Goal: Task Accomplishment & Management: Manage account settings

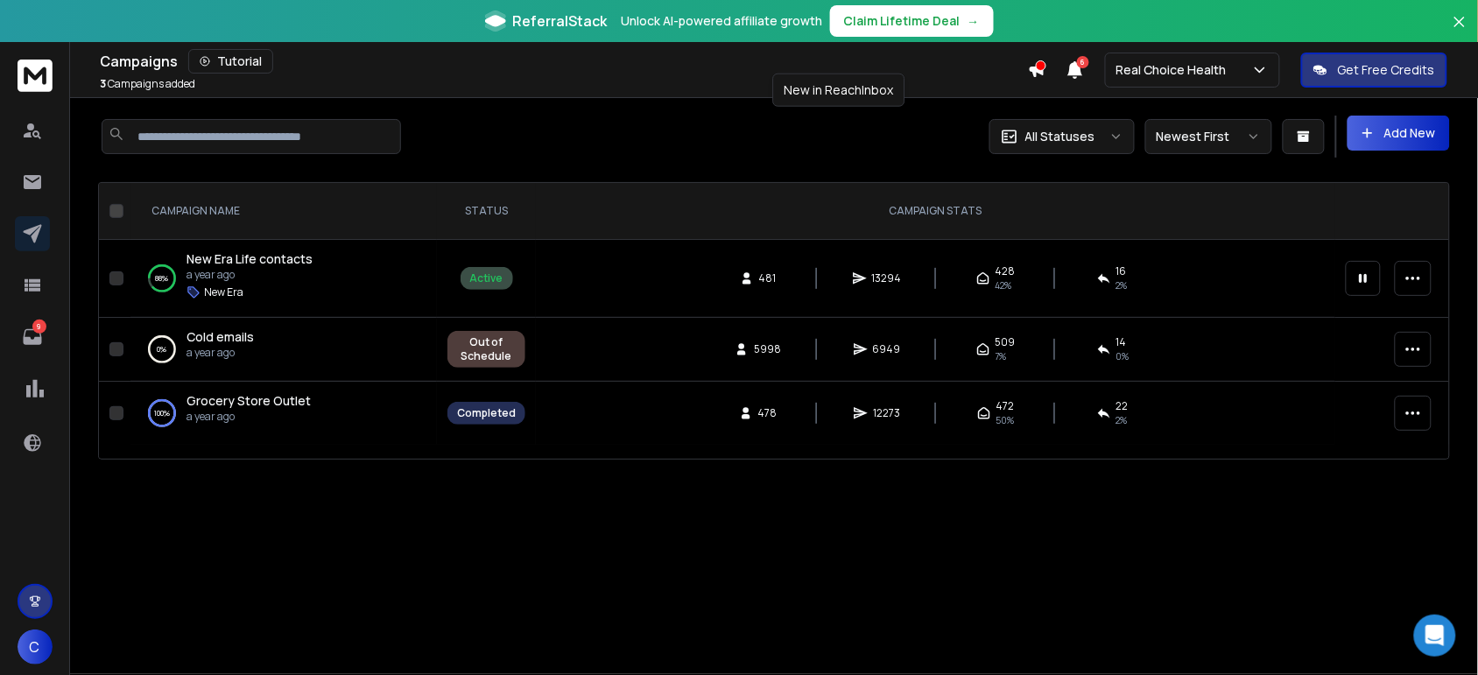
click at [1028, 79] on icon at bounding box center [1037, 70] width 18 height 18
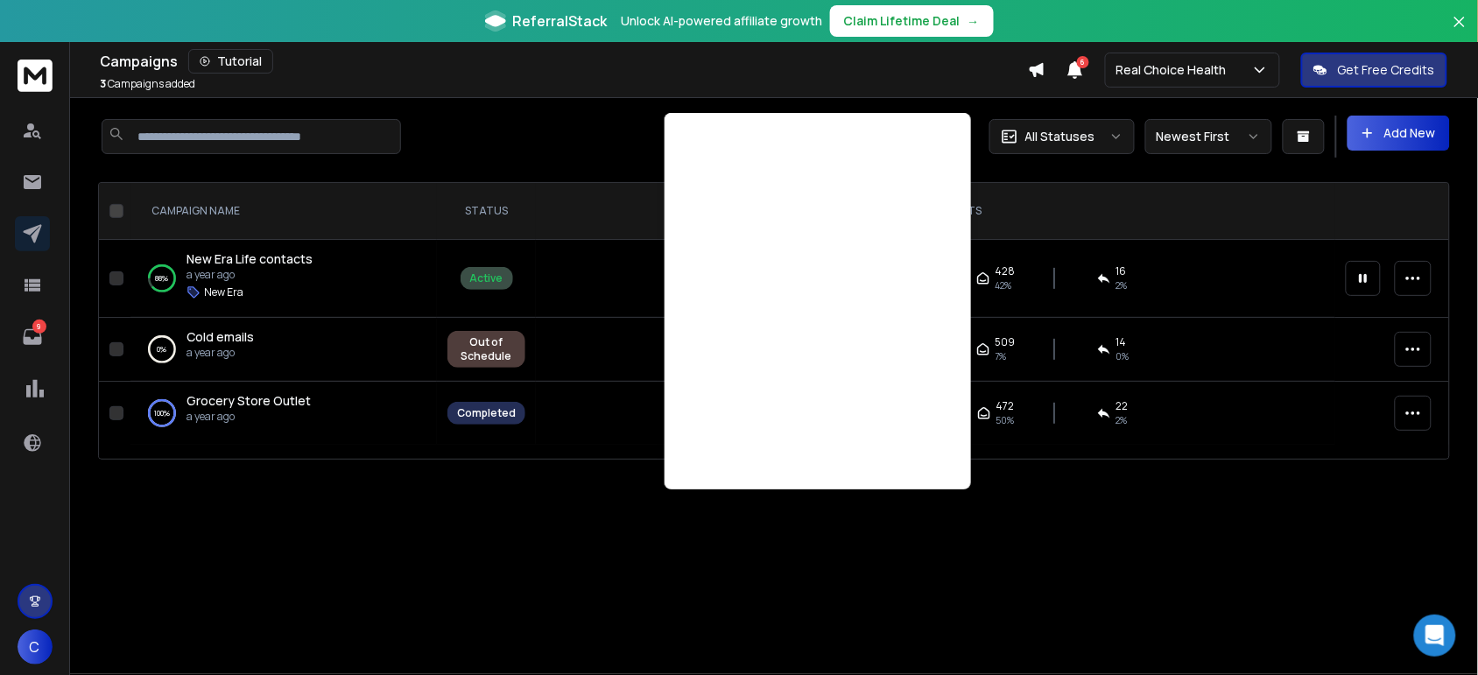
click at [605, 158] on div at bounding box center [436, 137] width 676 height 42
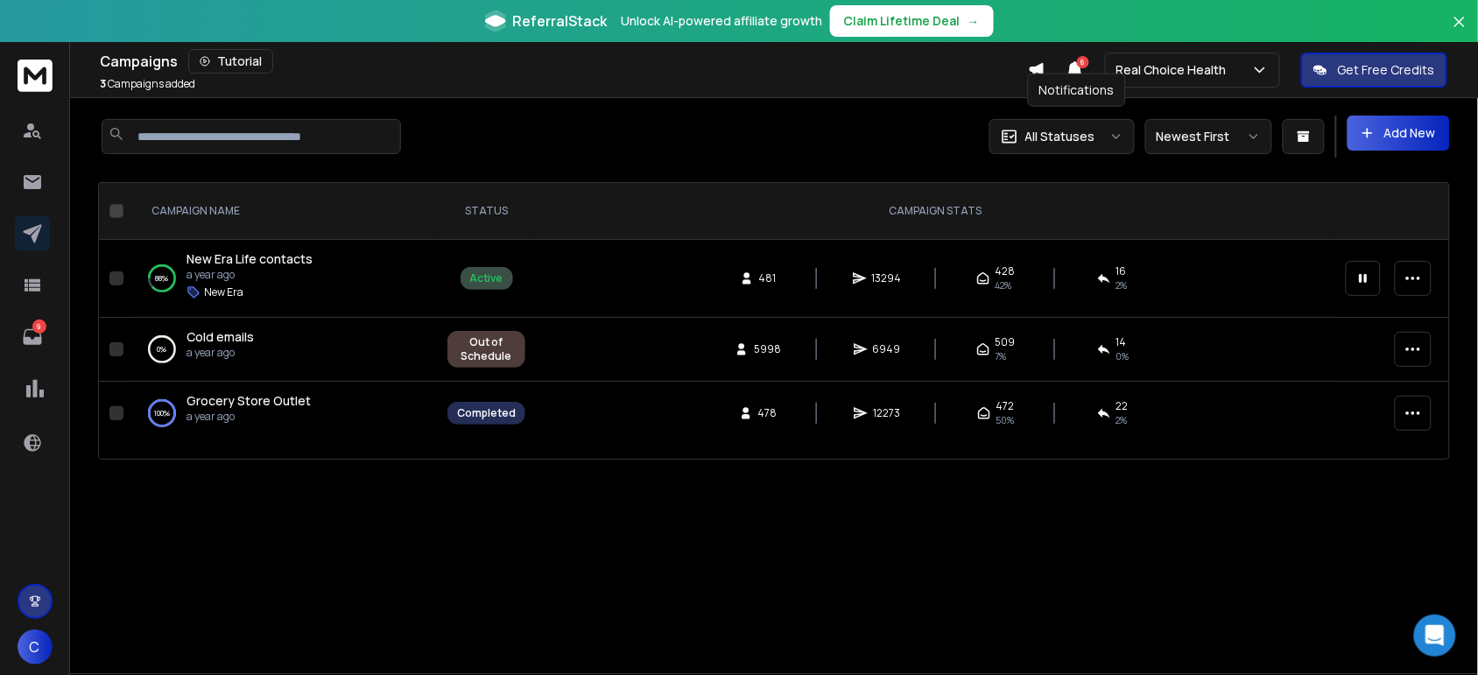
click at [1067, 78] on icon at bounding box center [1075, 69] width 16 height 18
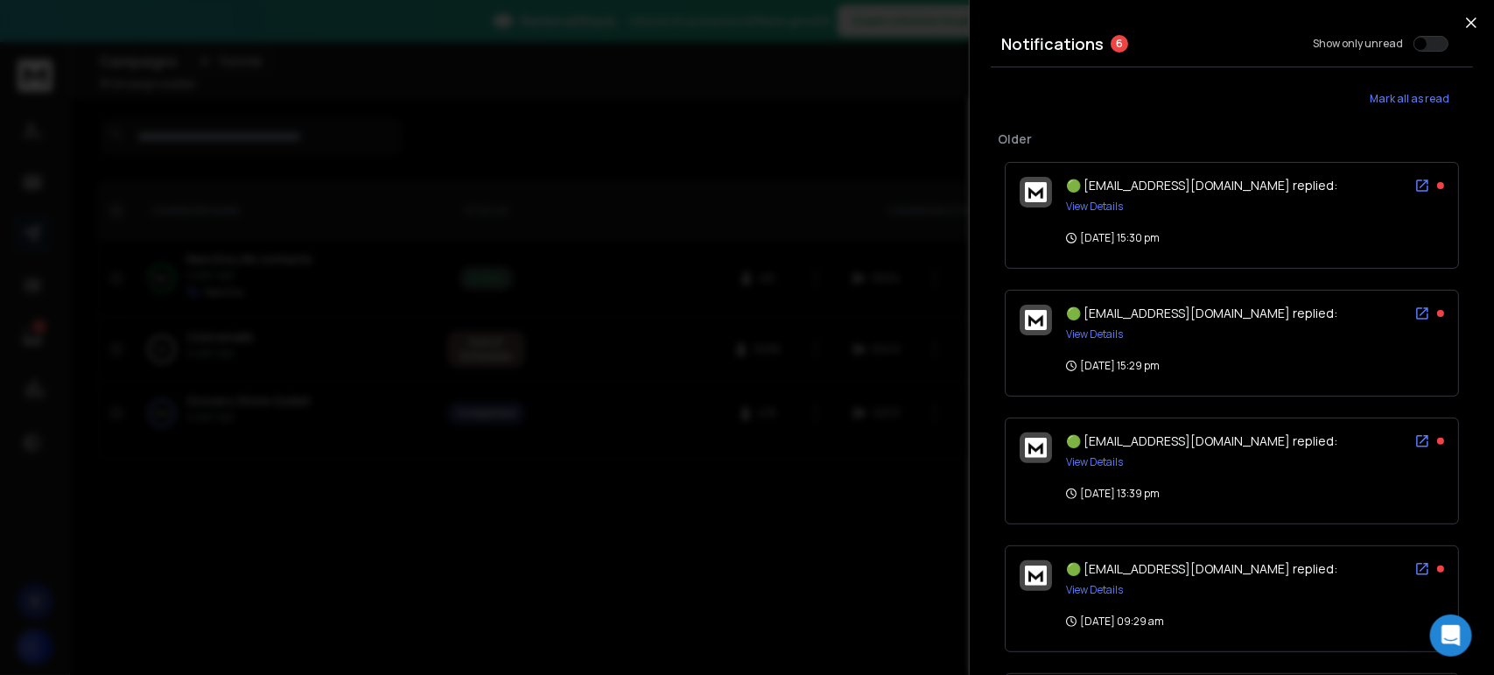
click at [1467, 27] on icon "button" at bounding box center [1471, 22] width 9 height 9
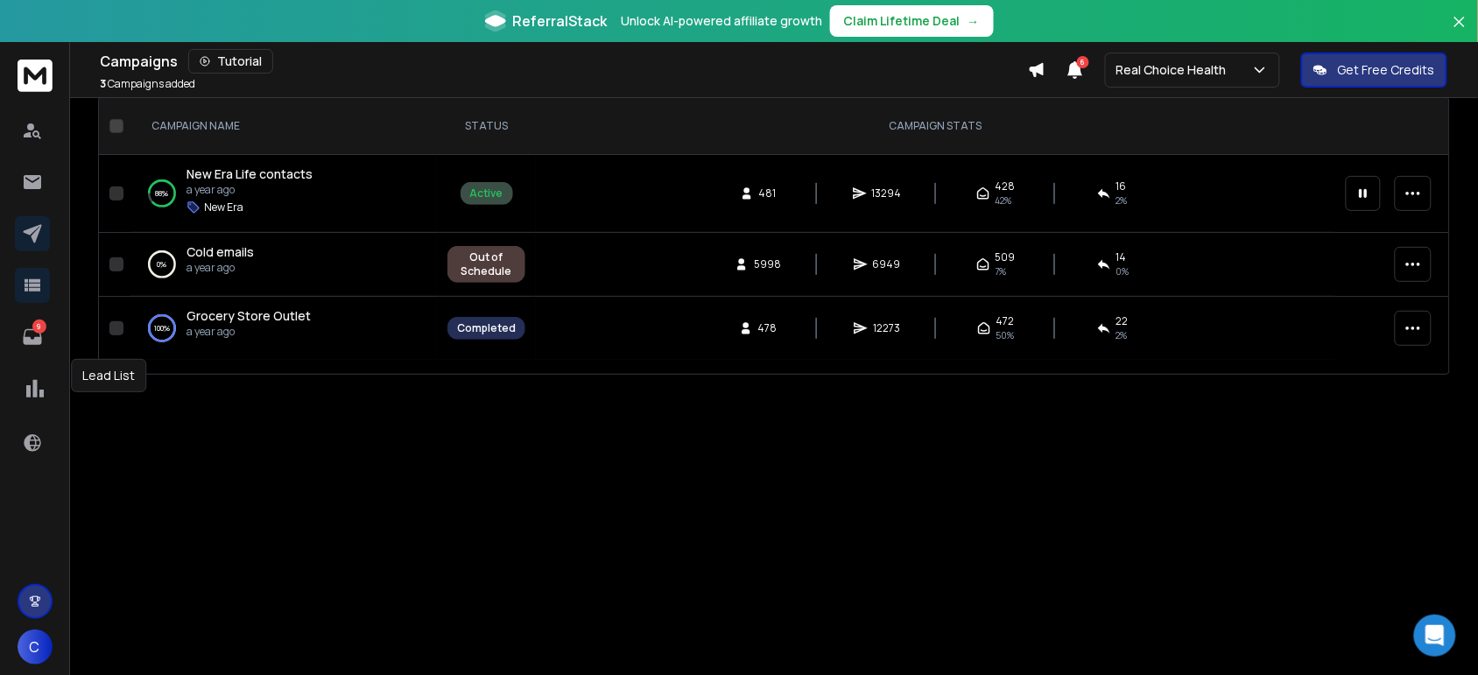
scroll to position [182, 0]
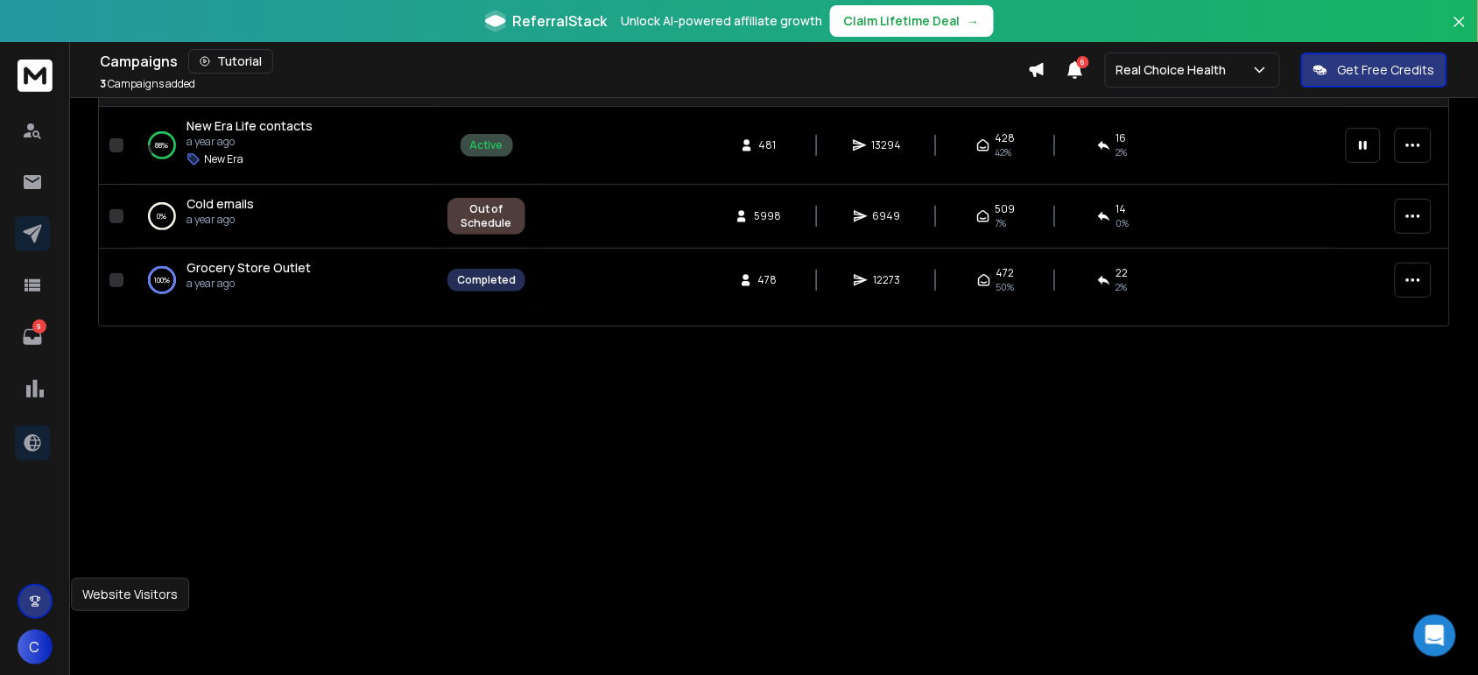
click at [41, 452] on icon at bounding box center [33, 443] width 18 height 18
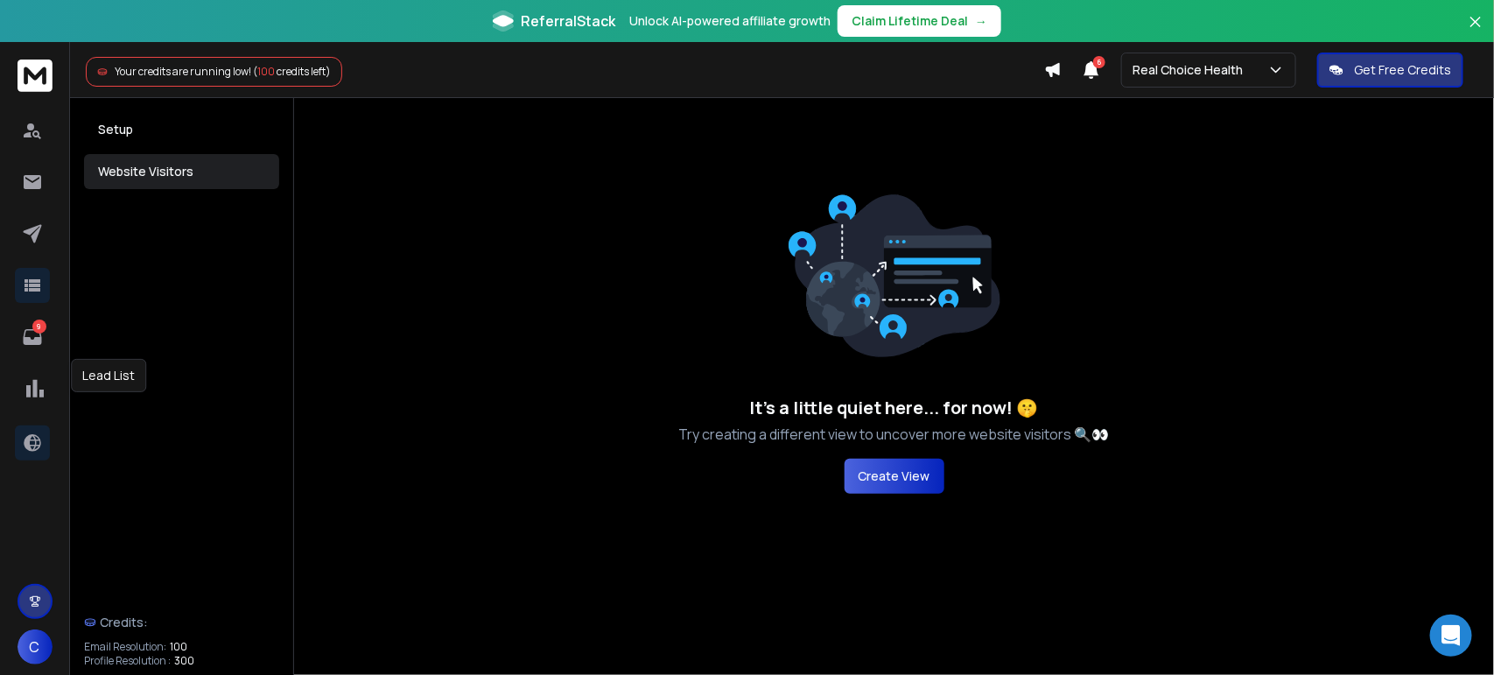
click at [38, 296] on icon at bounding box center [32, 285] width 21 height 21
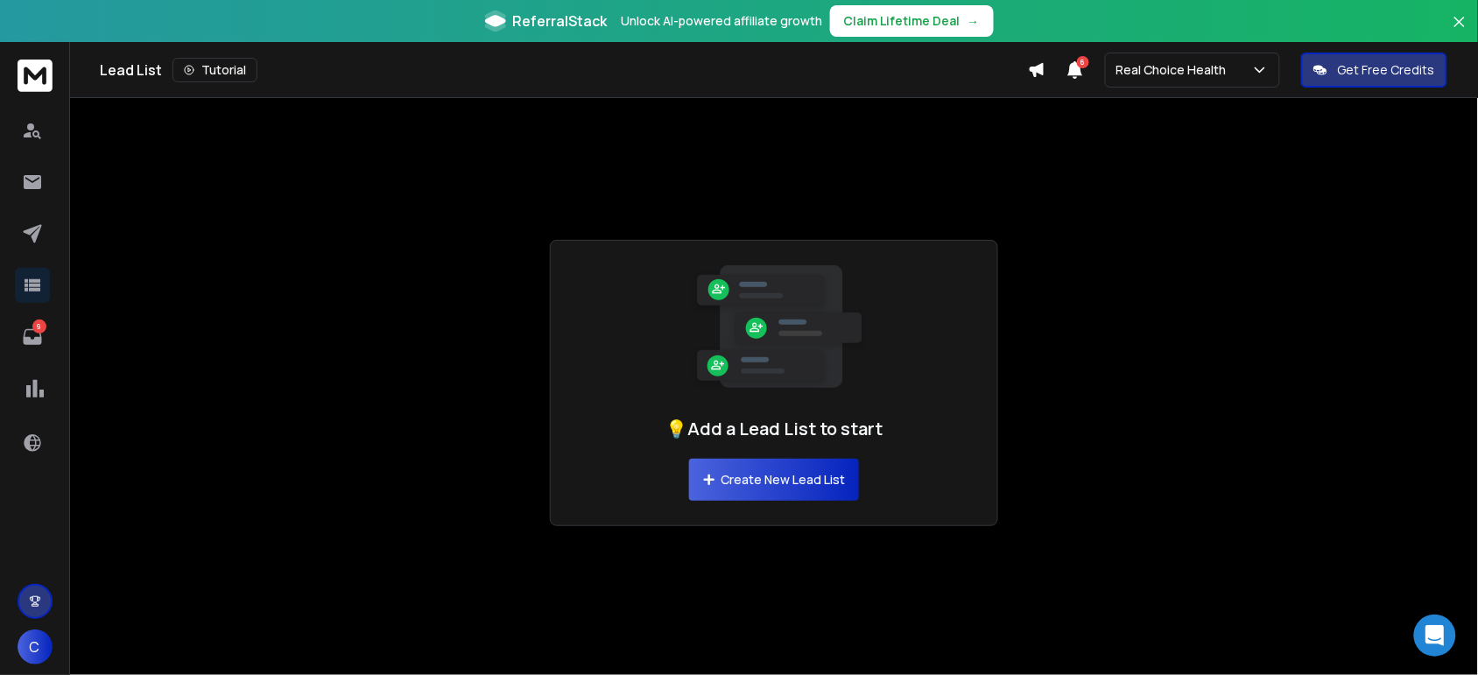
click at [768, 501] on button "Create New Lead List" at bounding box center [774, 480] width 170 height 42
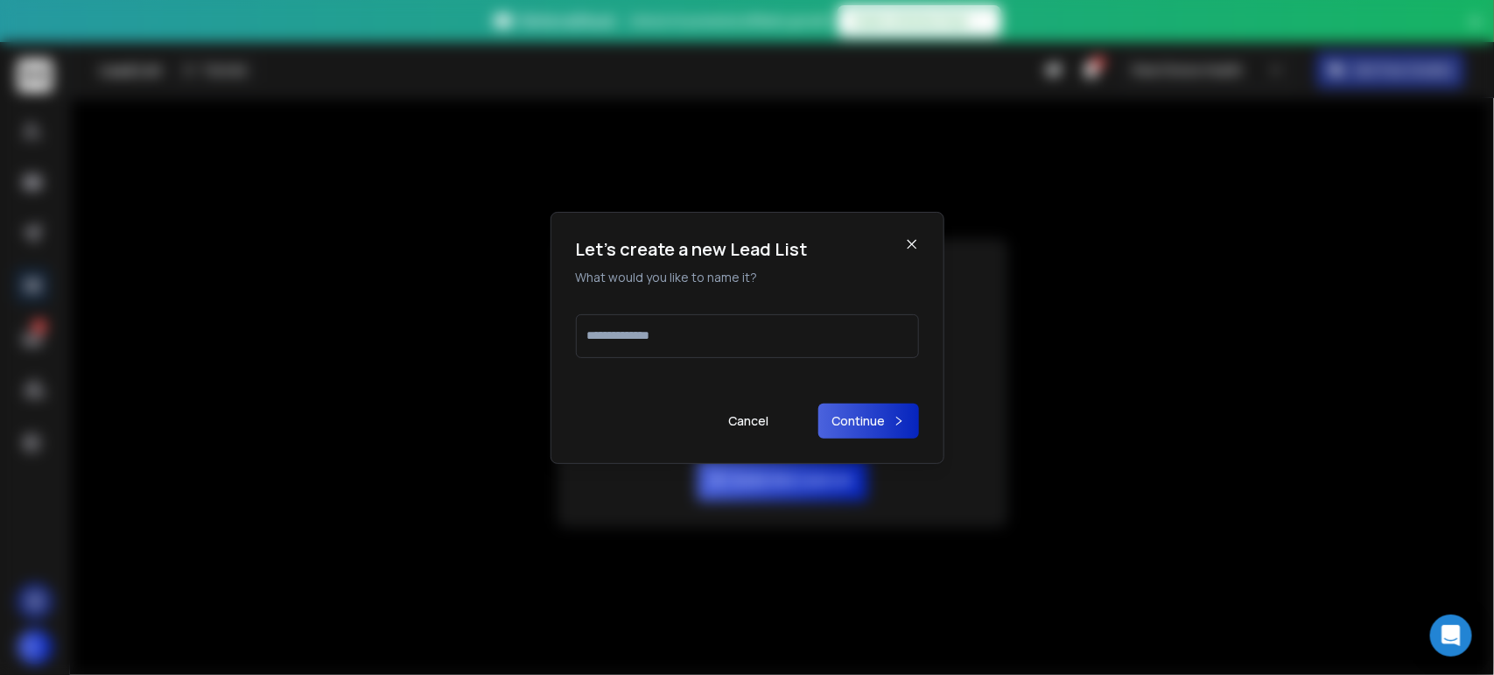
click at [677, 350] on input at bounding box center [747, 336] width 343 height 44
type input "**********"
click at [836, 439] on button "Continue" at bounding box center [869, 421] width 101 height 35
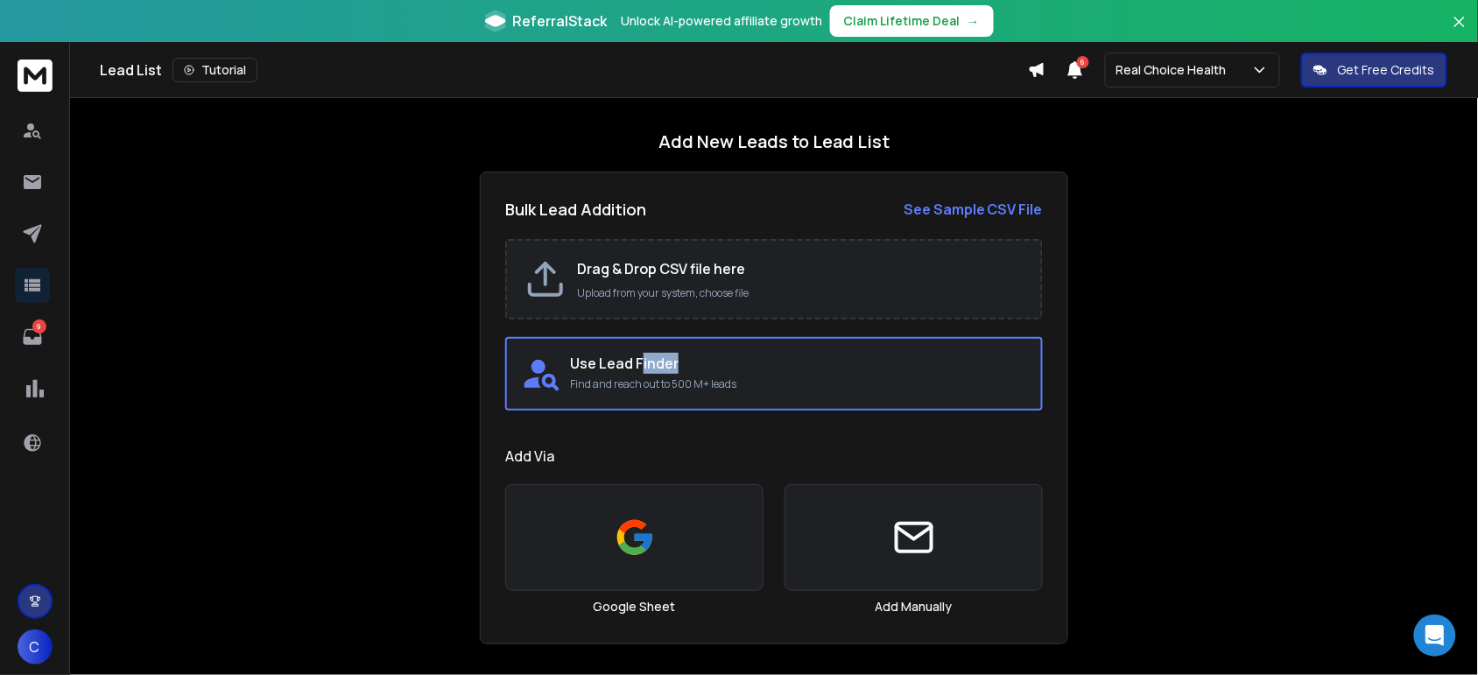
drag, startPoint x: 605, startPoint y: 495, endPoint x: 816, endPoint y: 492, distance: 211.0
click at [816, 374] on h2 "Use Lead Finder" at bounding box center [798, 363] width 457 height 21
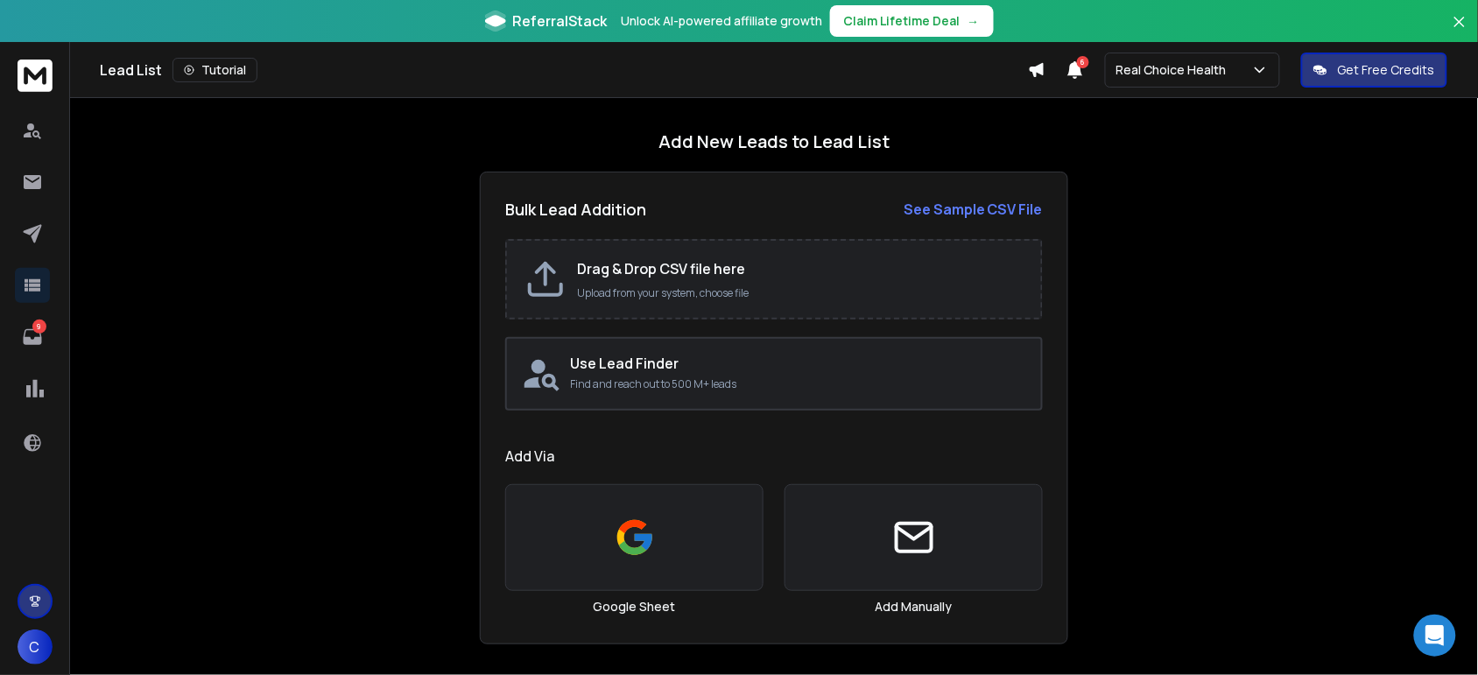
click at [601, 279] on h2 "Drag & Drop CSV file here" at bounding box center [800, 268] width 446 height 21
click at [610, 279] on h2 "Drag & Drop CSV file here" at bounding box center [800, 268] width 446 height 21
click at [650, 279] on h2 "Drag & Drop CSV file here" at bounding box center [800, 268] width 446 height 21
type input "**********"
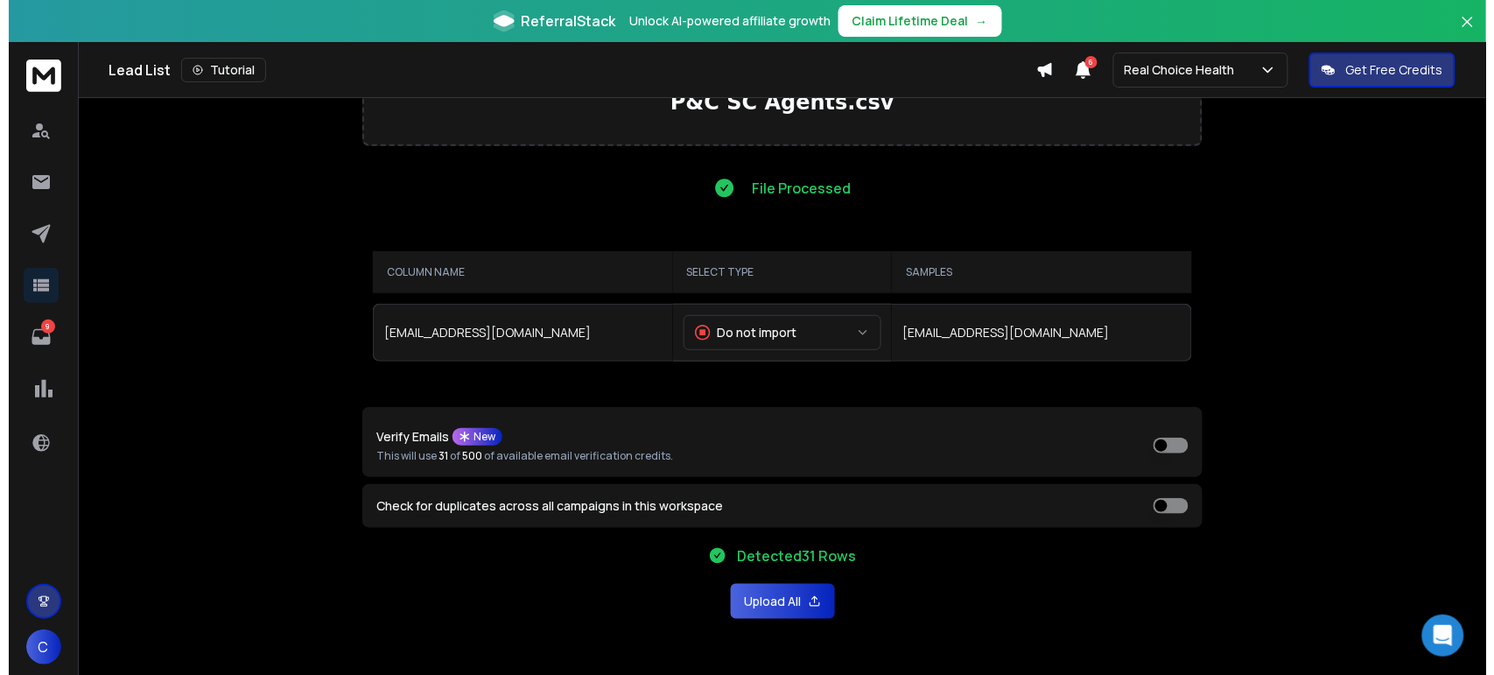
scroll to position [547, 0]
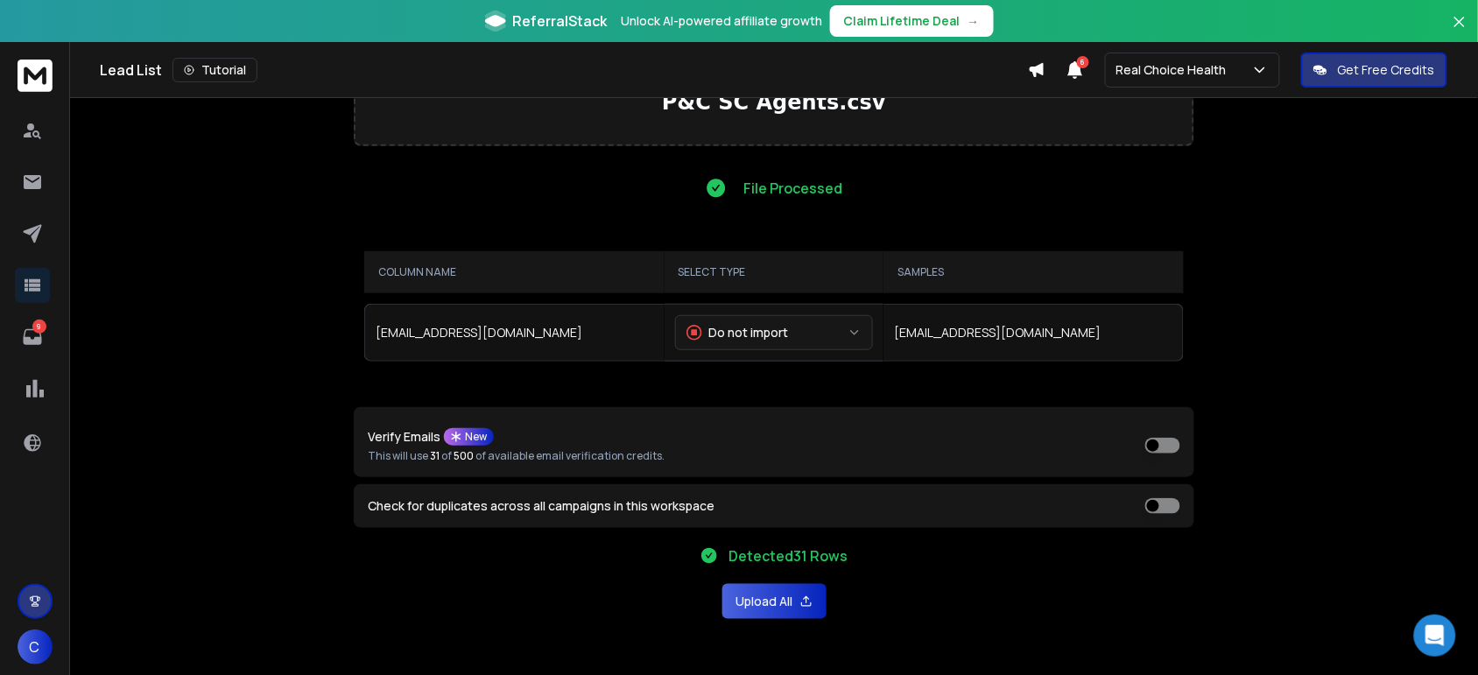
click at [784, 315] on button "Do not import" at bounding box center [774, 332] width 199 height 35
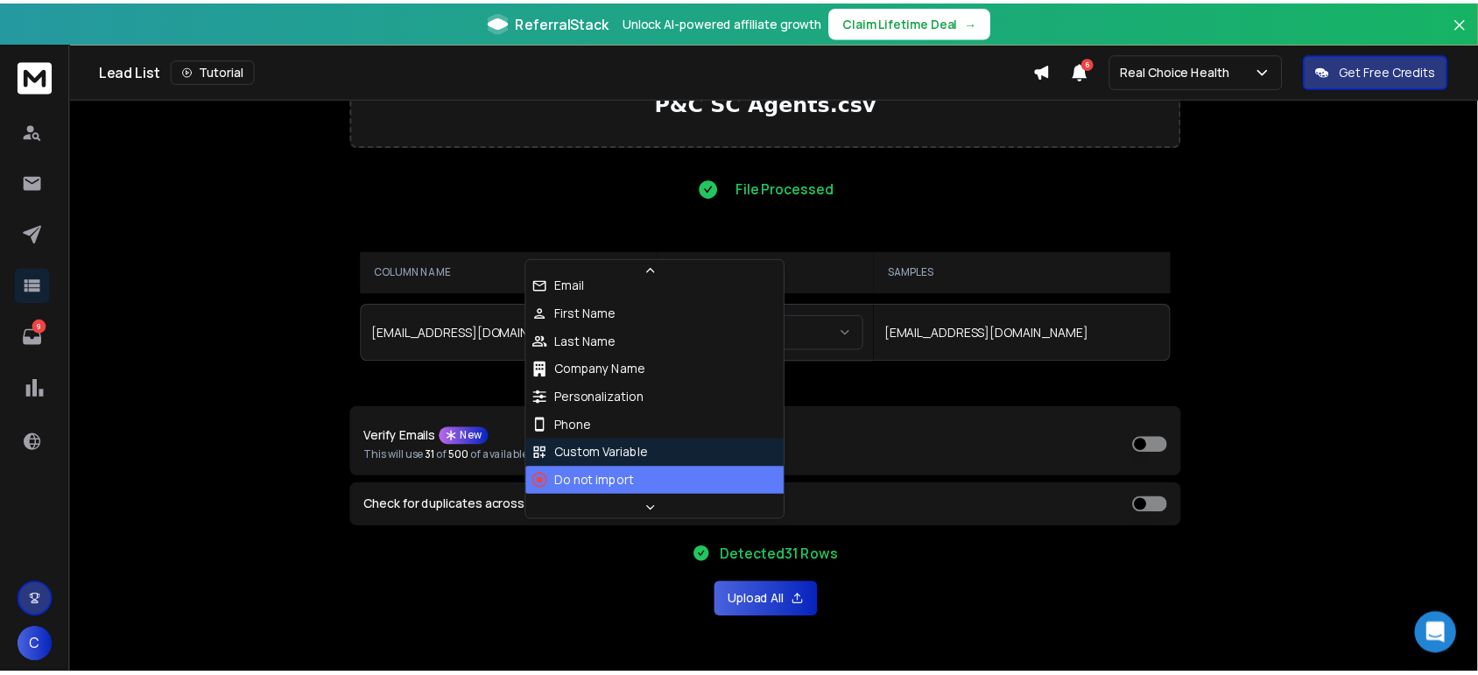
scroll to position [0, 0]
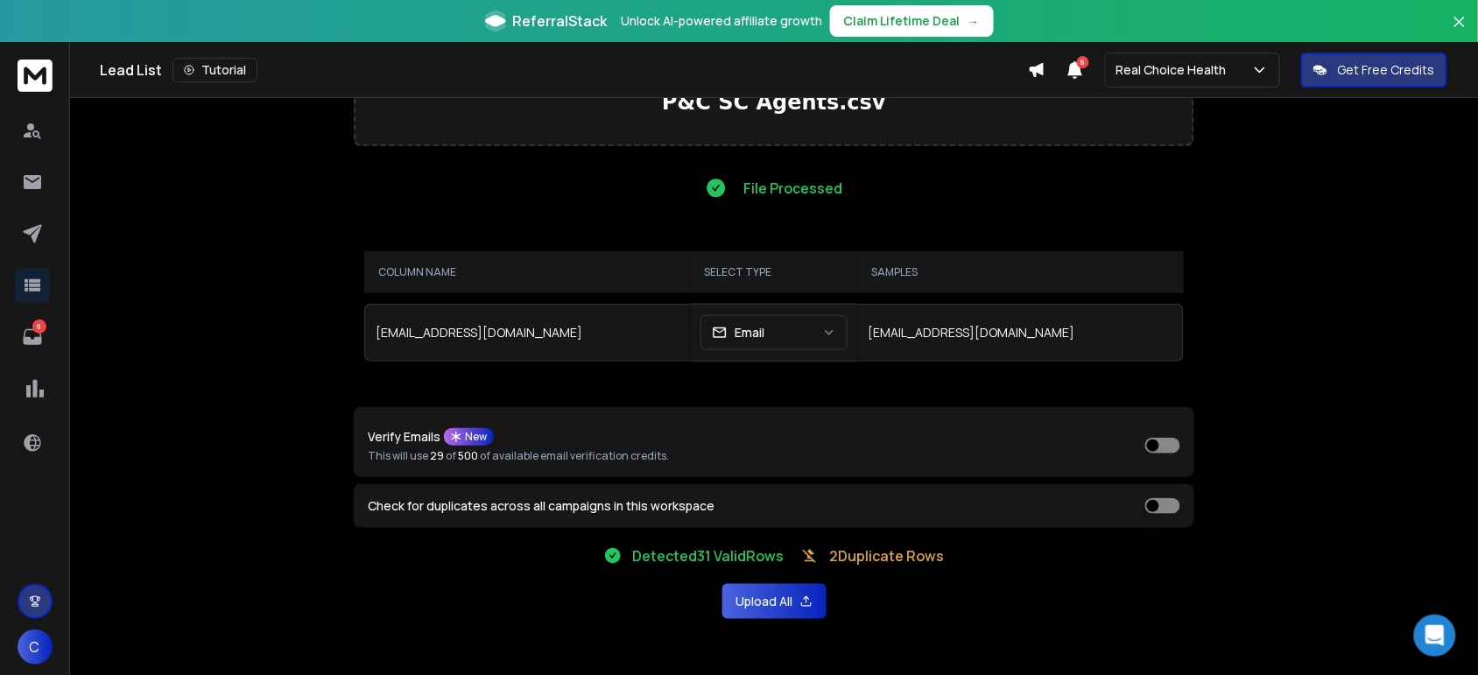
click at [773, 594] on button "Upload All" at bounding box center [774, 601] width 104 height 35
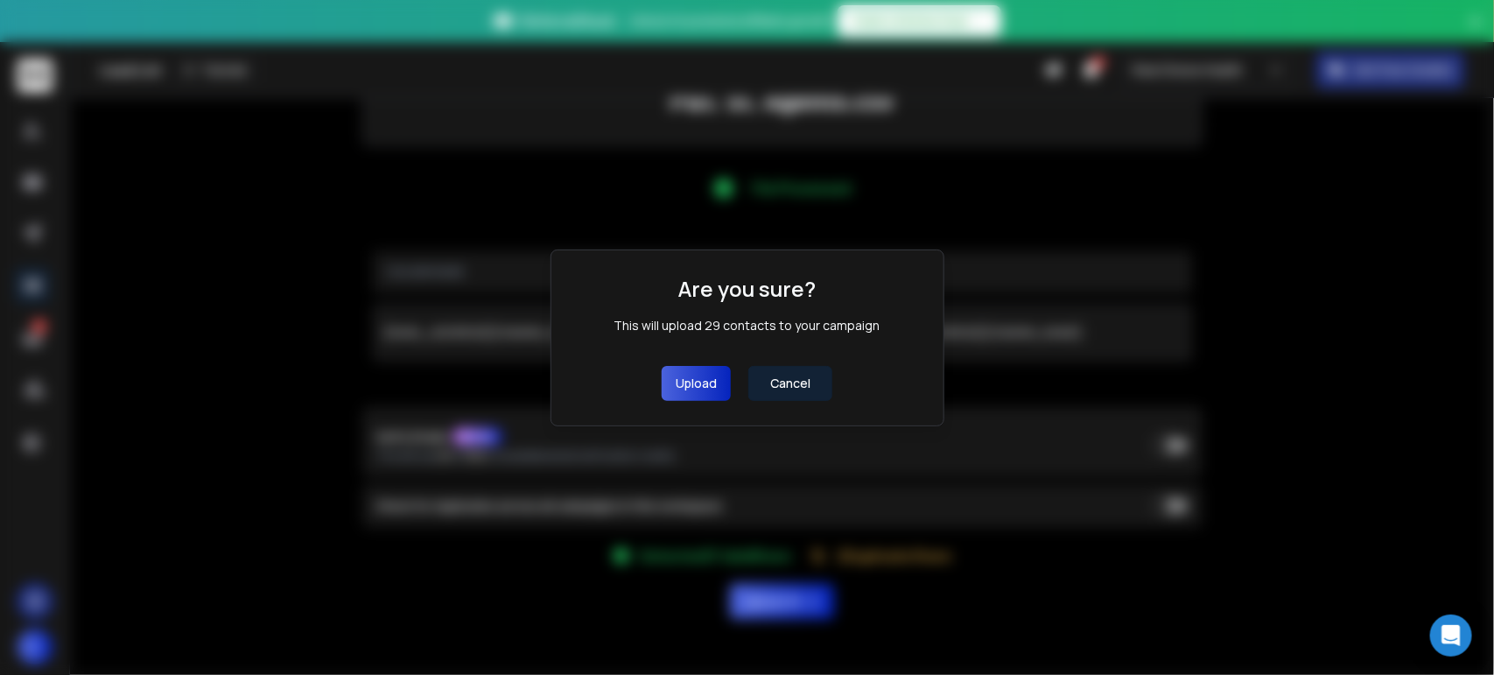
click at [675, 401] on button "Upload" at bounding box center [696, 383] width 69 height 35
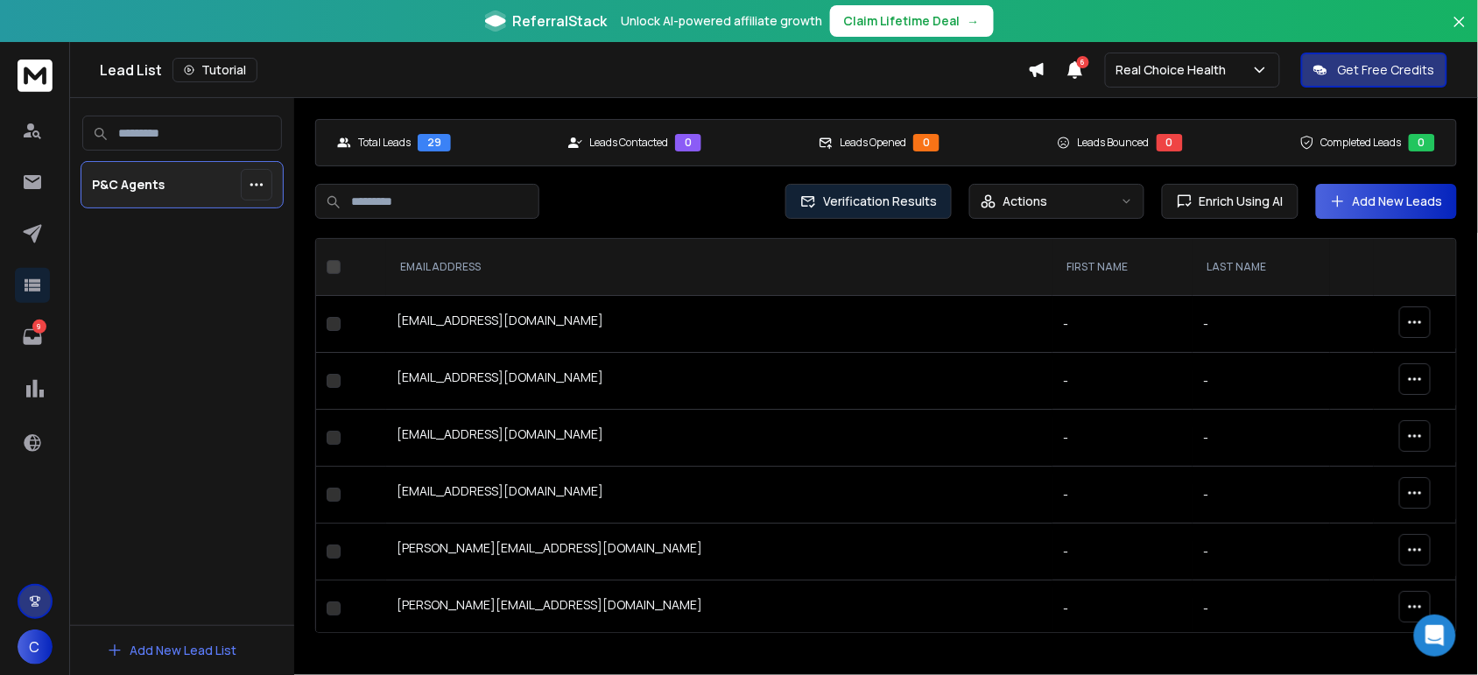
click at [880, 210] on span "Verification Results" at bounding box center [876, 202] width 121 height 18
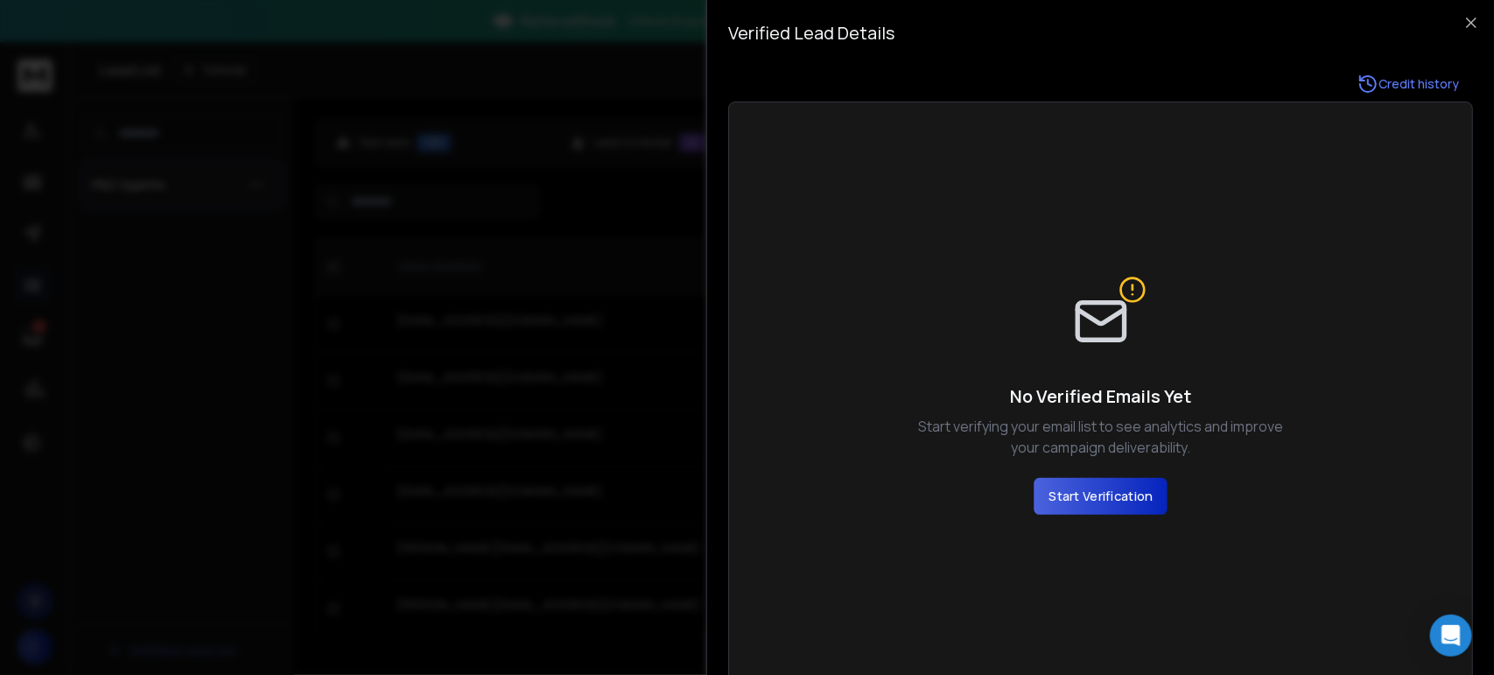
click at [1106, 515] on button "Start Verification" at bounding box center [1100, 496] width 133 height 37
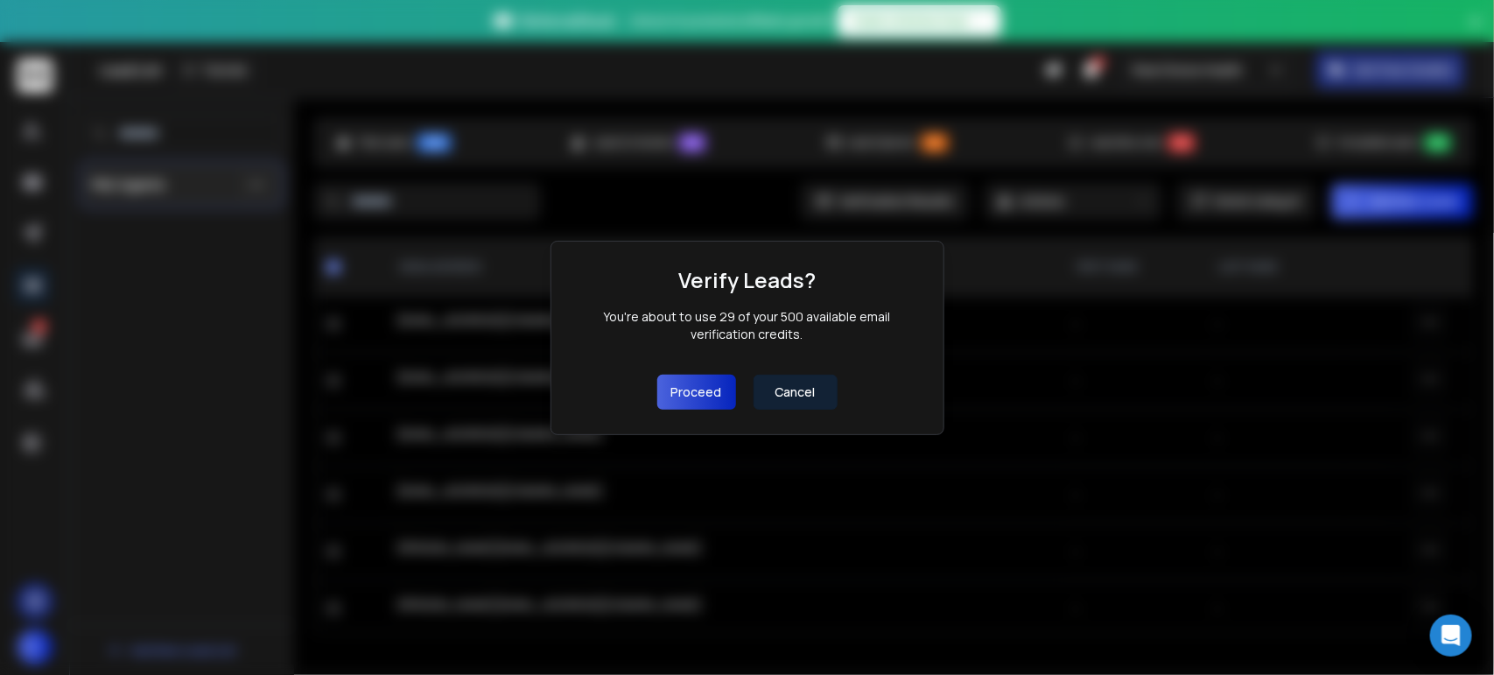
click at [670, 407] on button "Proceed" at bounding box center [696, 392] width 79 height 35
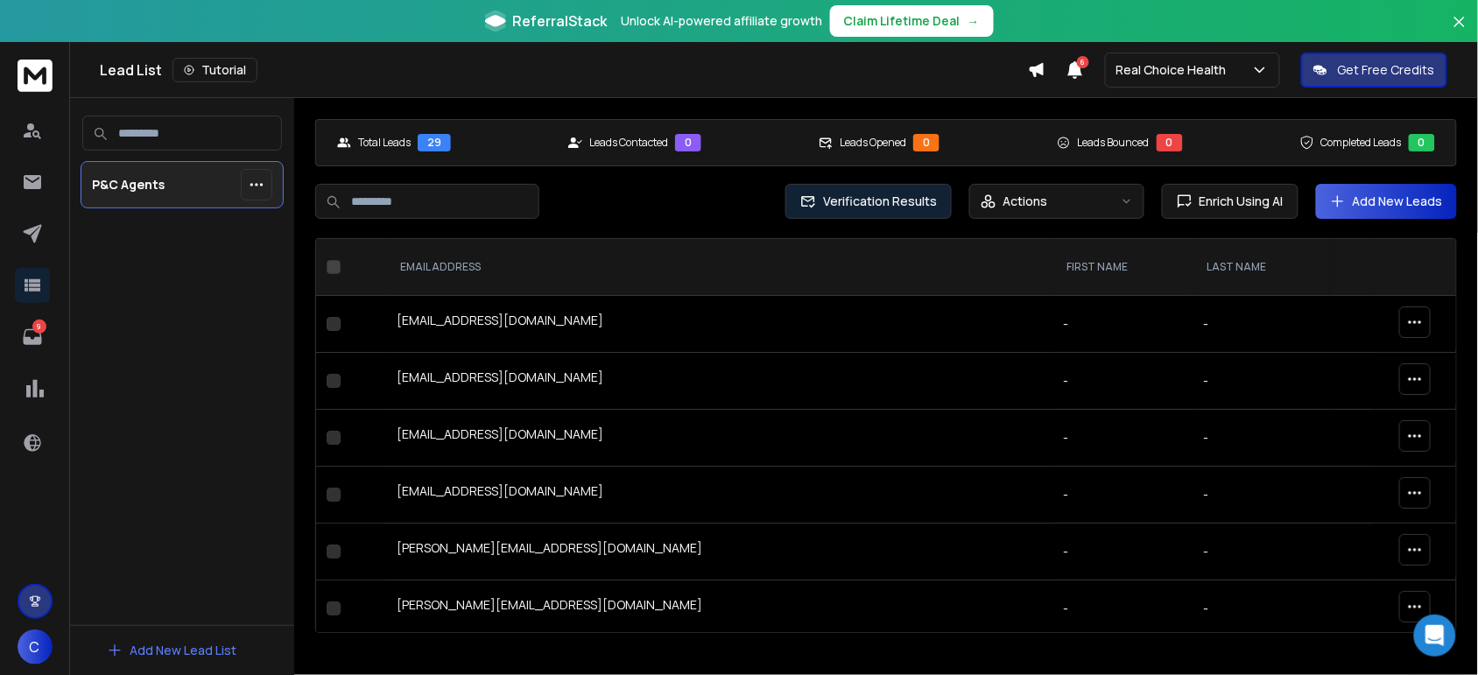
click at [889, 210] on span "Verification Results" at bounding box center [876, 202] width 121 height 18
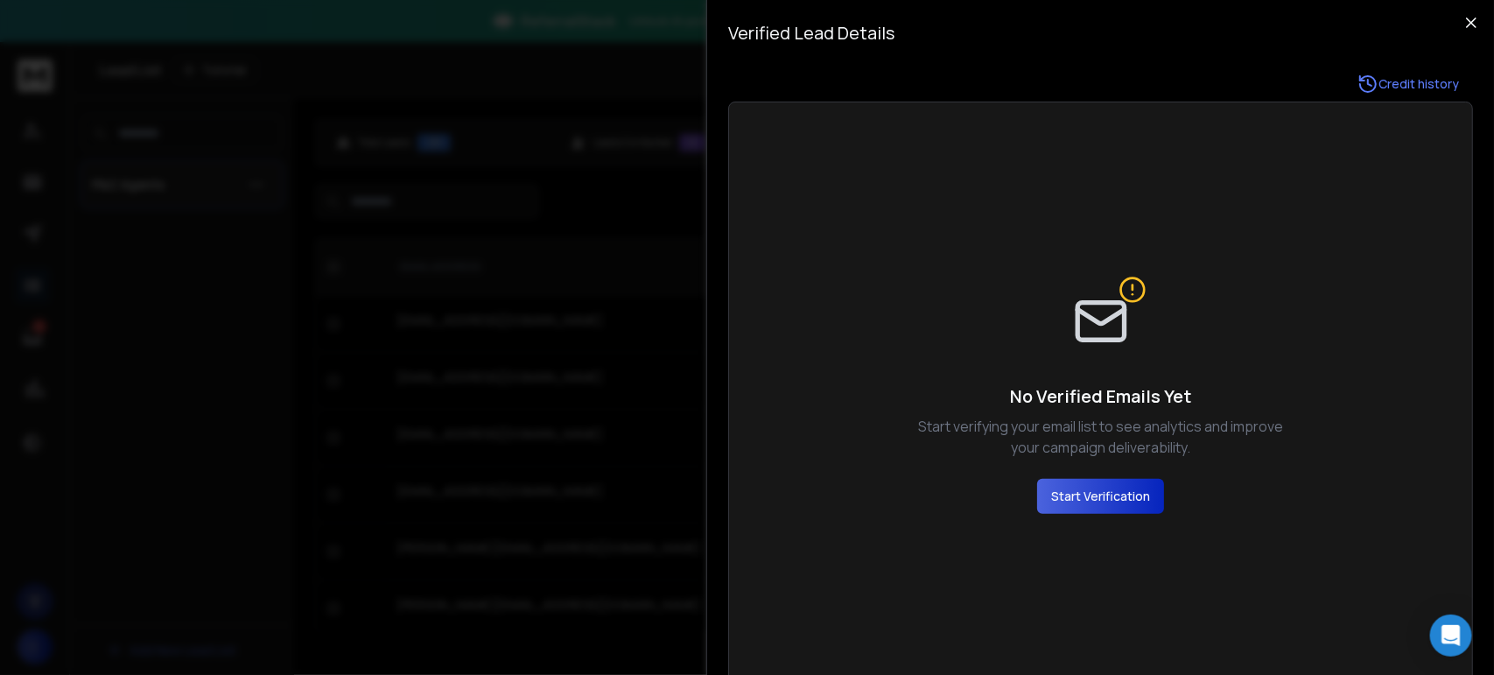
click at [1467, 27] on icon "button" at bounding box center [1471, 22] width 9 height 9
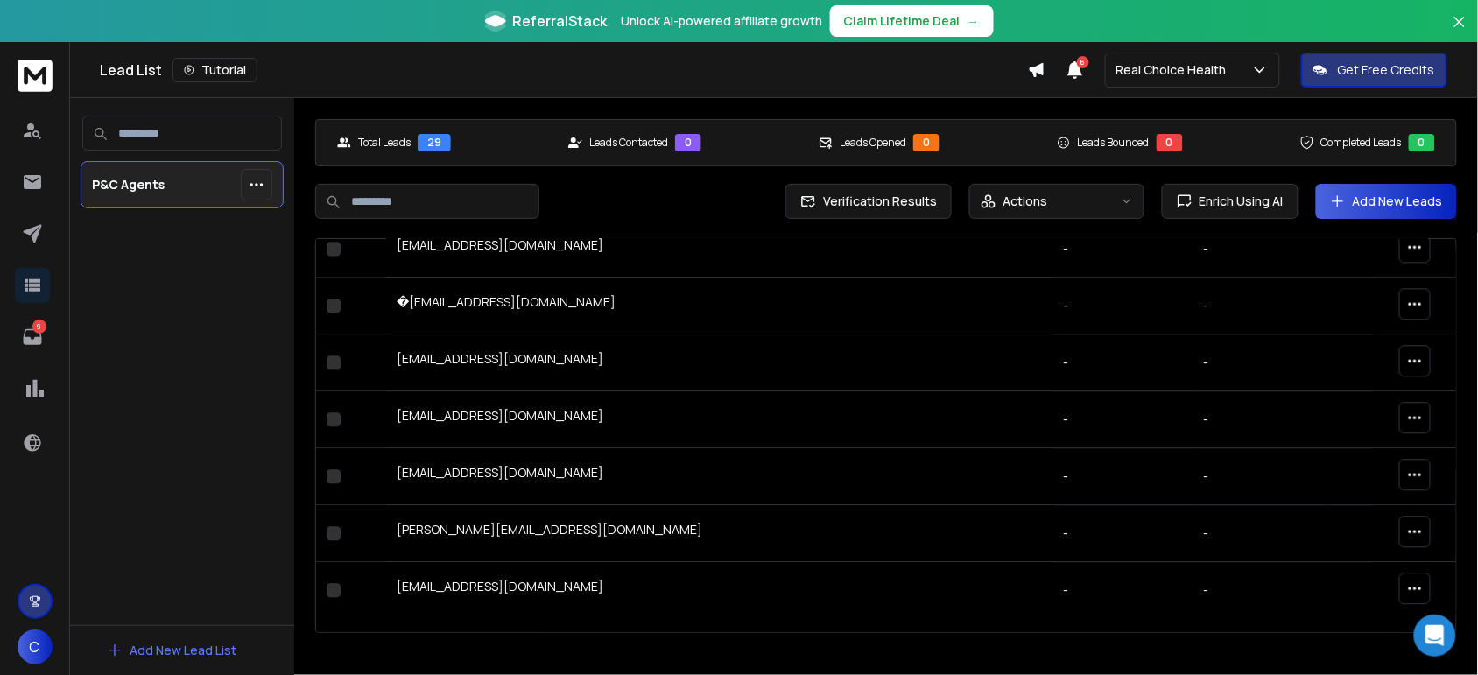
scroll to position [1967, 0]
click at [994, 23] on button "Claim Lifetime Deal →" at bounding box center [912, 21] width 164 height 32
click at [1133, 208] on icon "button" at bounding box center [1127, 201] width 12 height 14
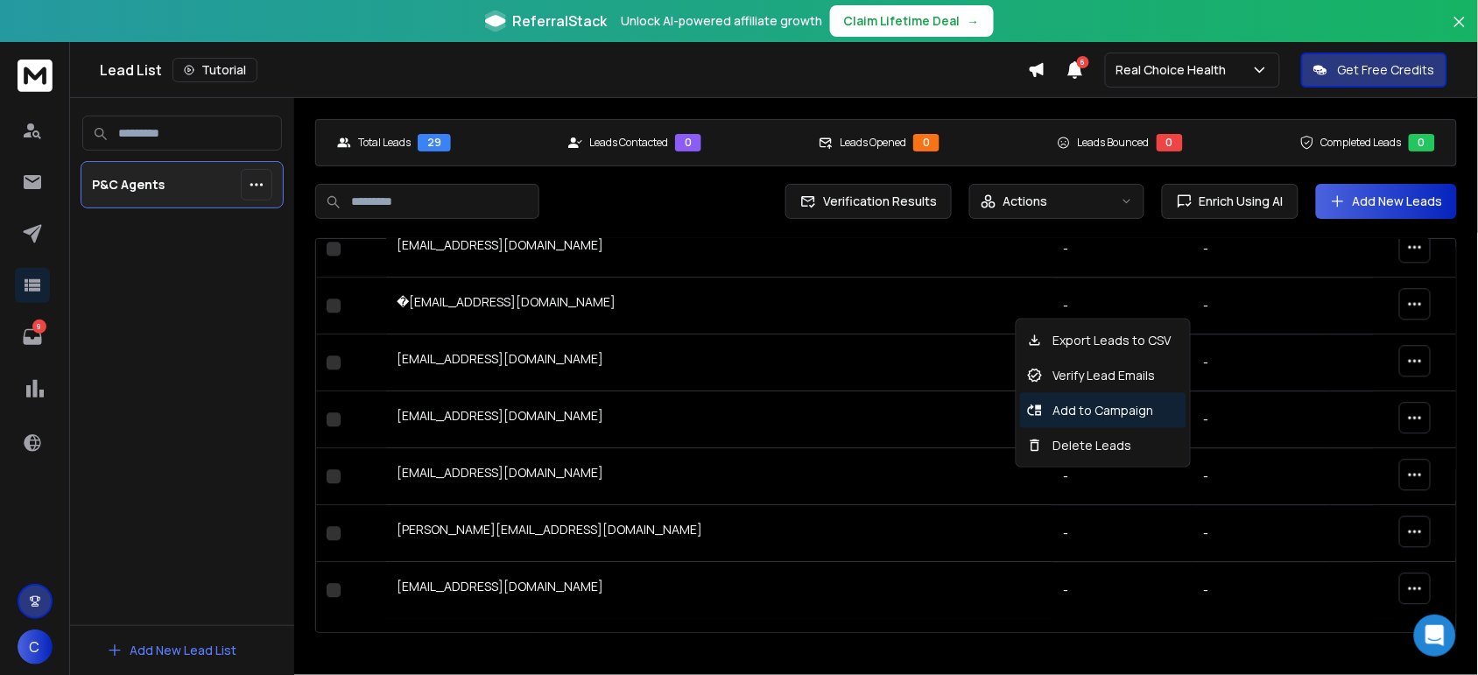
click at [417, 159] on div "Total Leads 29 Leads Contacted 0 Leads Opened 0 Leads Bounced 0 Completed Leads…" at bounding box center [886, 165] width 1184 height 135
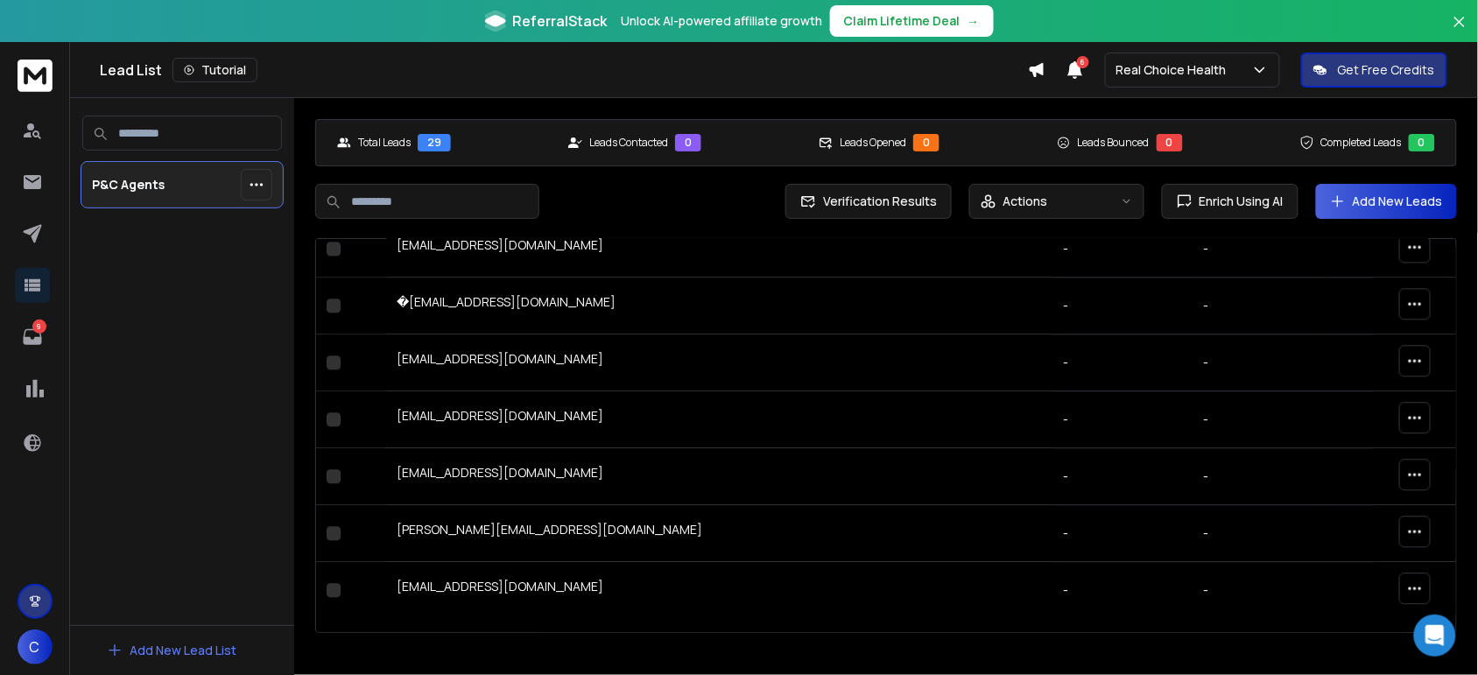
click at [341, 412] on button "button" at bounding box center [334, 419] width 14 height 14
click at [165, 193] on p "P&C Agents" at bounding box center [128, 185] width 73 height 18
click at [264, 193] on icon "button" at bounding box center [257, 185] width 16 height 16
click at [272, 449] on div "P&C Agents" at bounding box center [182, 383] width 224 height 444
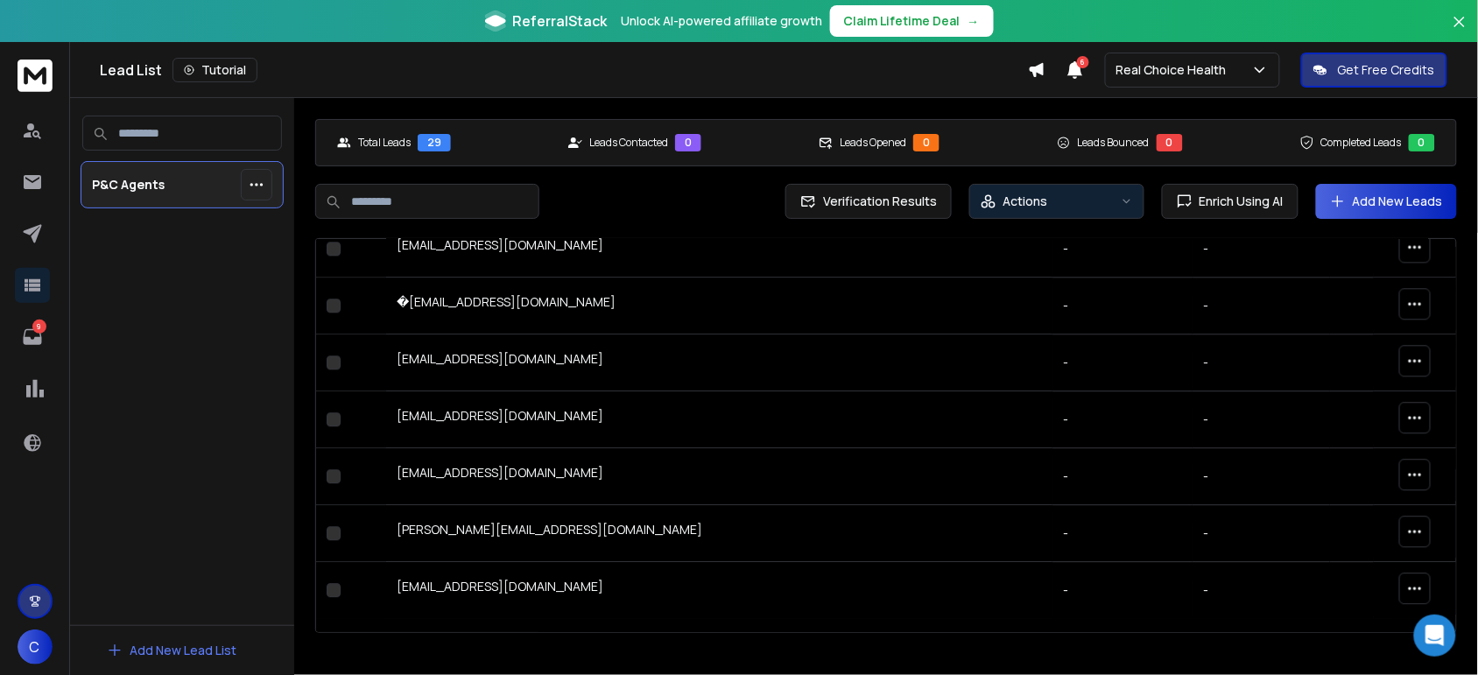
click at [1133, 208] on icon "button" at bounding box center [1127, 201] width 12 height 14
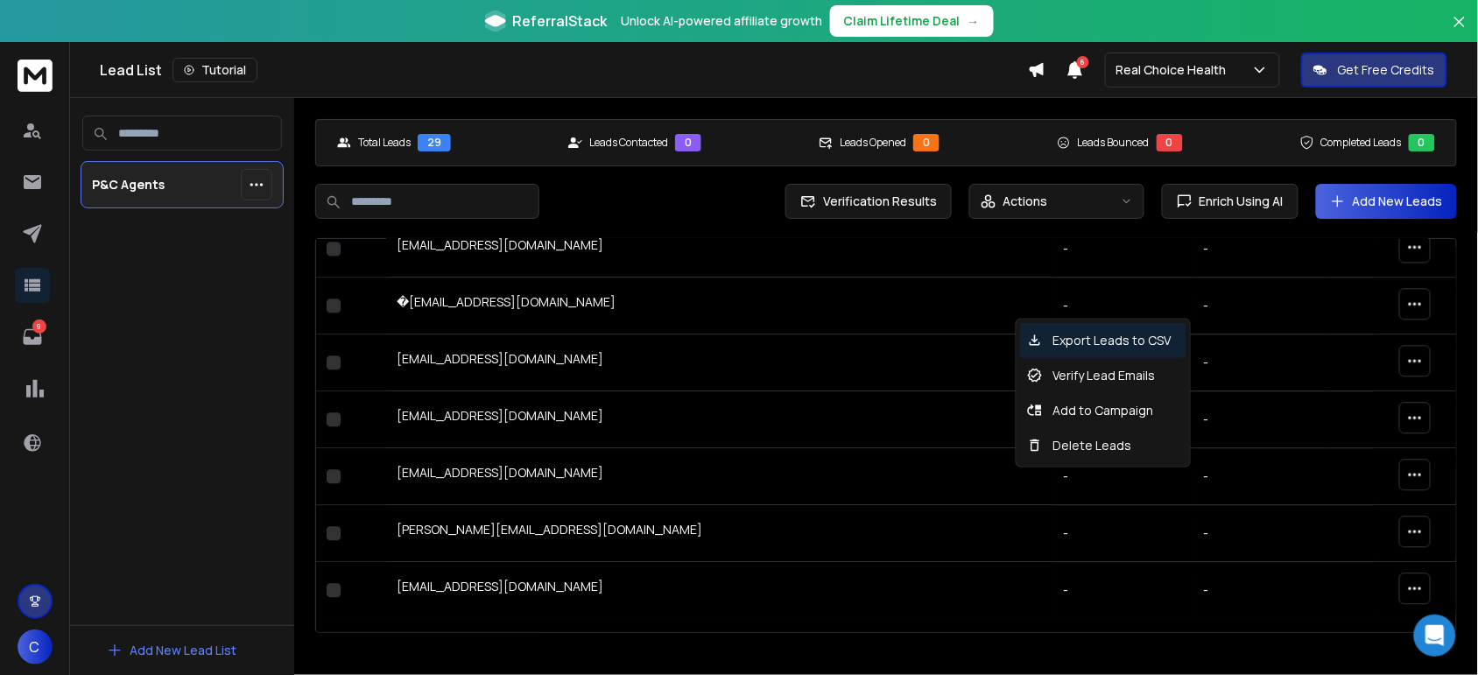
click at [855, 233] on div "Total Leads 29 Leads Contacted 0 Leads Opened 0 Leads Bounced 0 Completed Leads…" at bounding box center [886, 165] width 1184 height 135
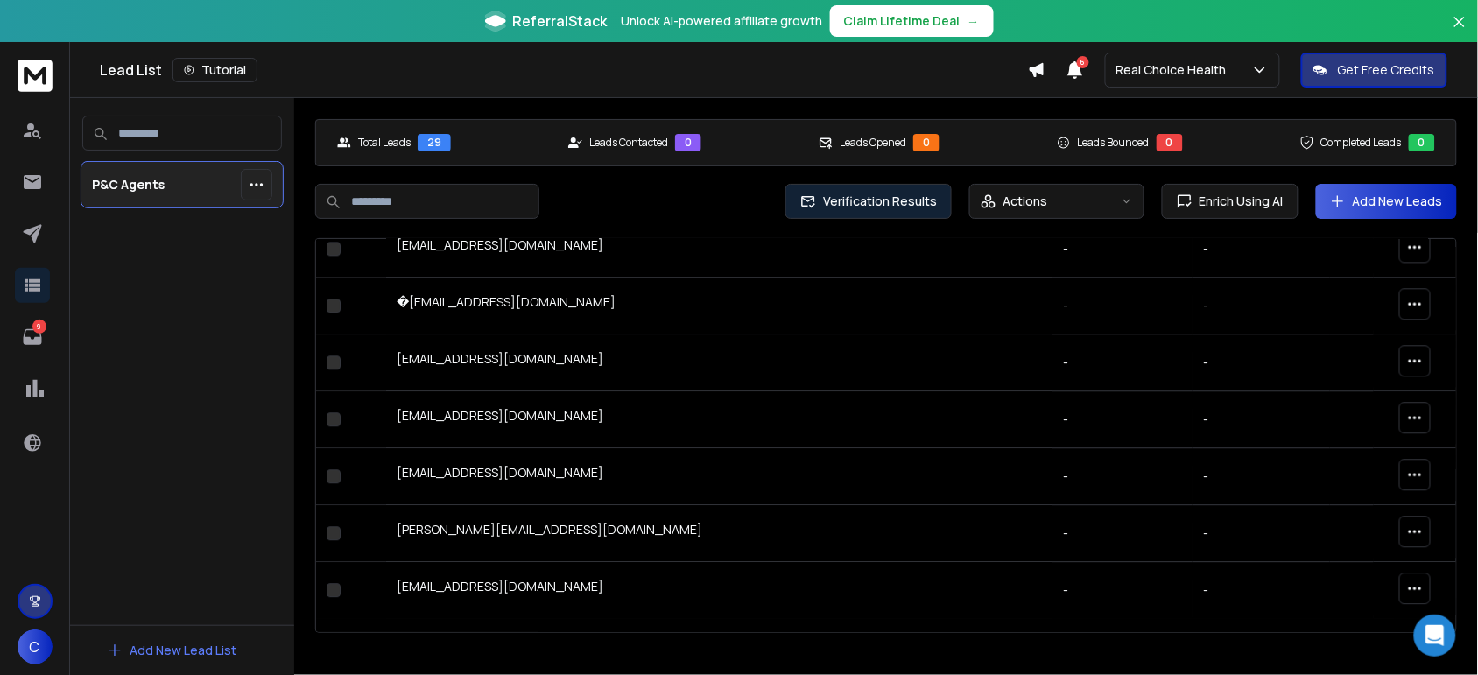
click at [860, 219] on button "Verification Results" at bounding box center [868, 201] width 166 height 35
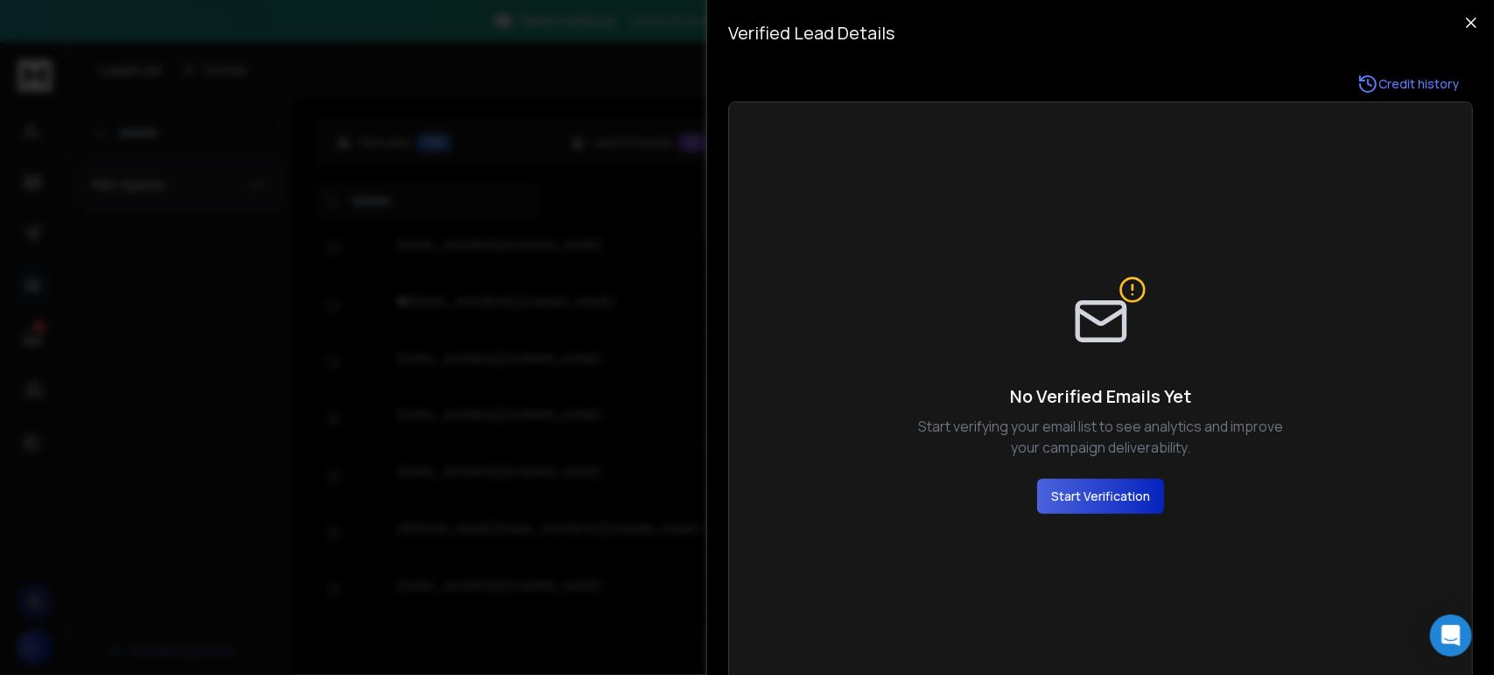
click at [1463, 25] on icon "button" at bounding box center [1472, 23] width 18 height 18
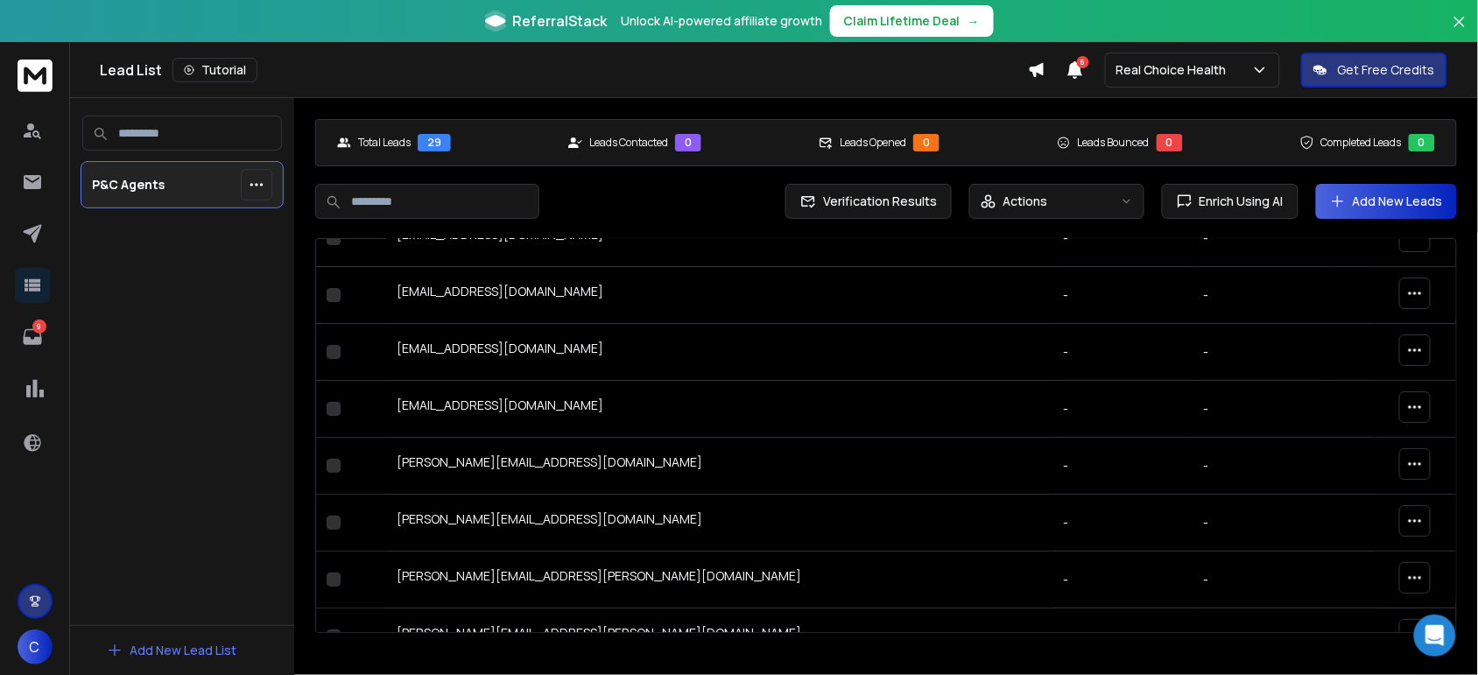
scroll to position [0, 0]
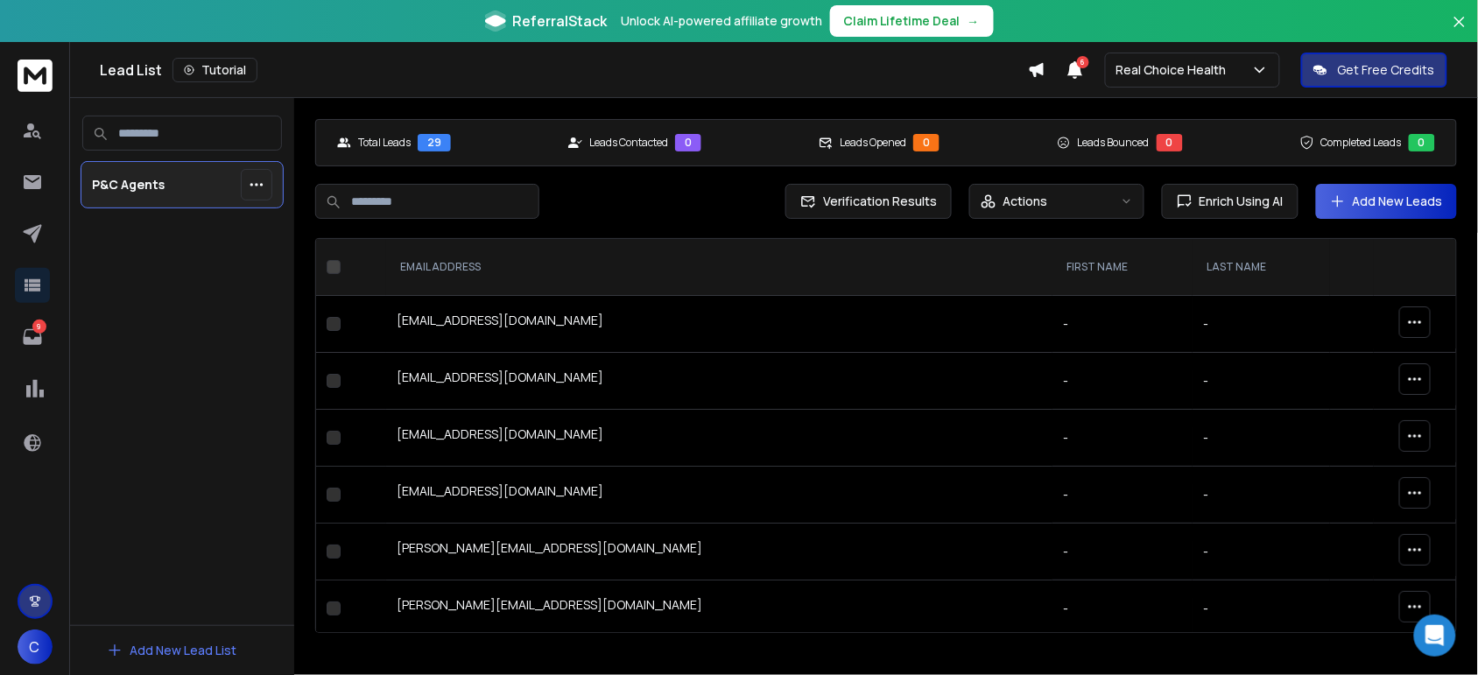
click at [1407, 330] on icon "button" at bounding box center [1415, 322] width 16 height 16
click at [1240, 353] on td "-" at bounding box center [1260, 324] width 137 height 57
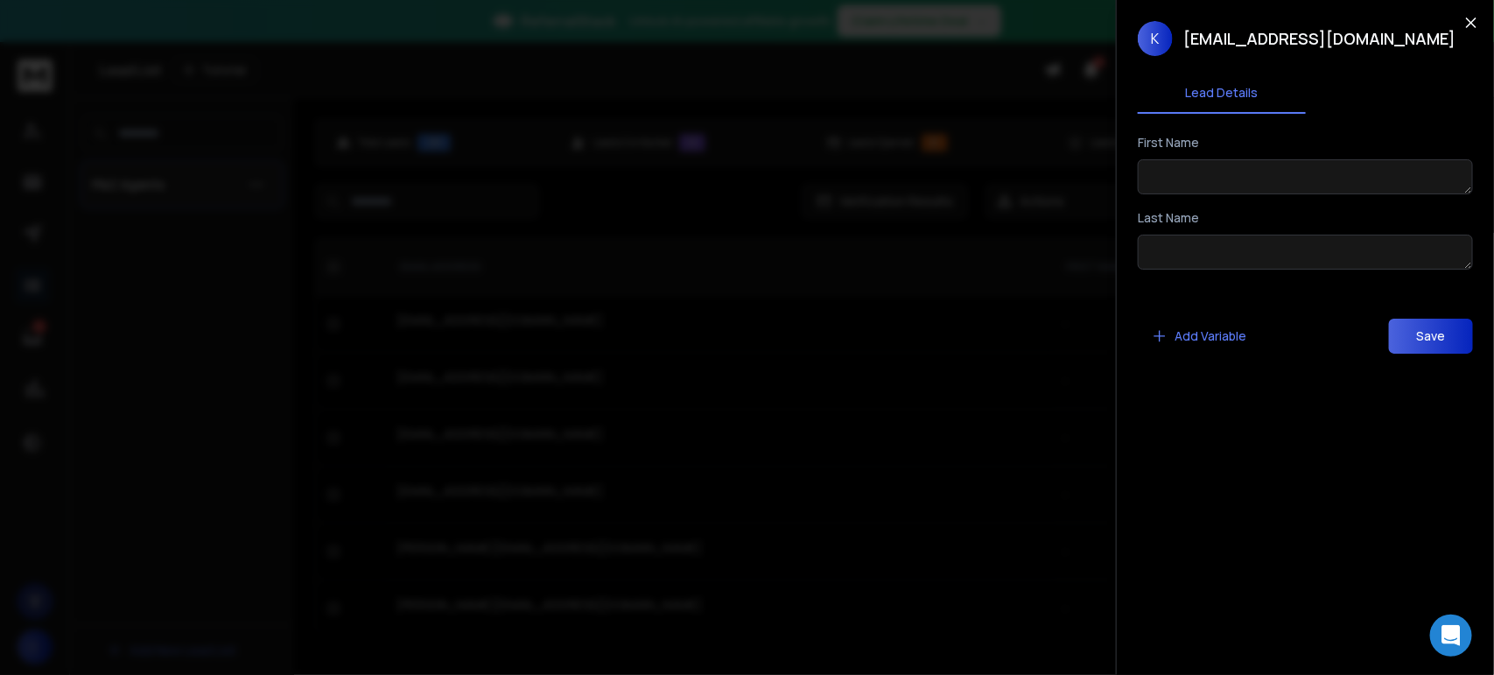
click at [1463, 22] on icon "button" at bounding box center [1472, 23] width 18 height 18
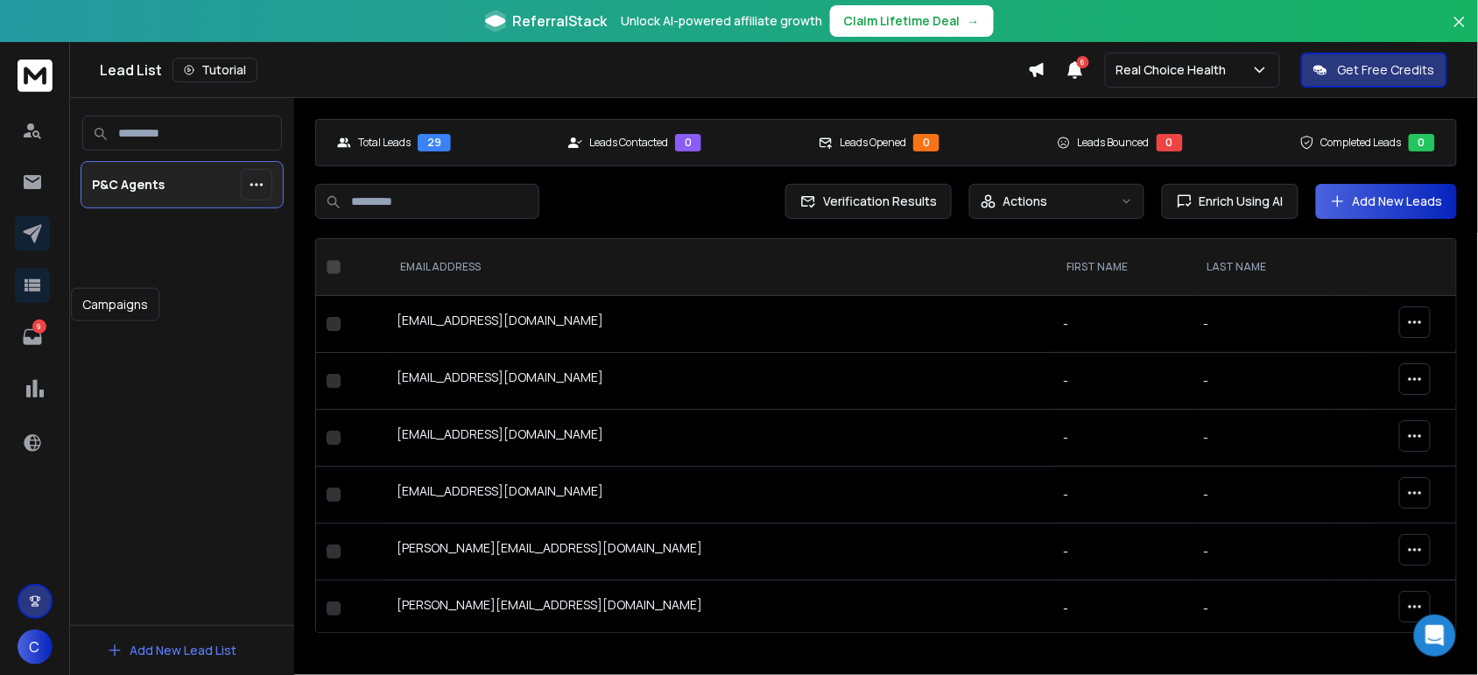
click at [41, 244] on icon at bounding box center [32, 233] width 21 height 21
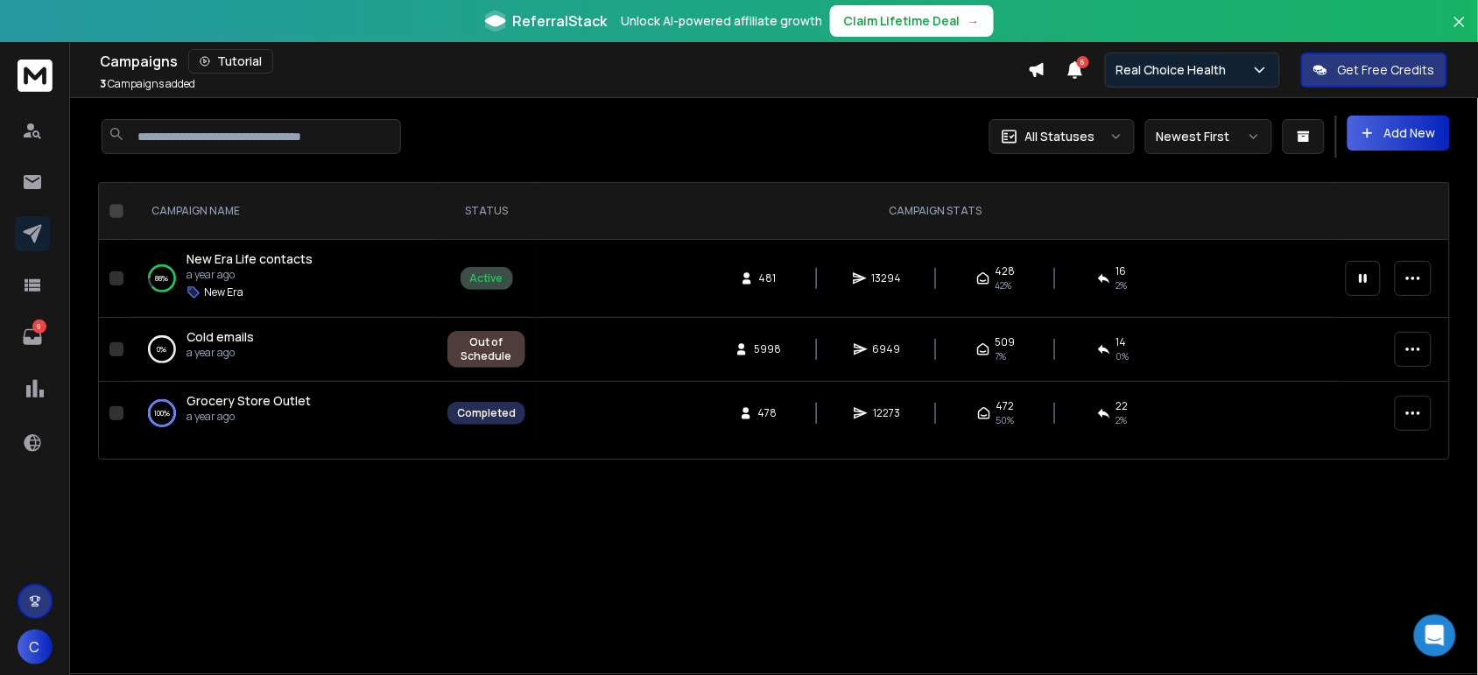
click at [1251, 79] on icon "button" at bounding box center [1260, 70] width 18 height 18
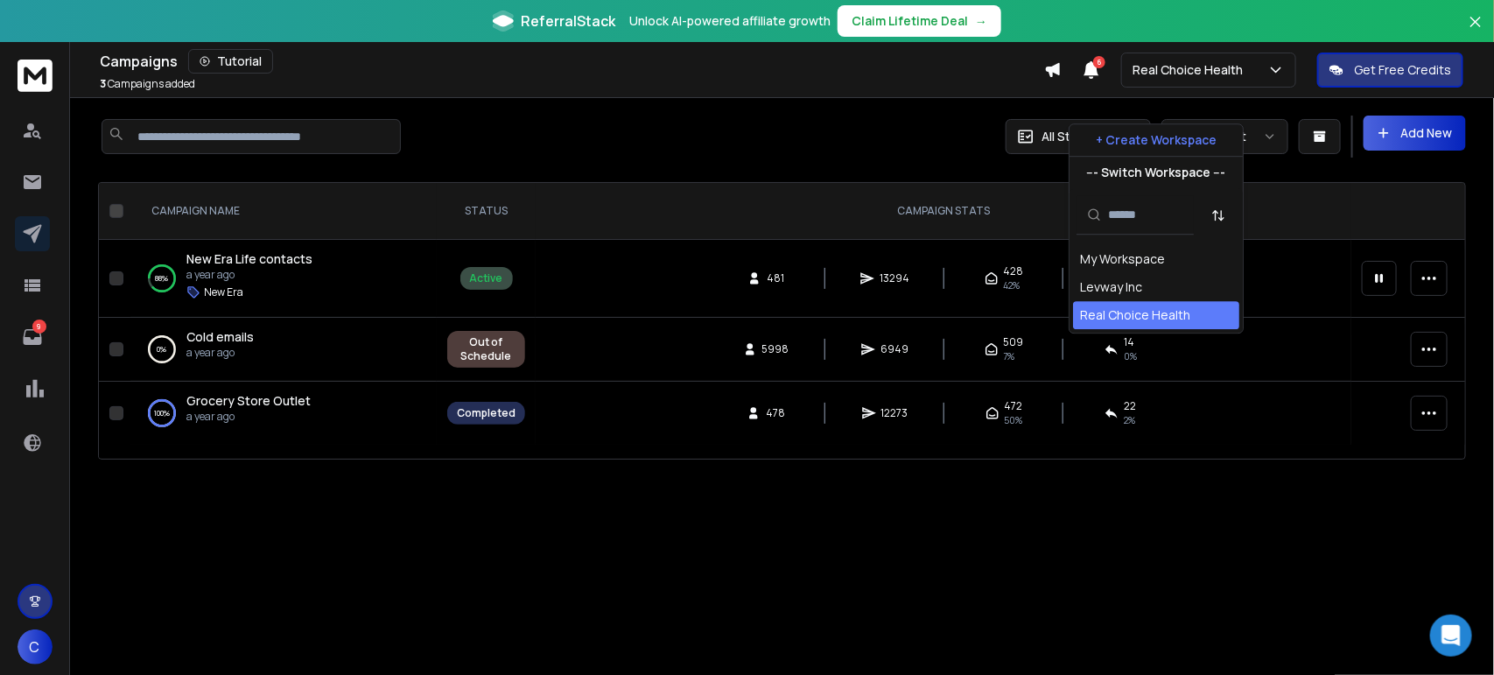
click at [1141, 324] on div "Real Choice Health" at bounding box center [1135, 315] width 110 height 18
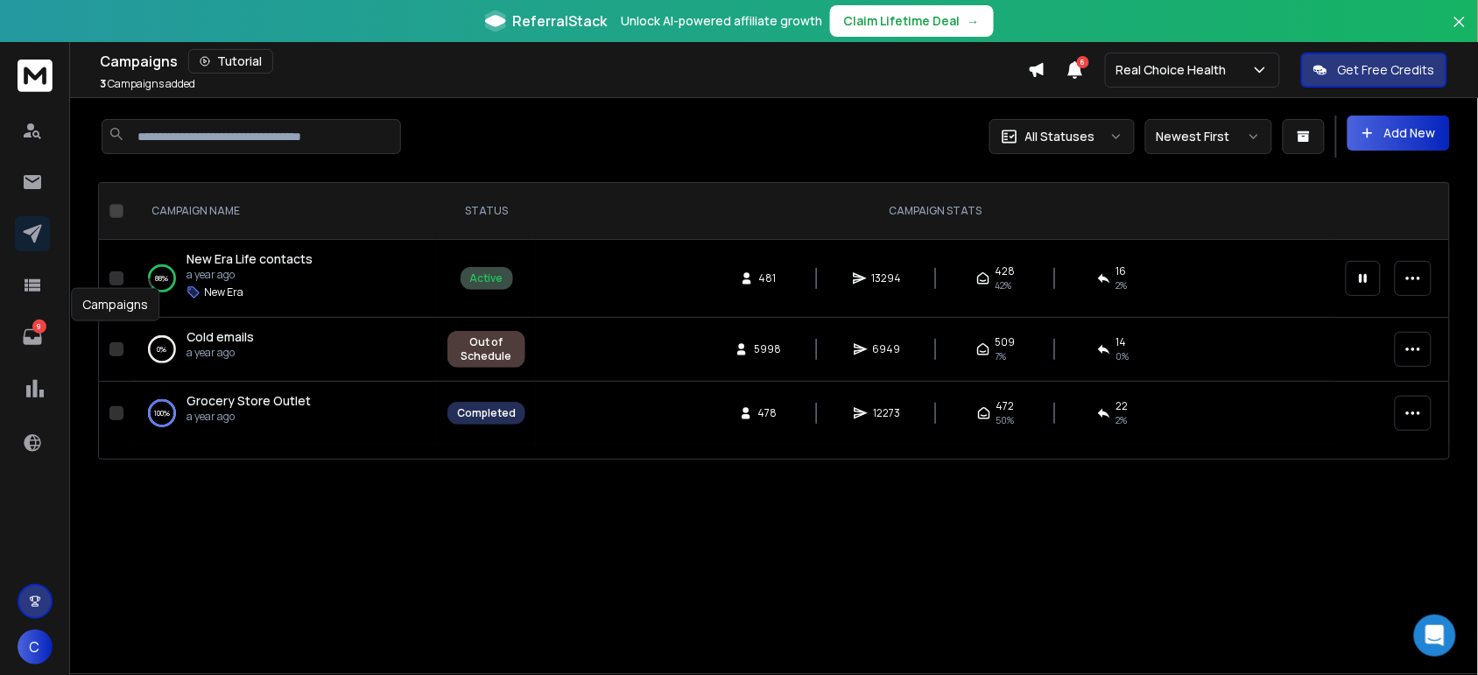
click at [38, 244] on icon at bounding box center [32, 233] width 21 height 21
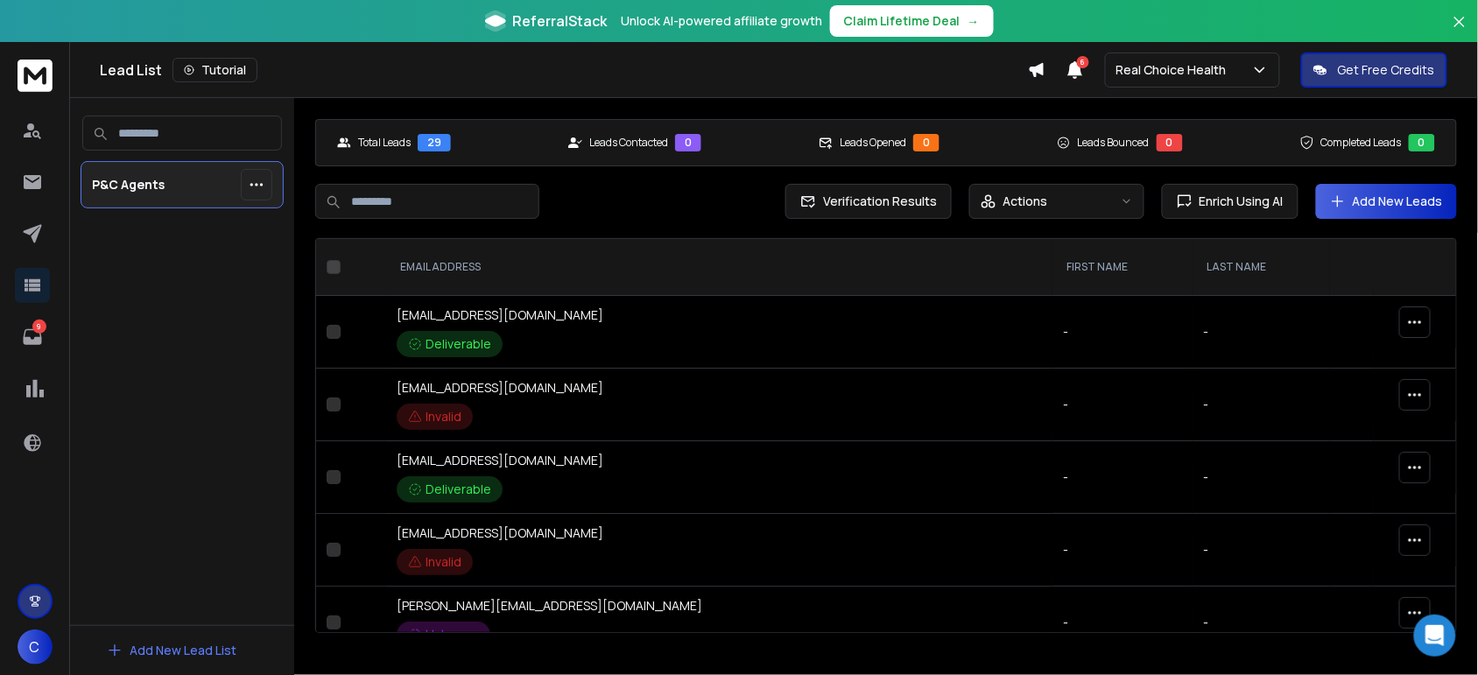
click at [341, 339] on button "button" at bounding box center [334, 332] width 14 height 14
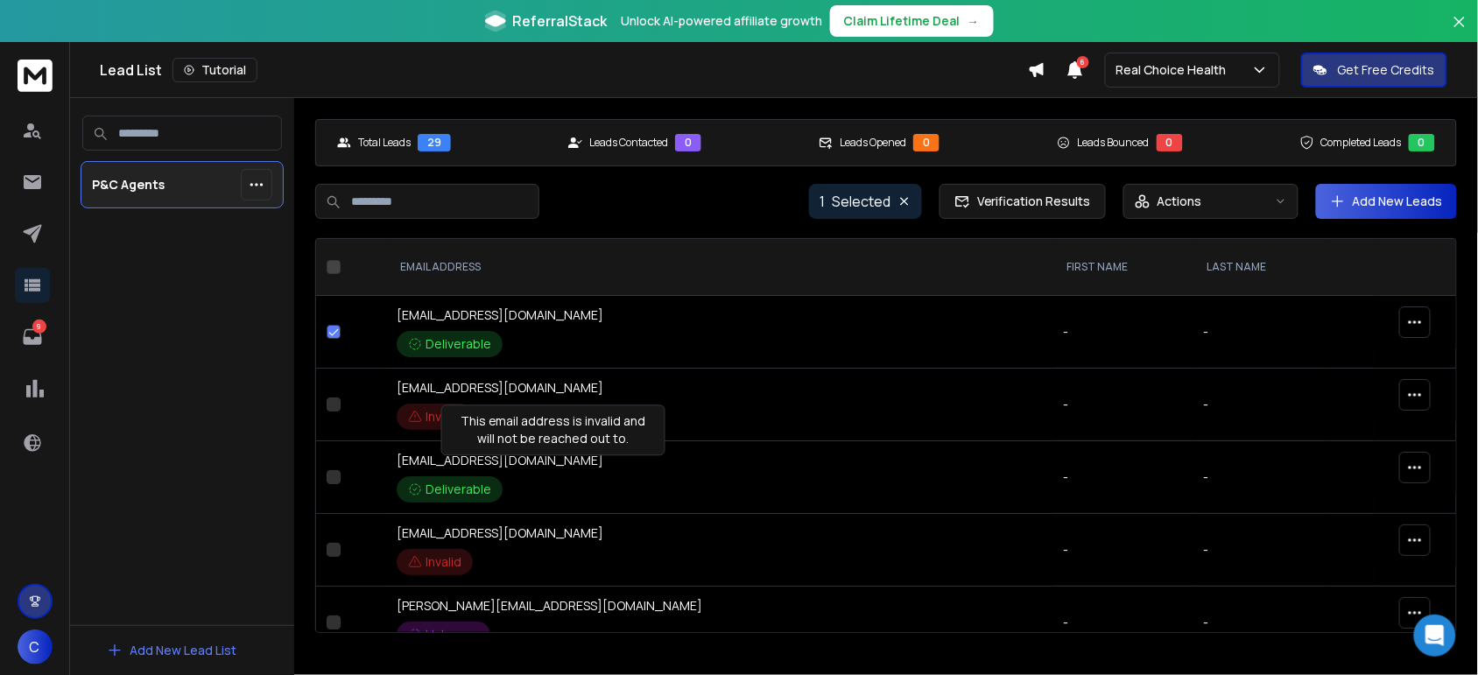
scroll to position [76, 0]
click at [341, 484] on button "button" at bounding box center [334, 477] width 14 height 14
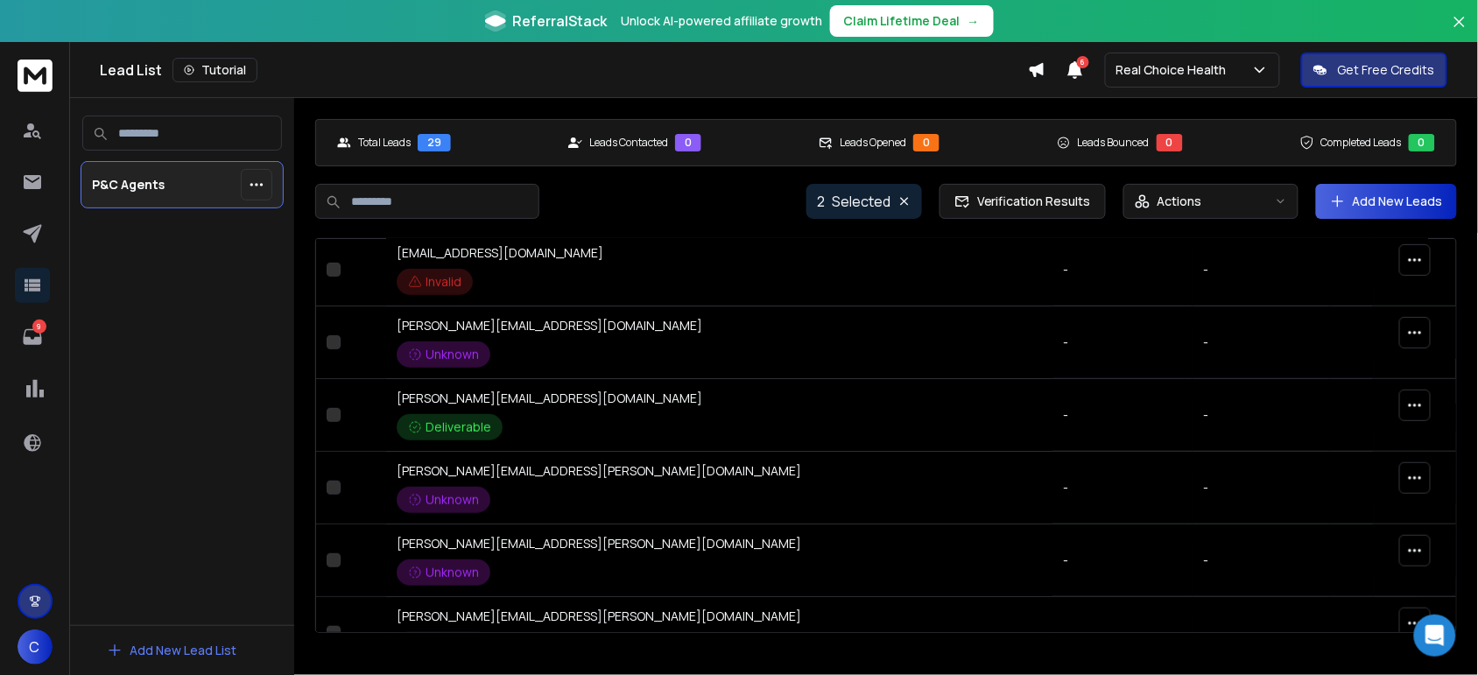
scroll to position [328, 0]
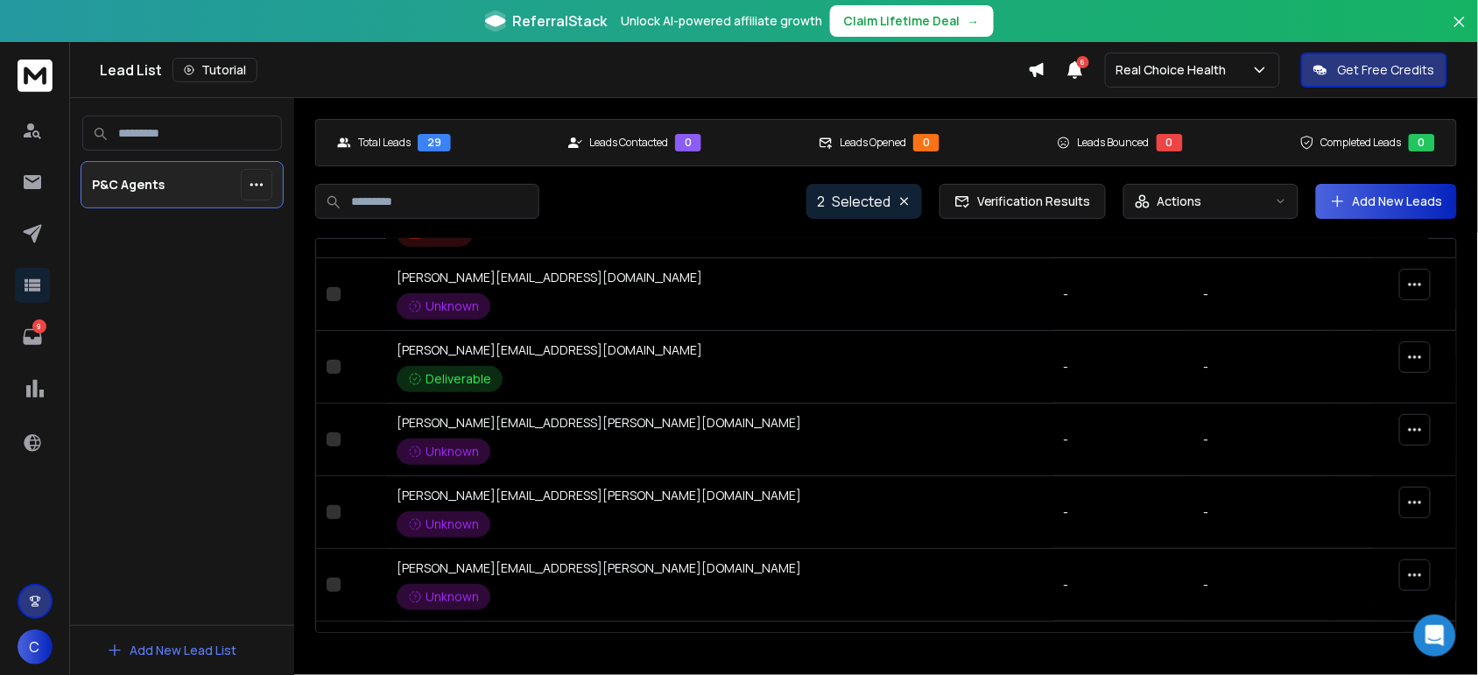
click at [341, 301] on button "button" at bounding box center [334, 294] width 14 height 14
click at [341, 374] on button "button" at bounding box center [334, 367] width 14 height 14
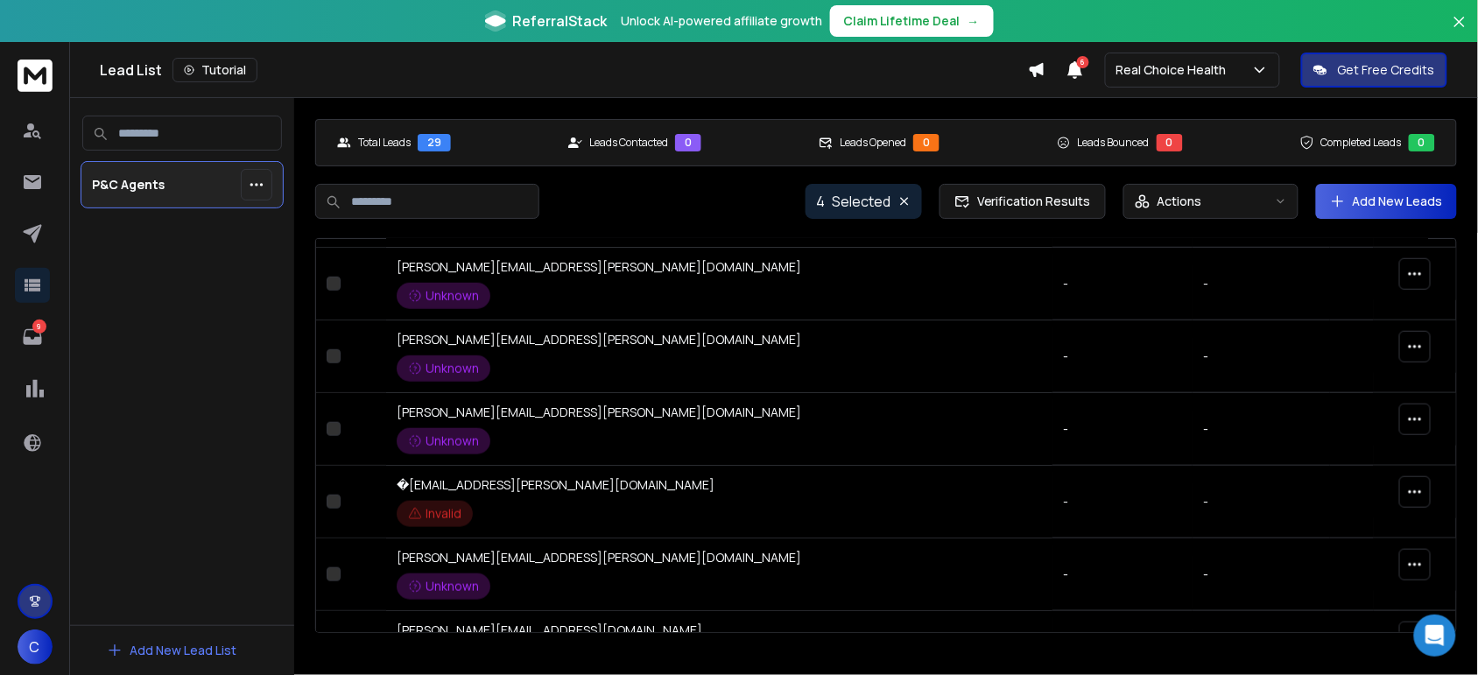
scroll to position [438, 0]
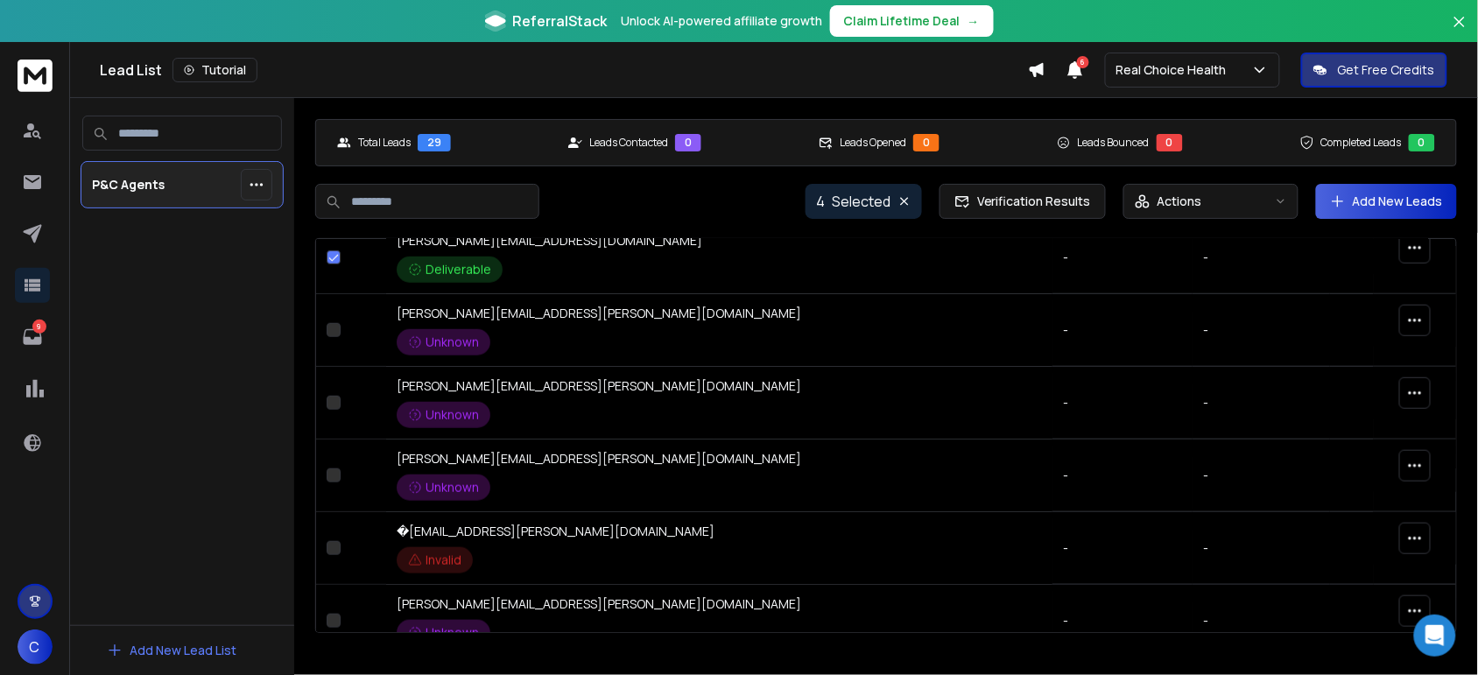
click at [341, 337] on button "button" at bounding box center [334, 330] width 14 height 14
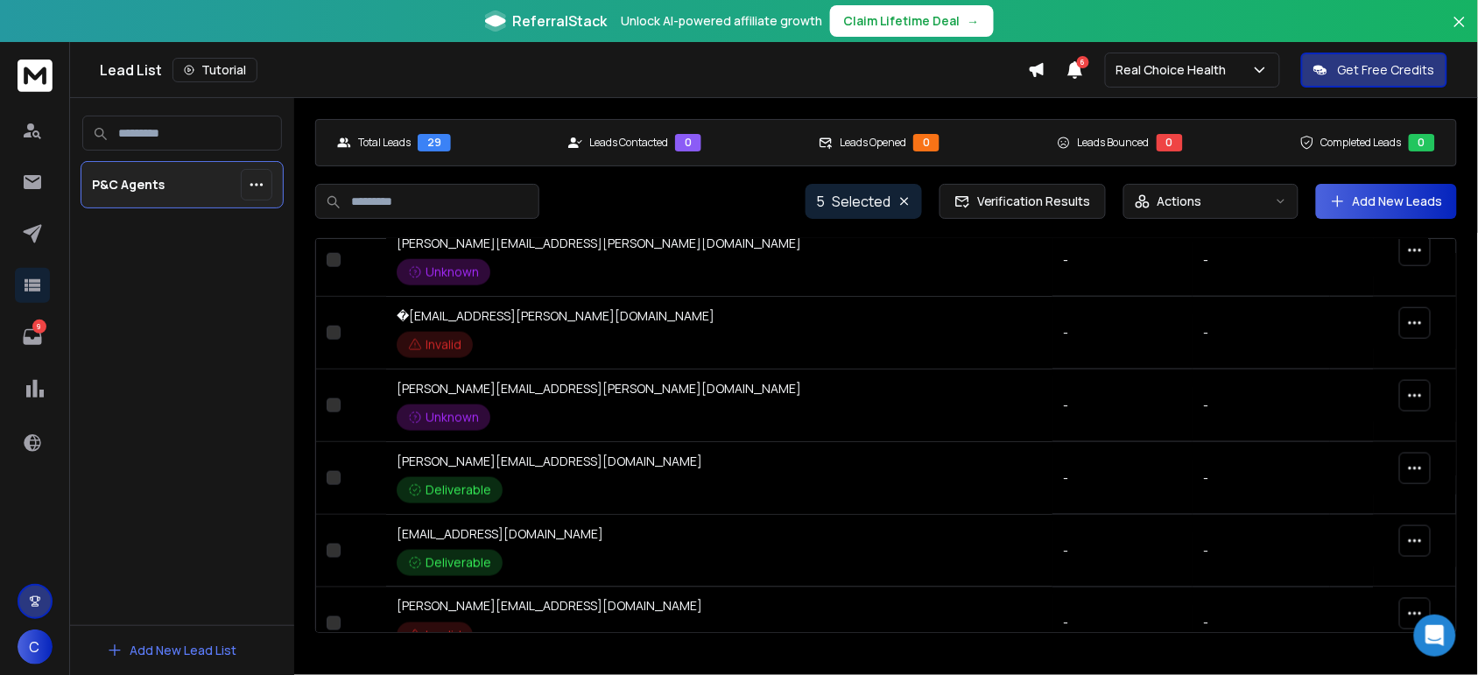
scroll to position [657, 0]
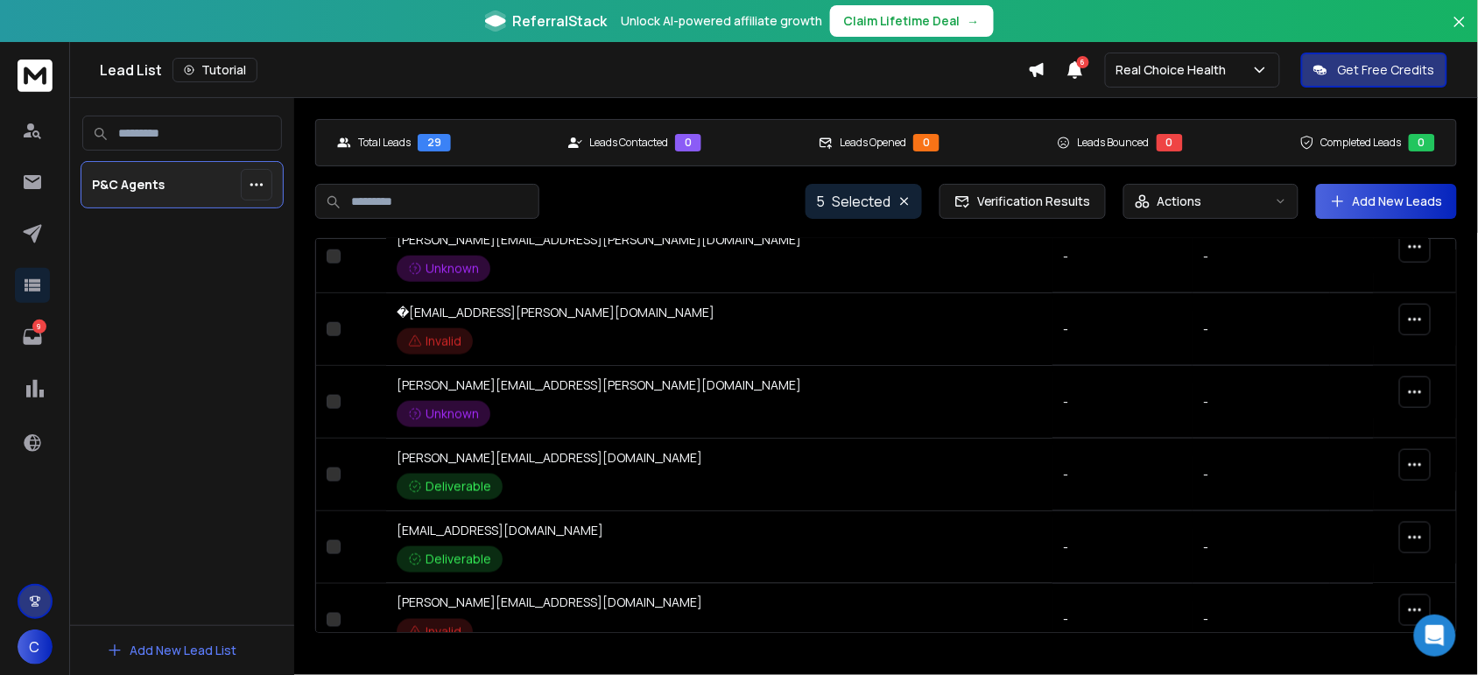
click at [341, 191] on button "button" at bounding box center [334, 184] width 14 height 14
click at [341, 264] on button "button" at bounding box center [334, 257] width 14 height 14
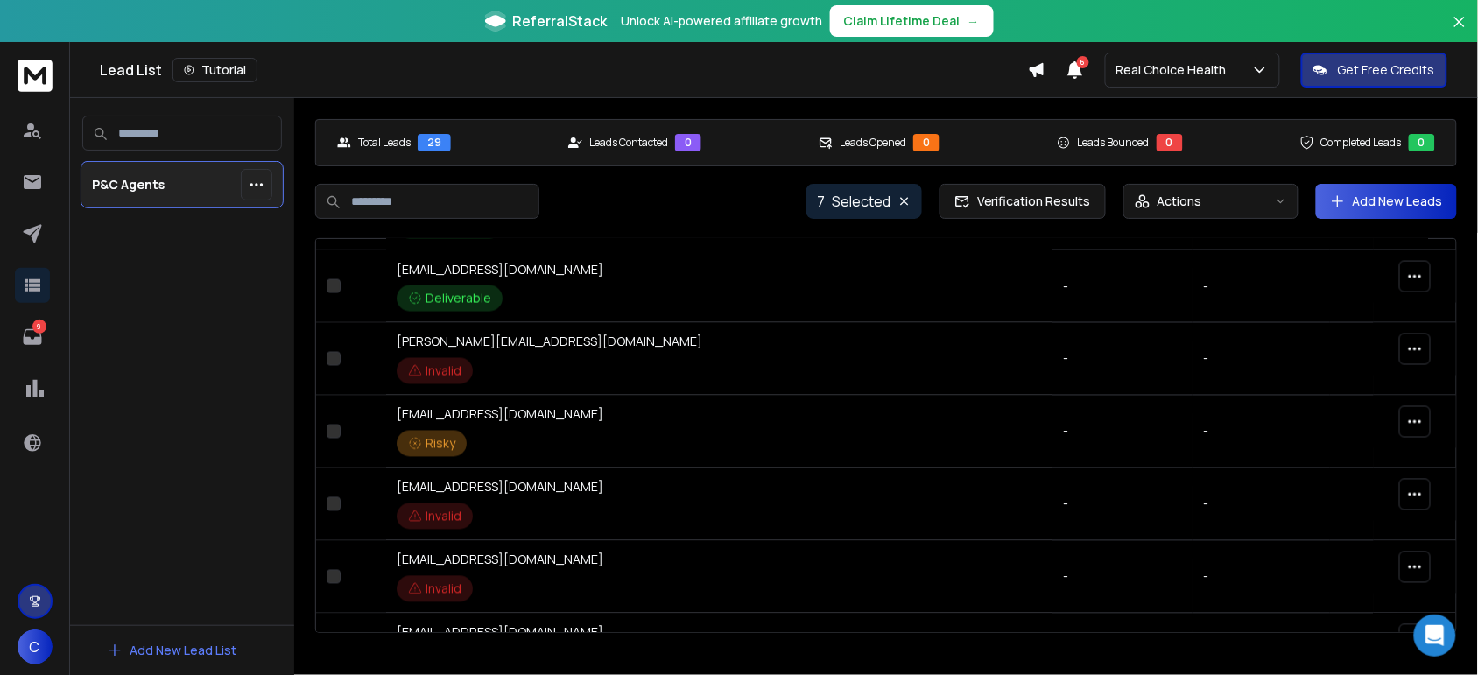
scroll to position [985, 0]
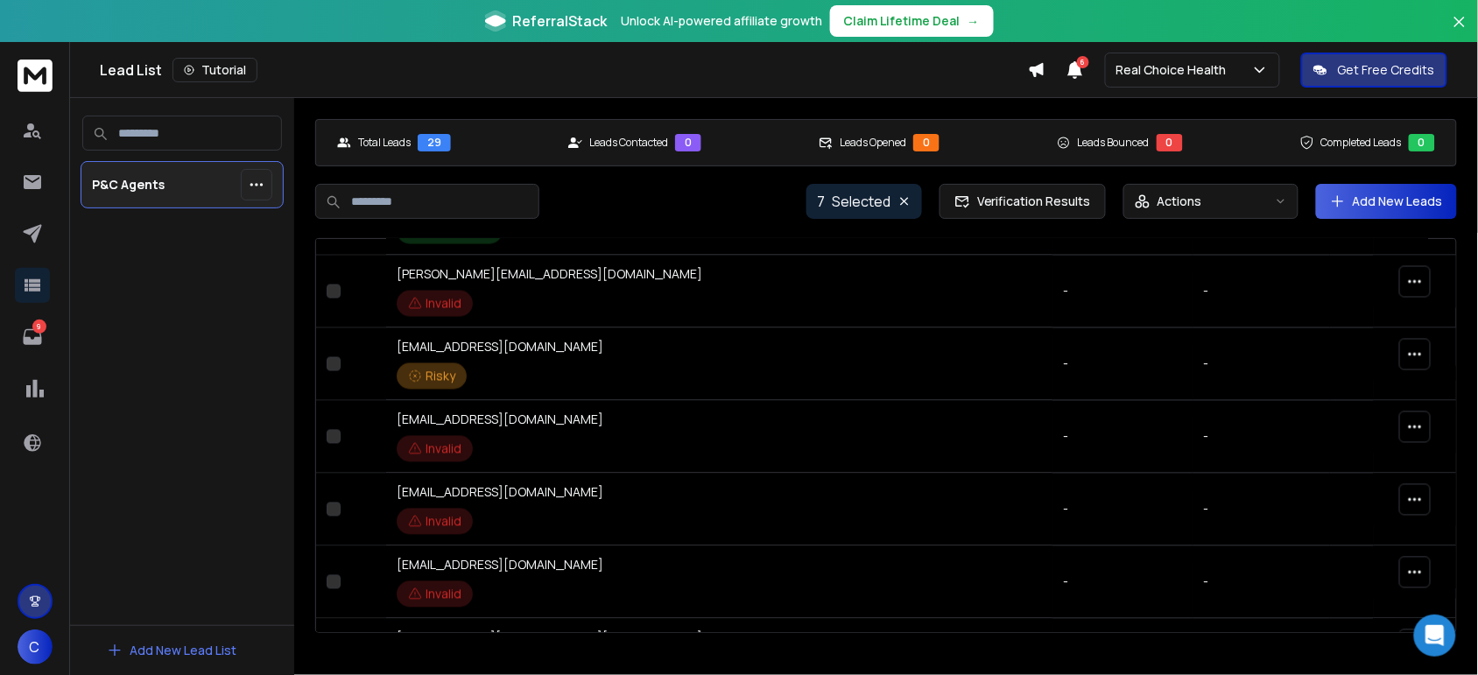
click at [341, 81] on button "button" at bounding box center [334, 74] width 14 height 14
click at [341, 153] on button "button" at bounding box center [334, 146] width 14 height 14
click at [341, 226] on button "button" at bounding box center [334, 219] width 14 height 14
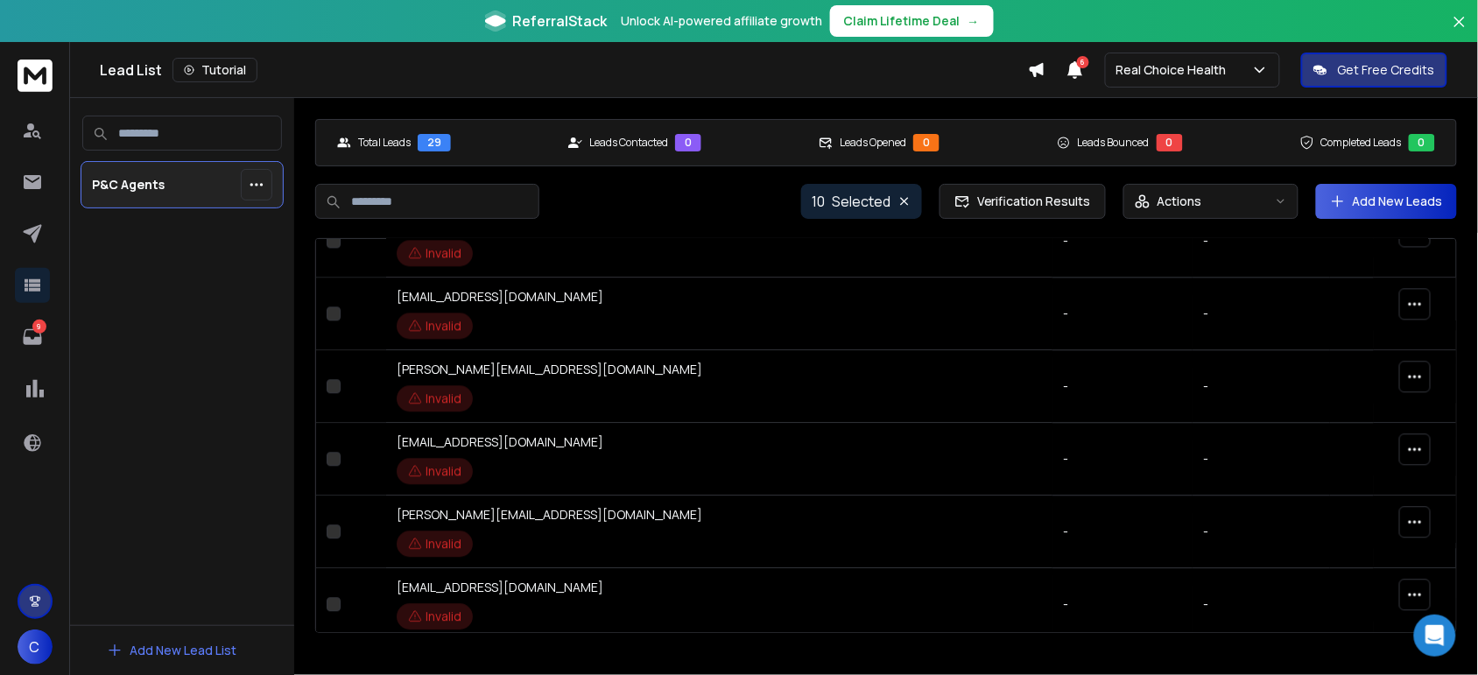
scroll to position [1313, 0]
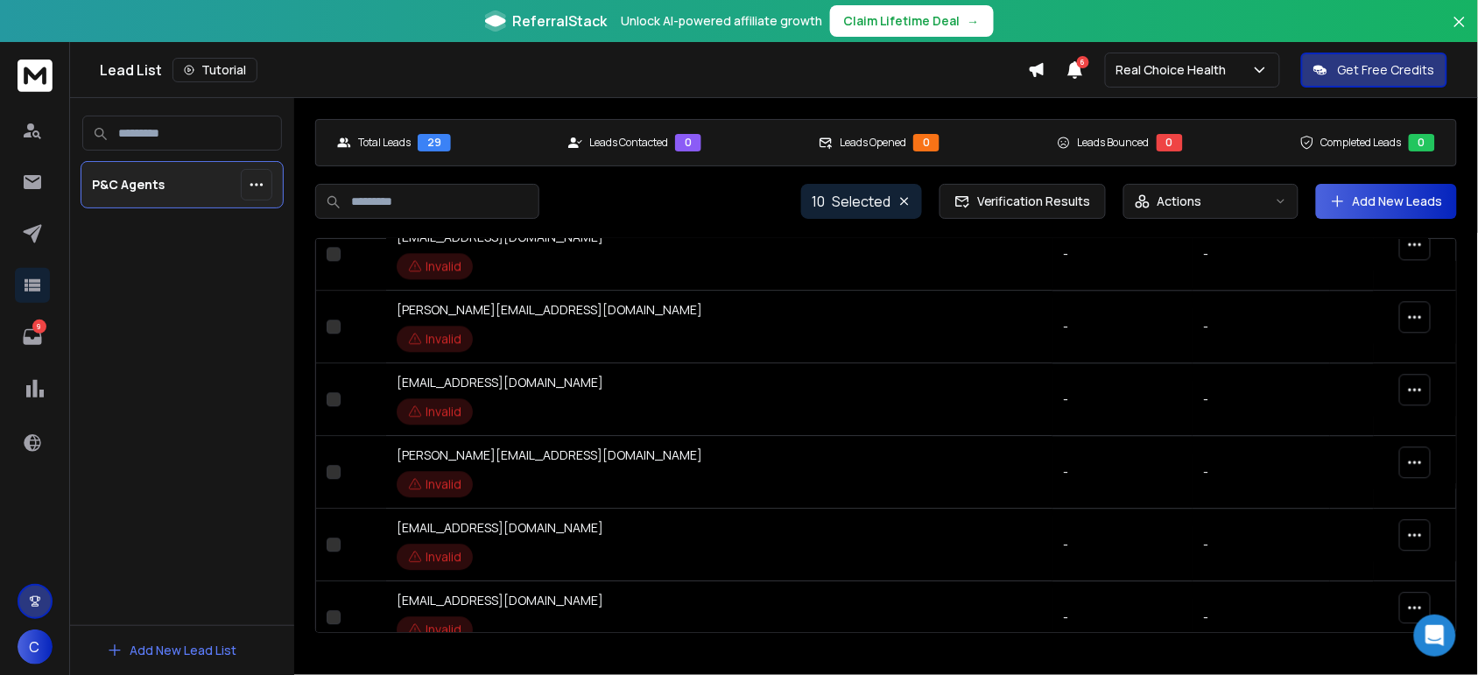
click at [341, 43] on button "button" at bounding box center [334, 36] width 14 height 14
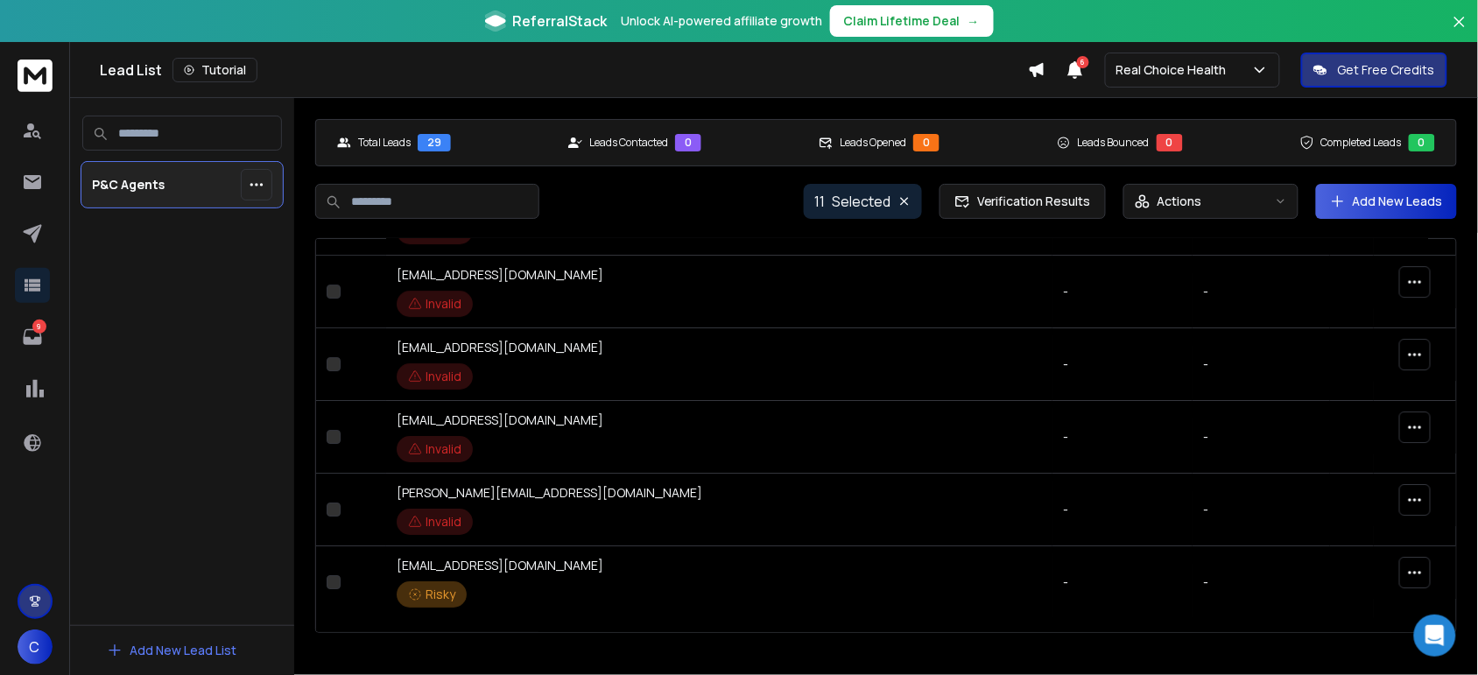
scroll to position [2590, 0]
click at [341, 575] on button "button" at bounding box center [334, 582] width 14 height 14
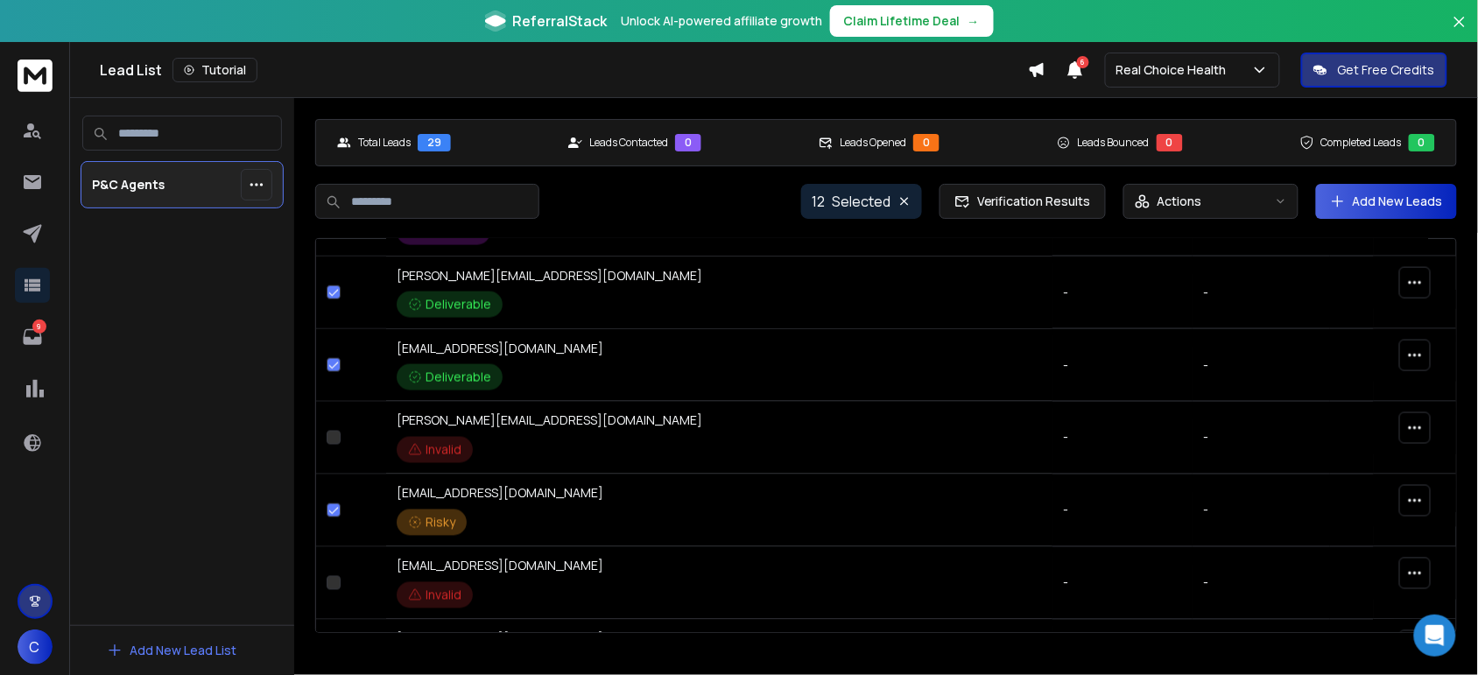
scroll to position [292, 0]
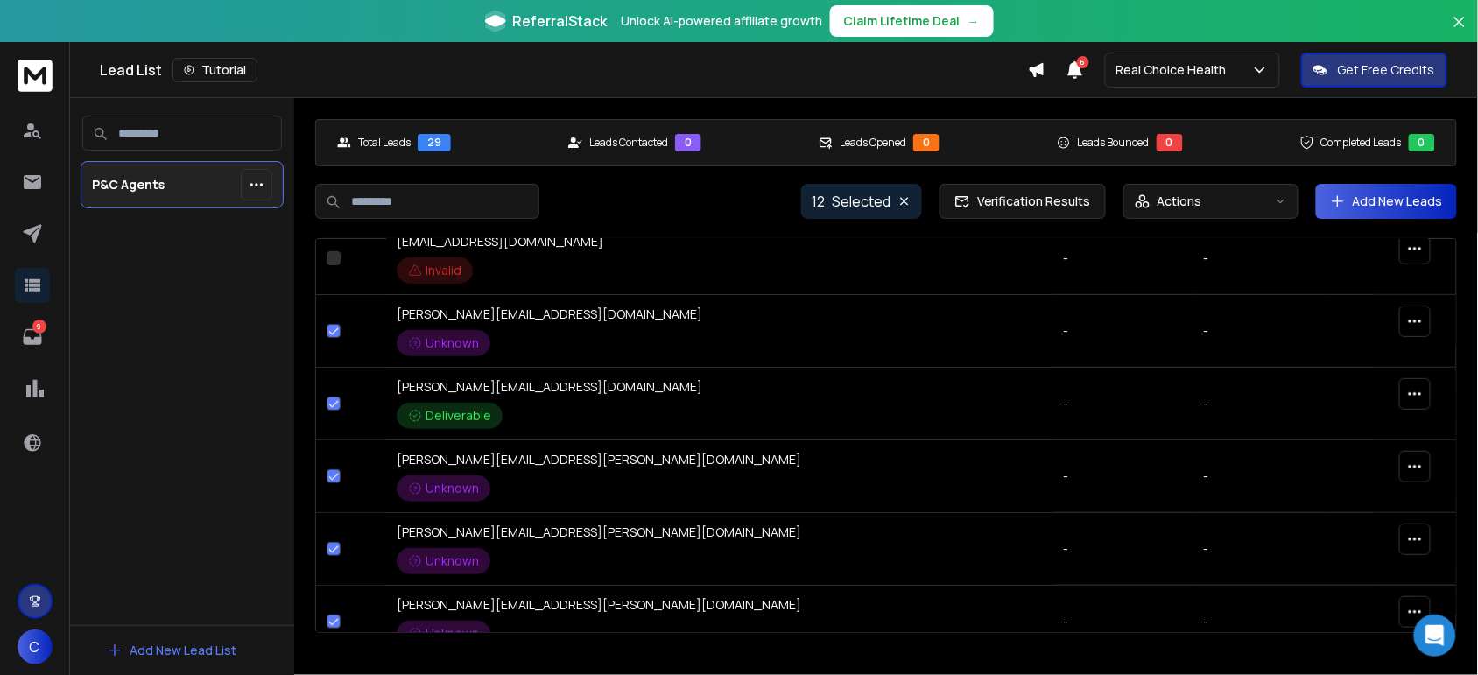
click at [903, 208] on icon at bounding box center [904, 201] width 14 height 14
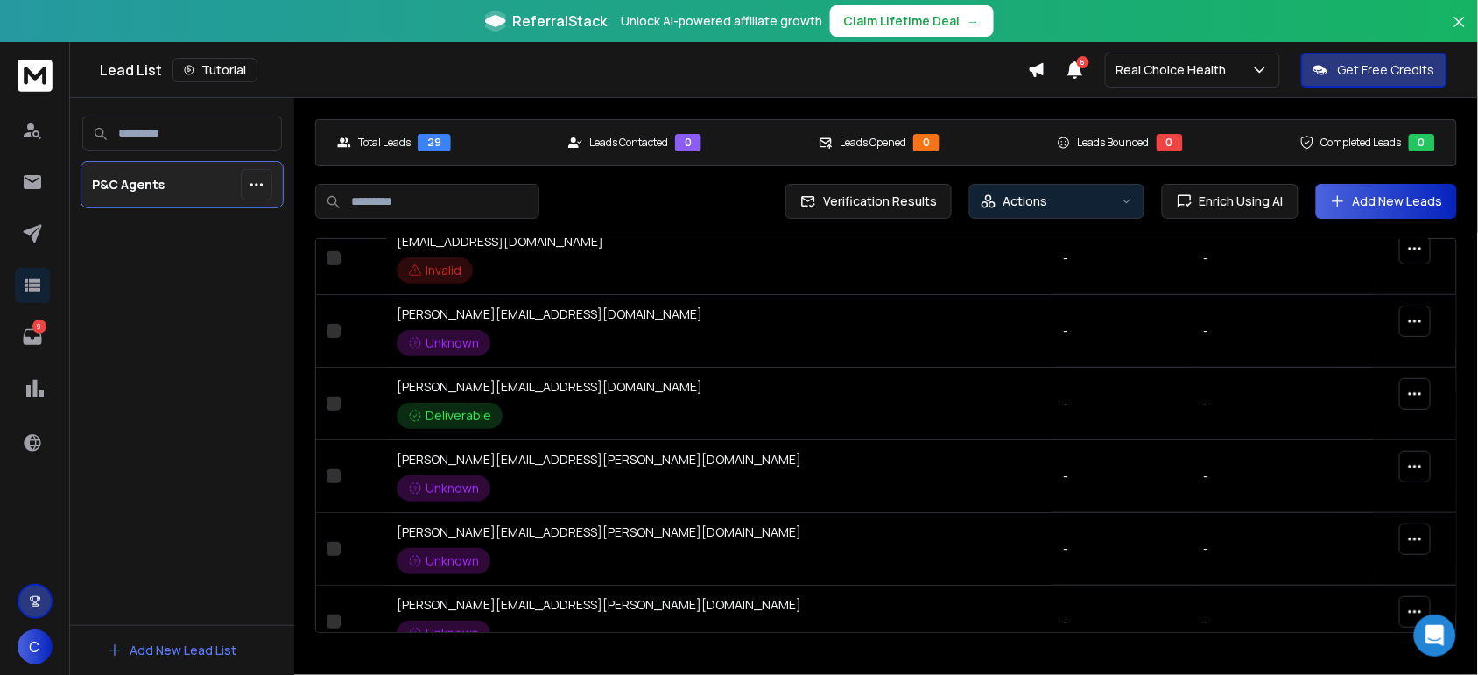
click at [1133, 208] on icon "button" at bounding box center [1127, 201] width 12 height 14
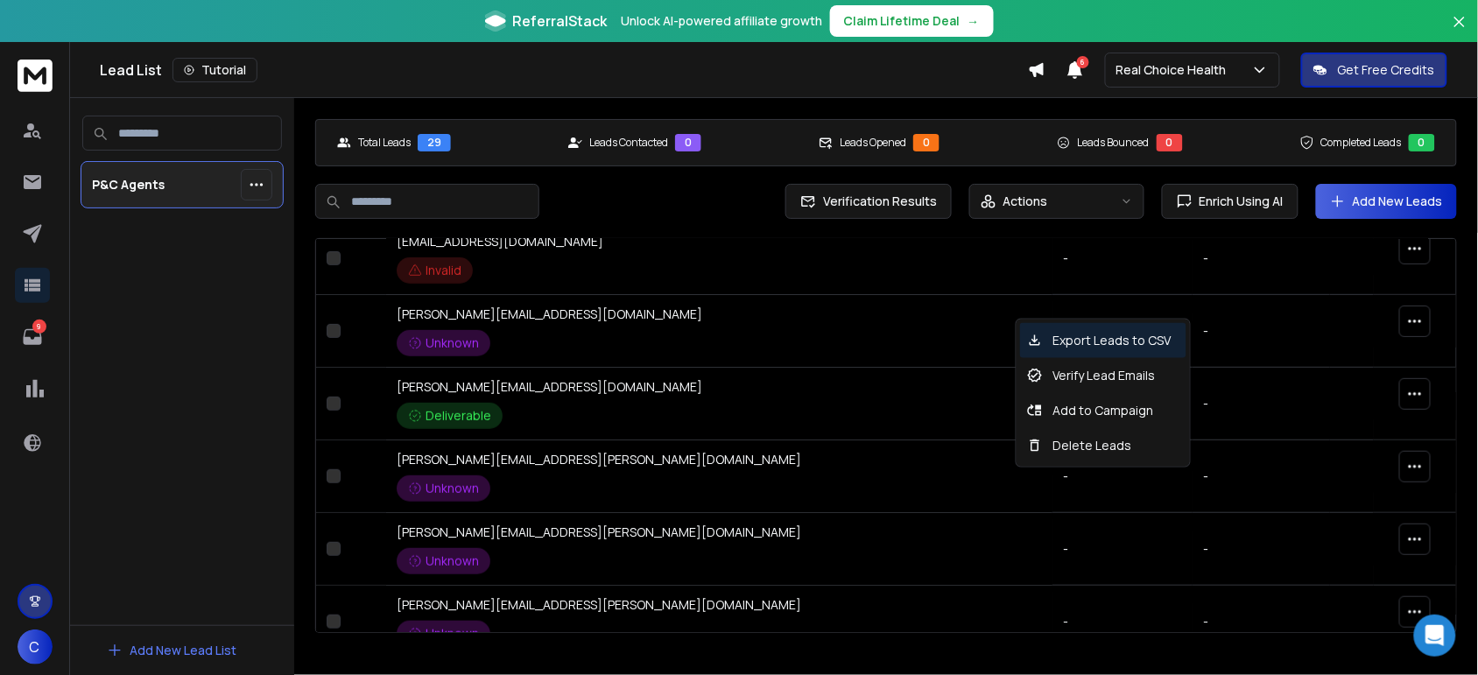
click at [930, 284] on div "mark@vpinsnow.com Invalid" at bounding box center [719, 258] width 645 height 51
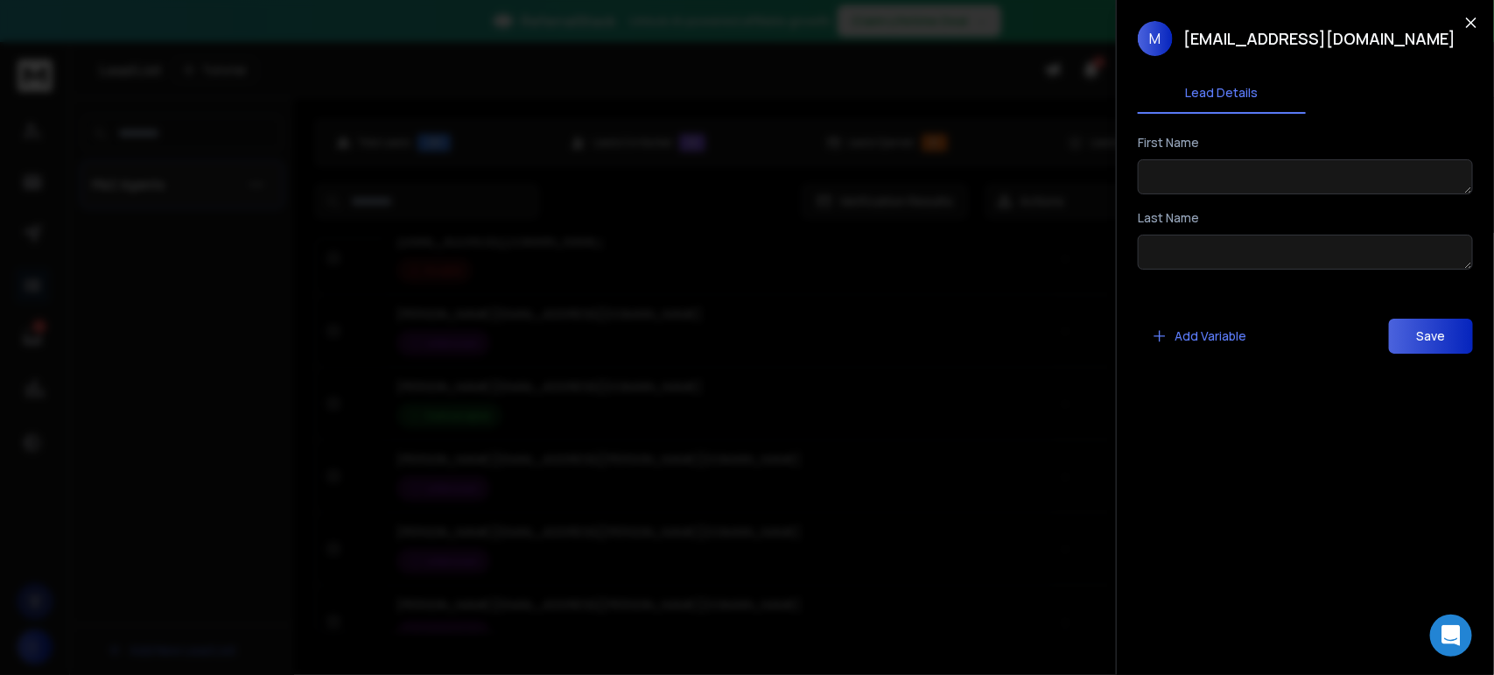
click at [1467, 27] on icon "button" at bounding box center [1471, 22] width 9 height 9
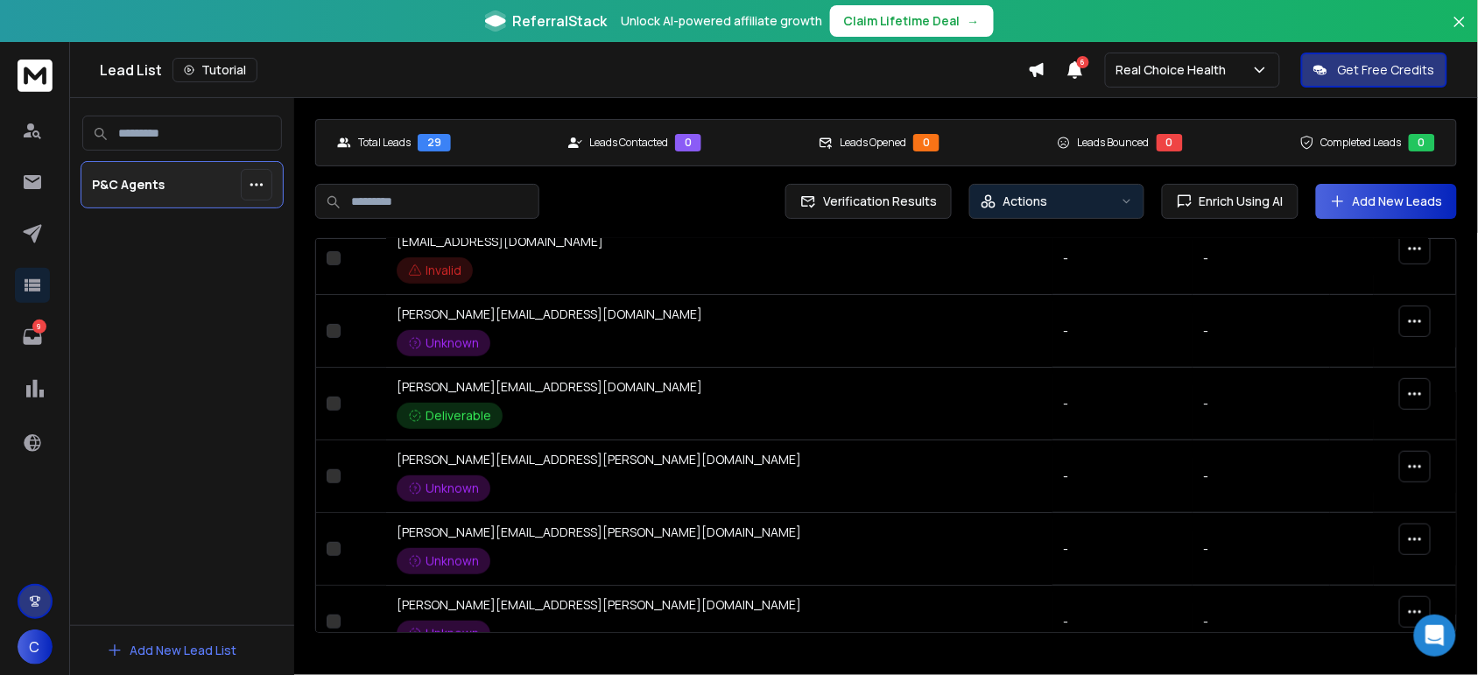
click at [1133, 208] on icon "button" at bounding box center [1127, 201] width 12 height 14
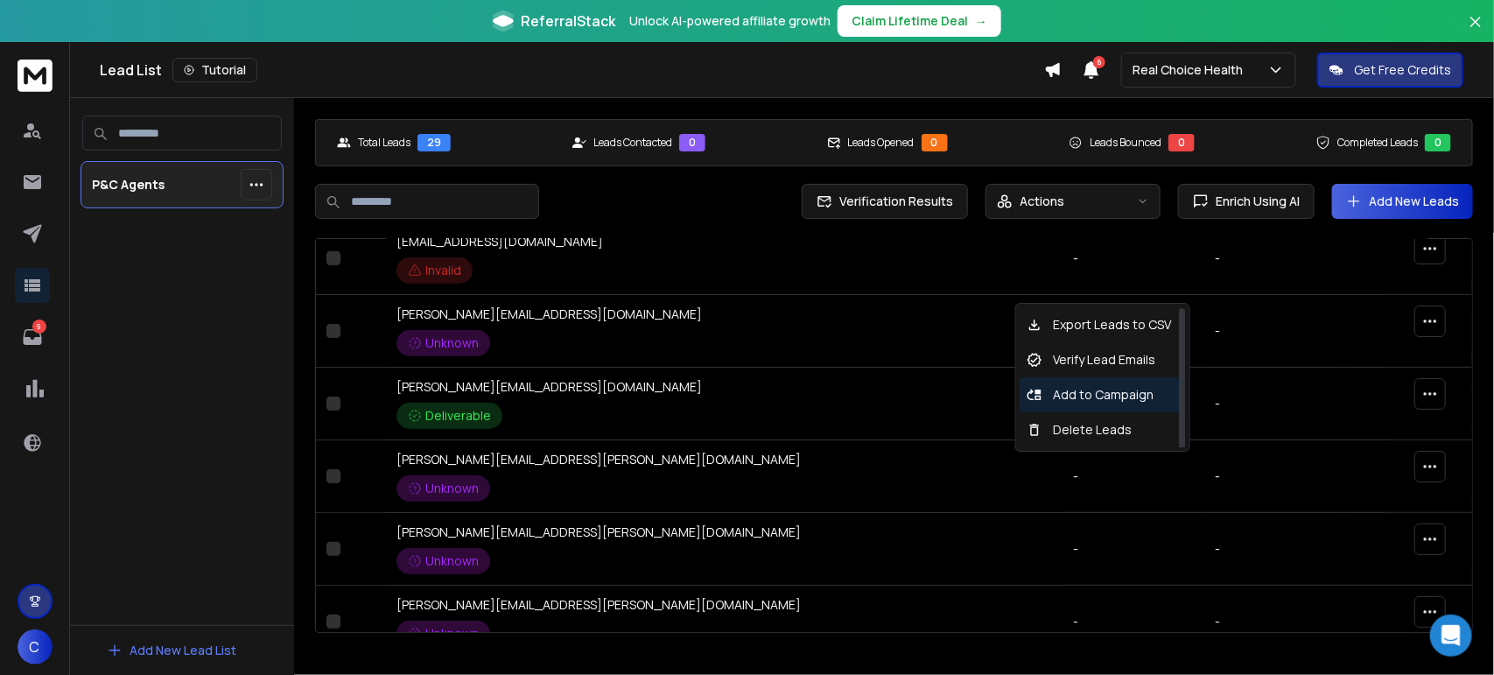
click at [1087, 407] on p "Add to Campaign" at bounding box center [1104, 395] width 108 height 25
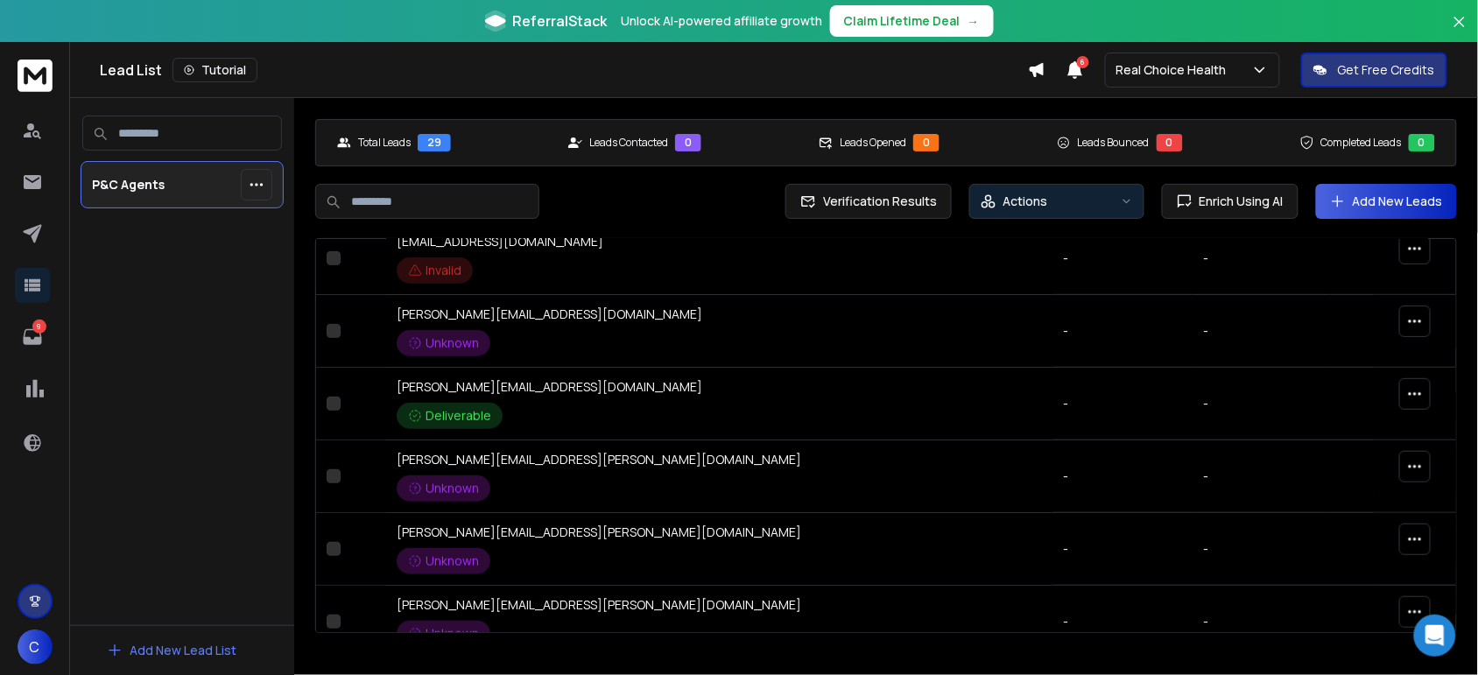
click at [1048, 210] on p "Actions" at bounding box center [1025, 202] width 45 height 18
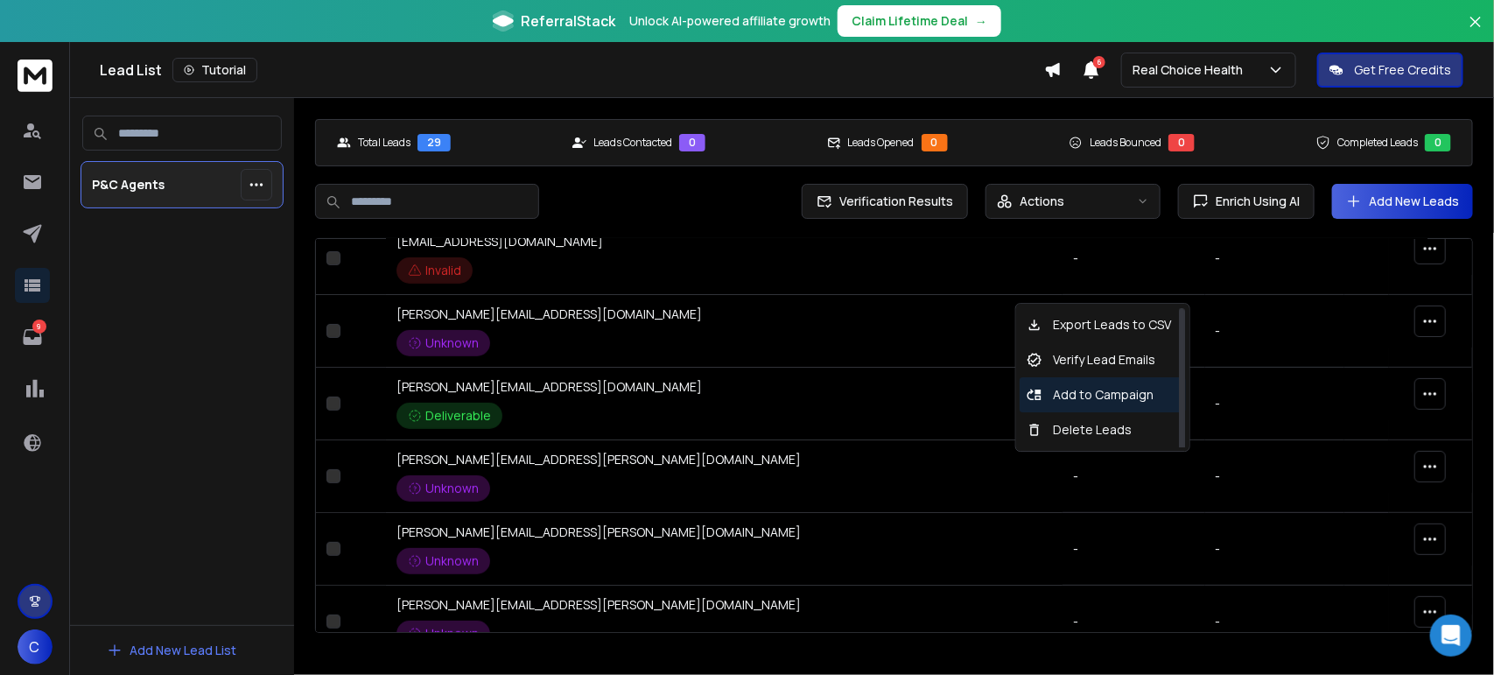
click at [1086, 407] on p "Add to Campaign" at bounding box center [1104, 395] width 108 height 25
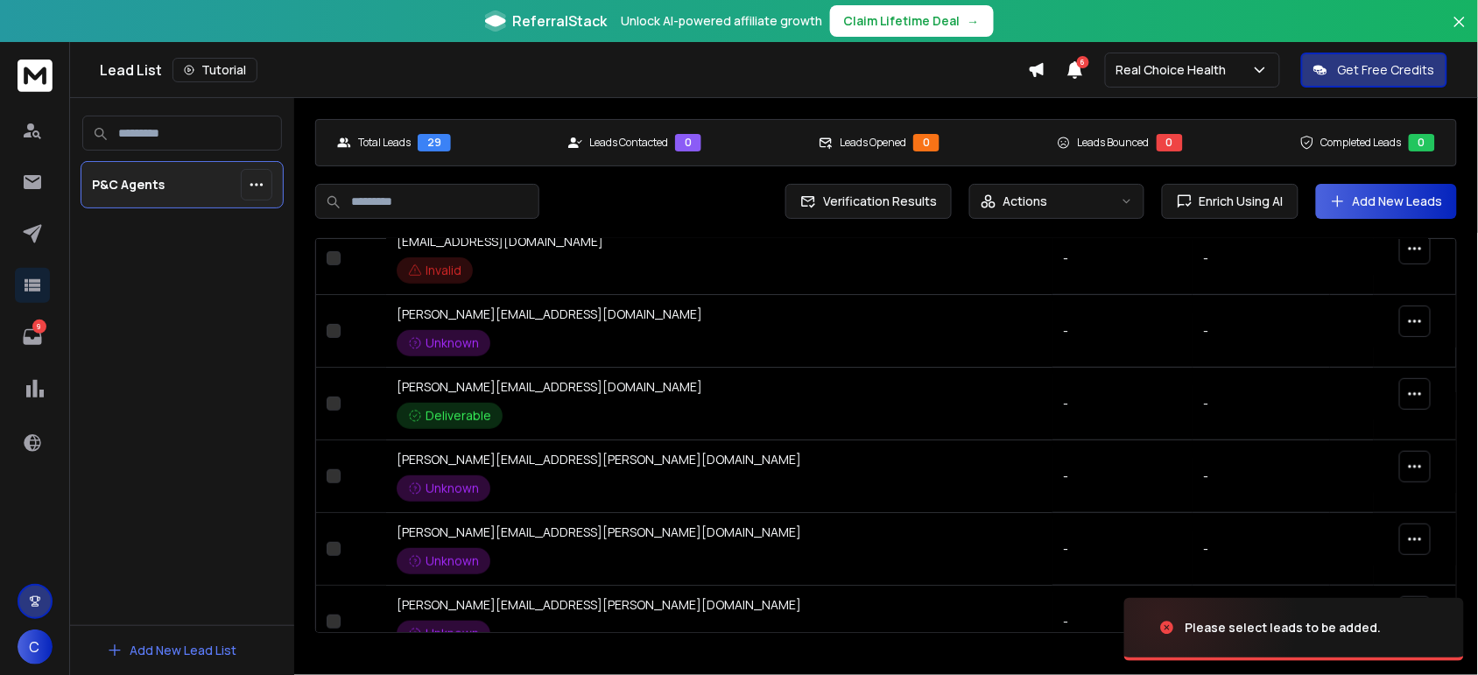
click at [899, 284] on div "mark@vpinsnow.com Invalid" at bounding box center [719, 258] width 645 height 51
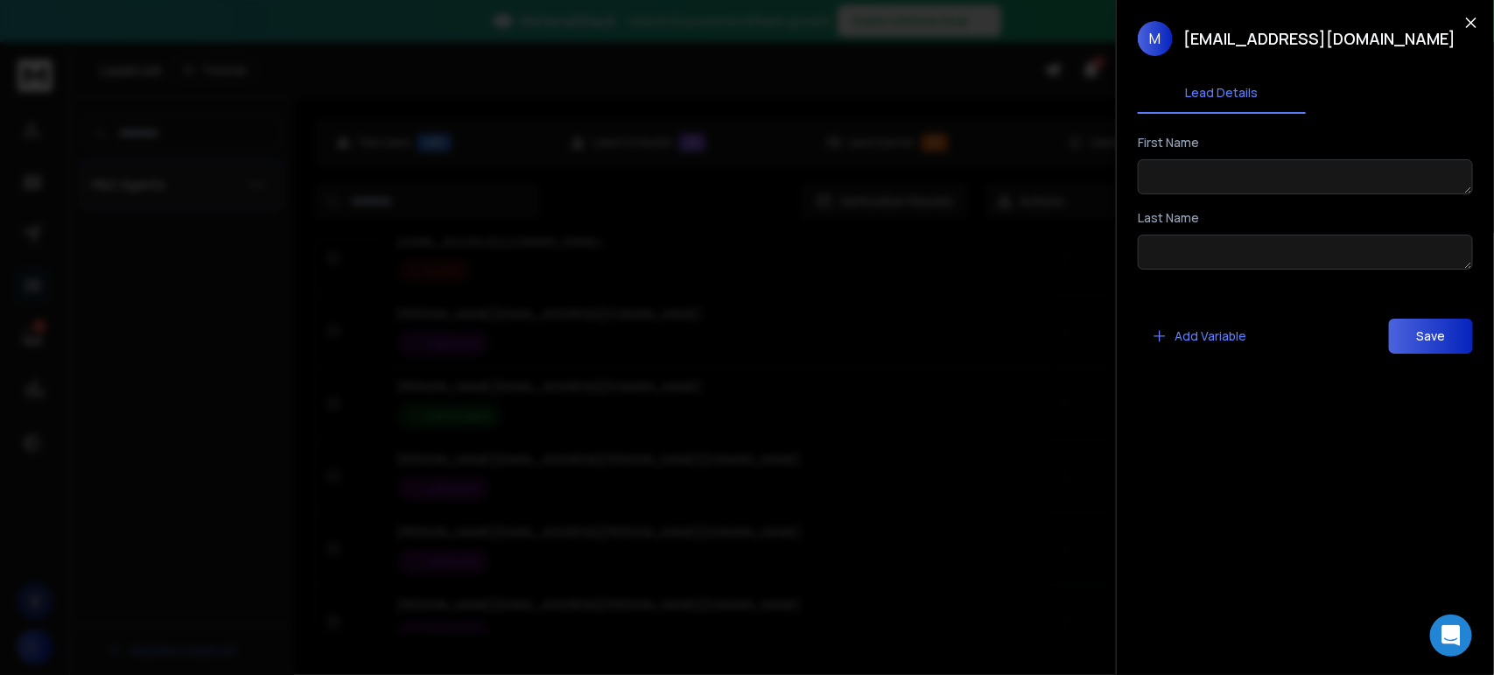
click at [1463, 26] on icon "button" at bounding box center [1472, 23] width 18 height 18
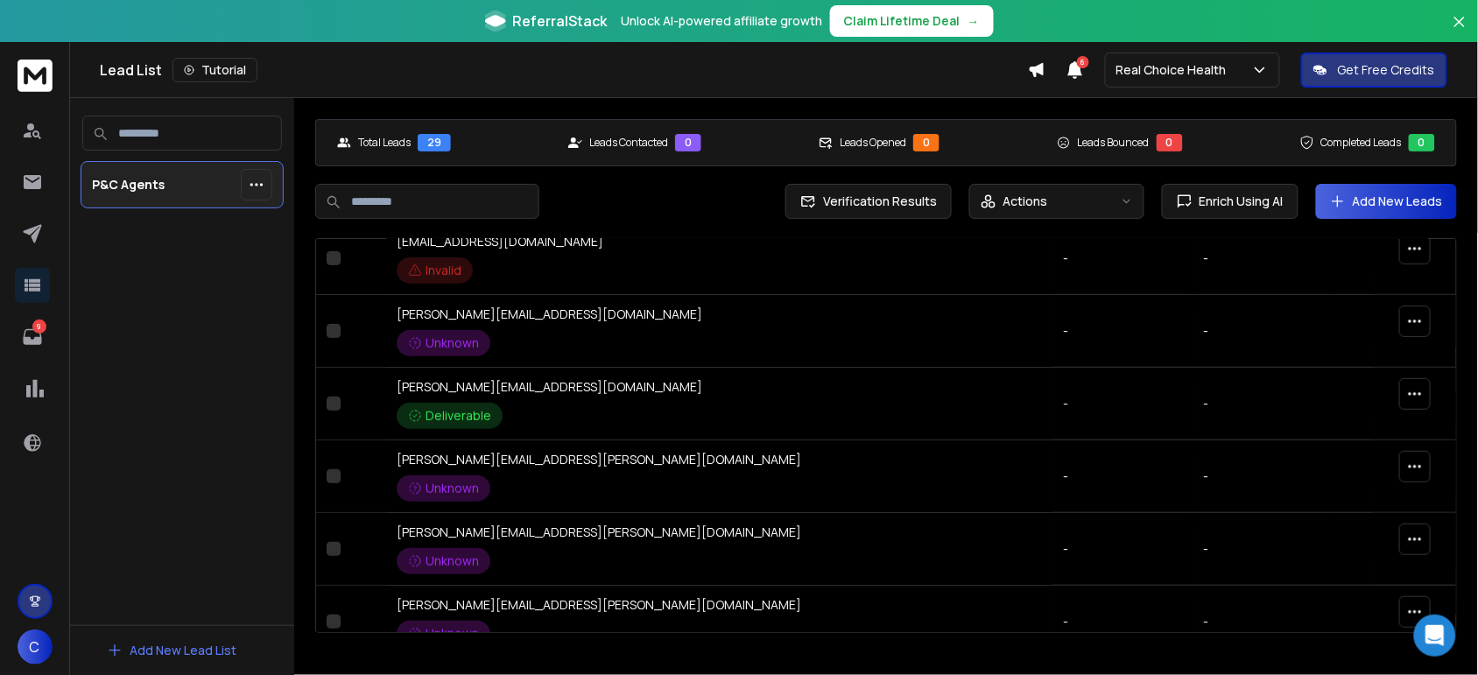
click at [264, 193] on icon "button" at bounding box center [257, 185] width 16 height 16
click at [294, 445] on div "P&C Agents" at bounding box center [182, 383] width 224 height 444
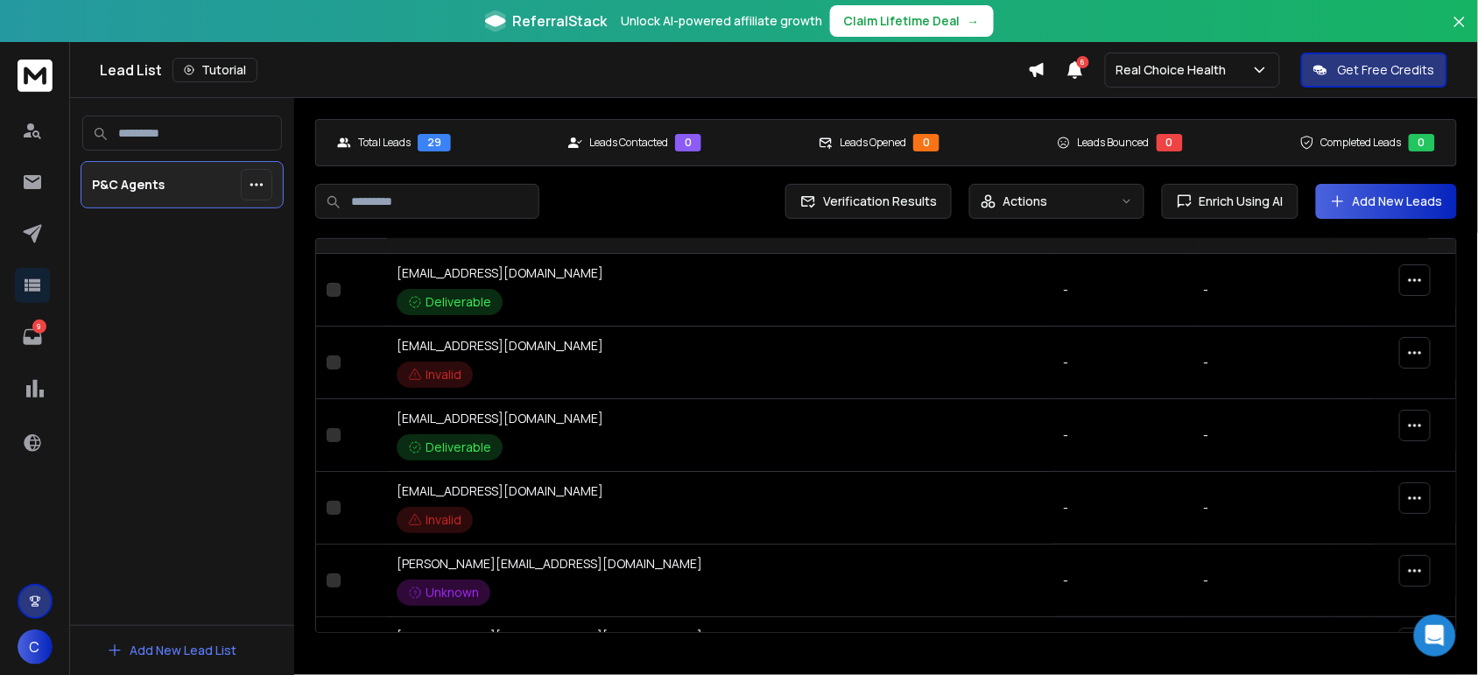
scroll to position [0, 0]
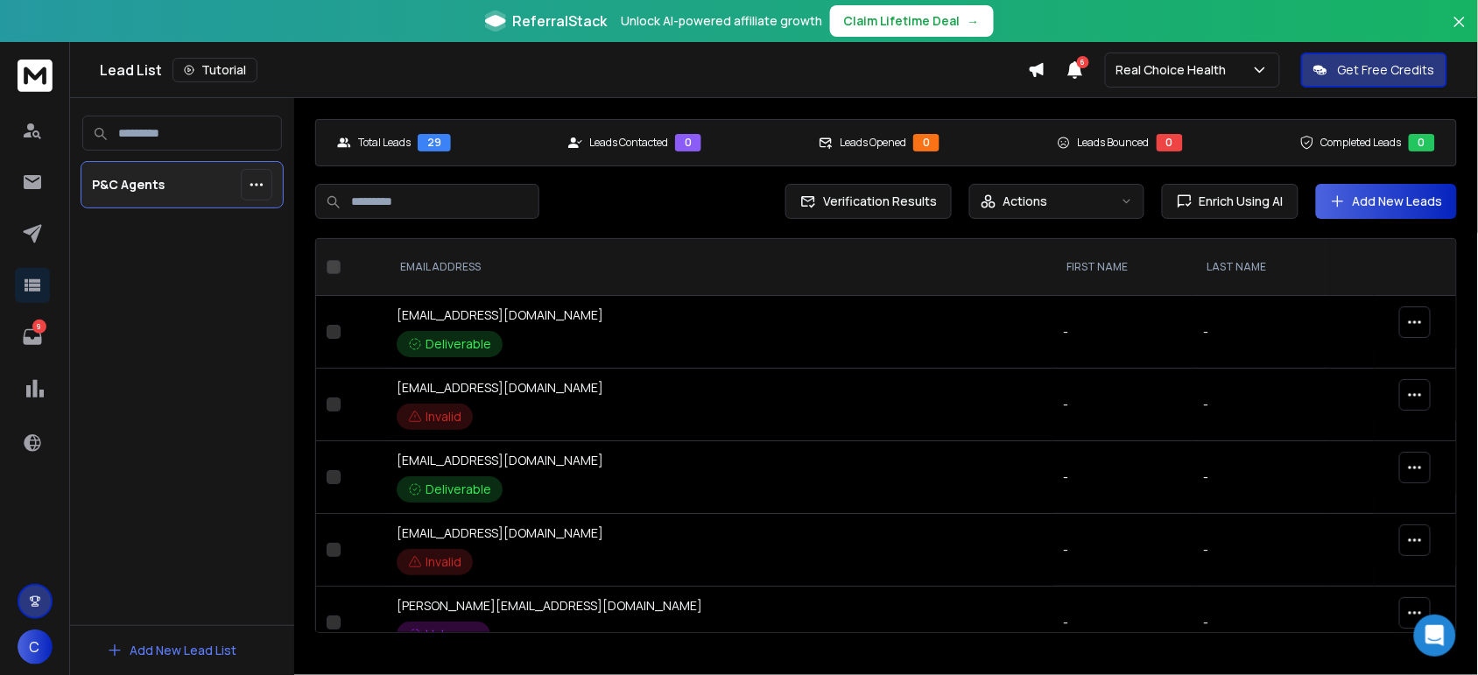
click at [451, 151] on div "29" at bounding box center [434, 143] width 33 height 18
click at [1432, 631] on icon "Open Intercom Messenger" at bounding box center [1434, 635] width 20 height 23
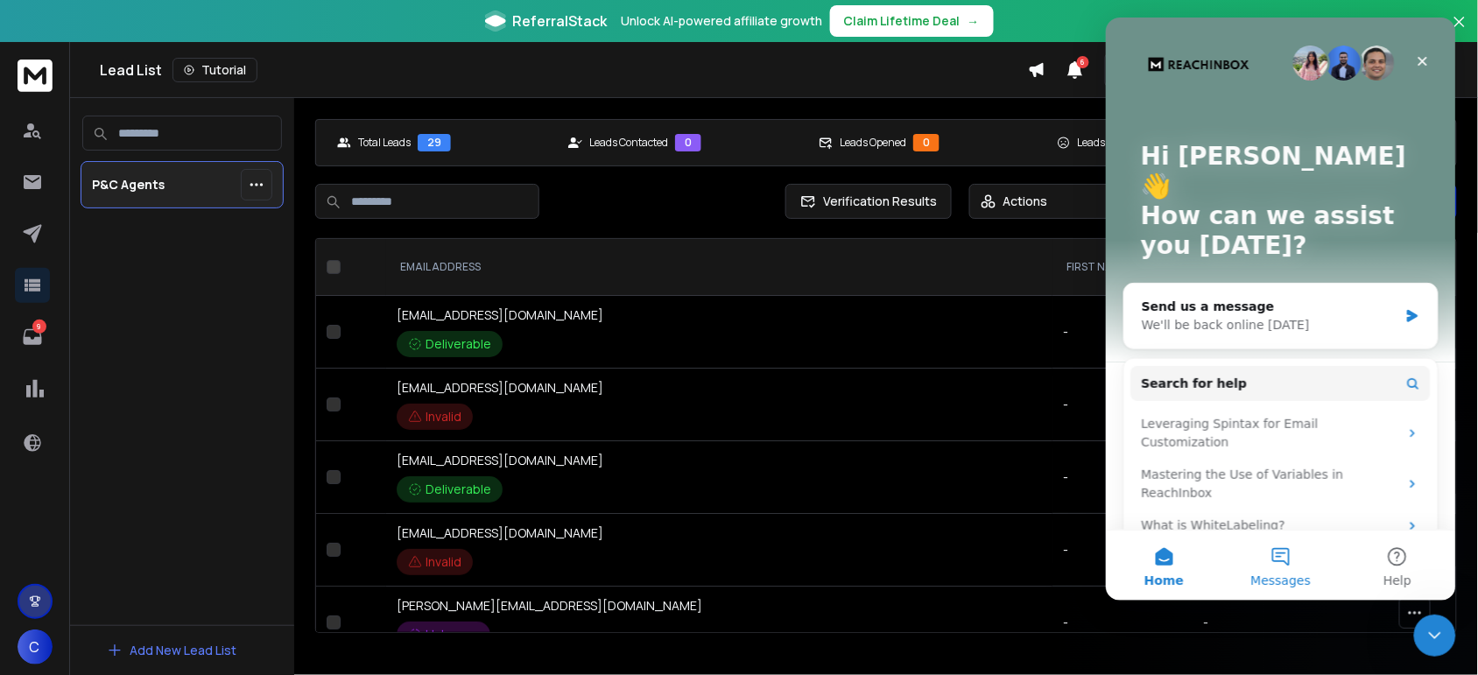
click at [1281, 552] on button "Messages" at bounding box center [1279, 565] width 116 height 70
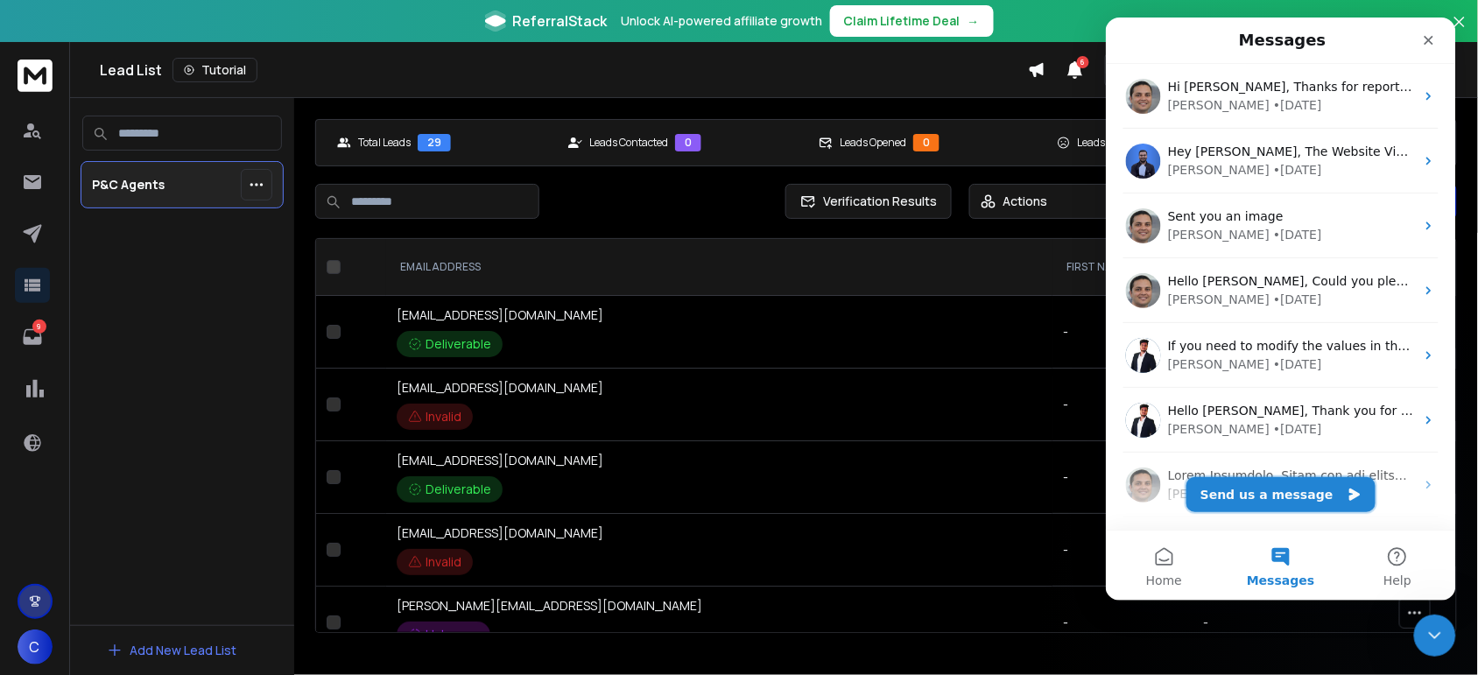
click at [1242, 488] on button "Send us a message" at bounding box center [1279, 493] width 189 height 35
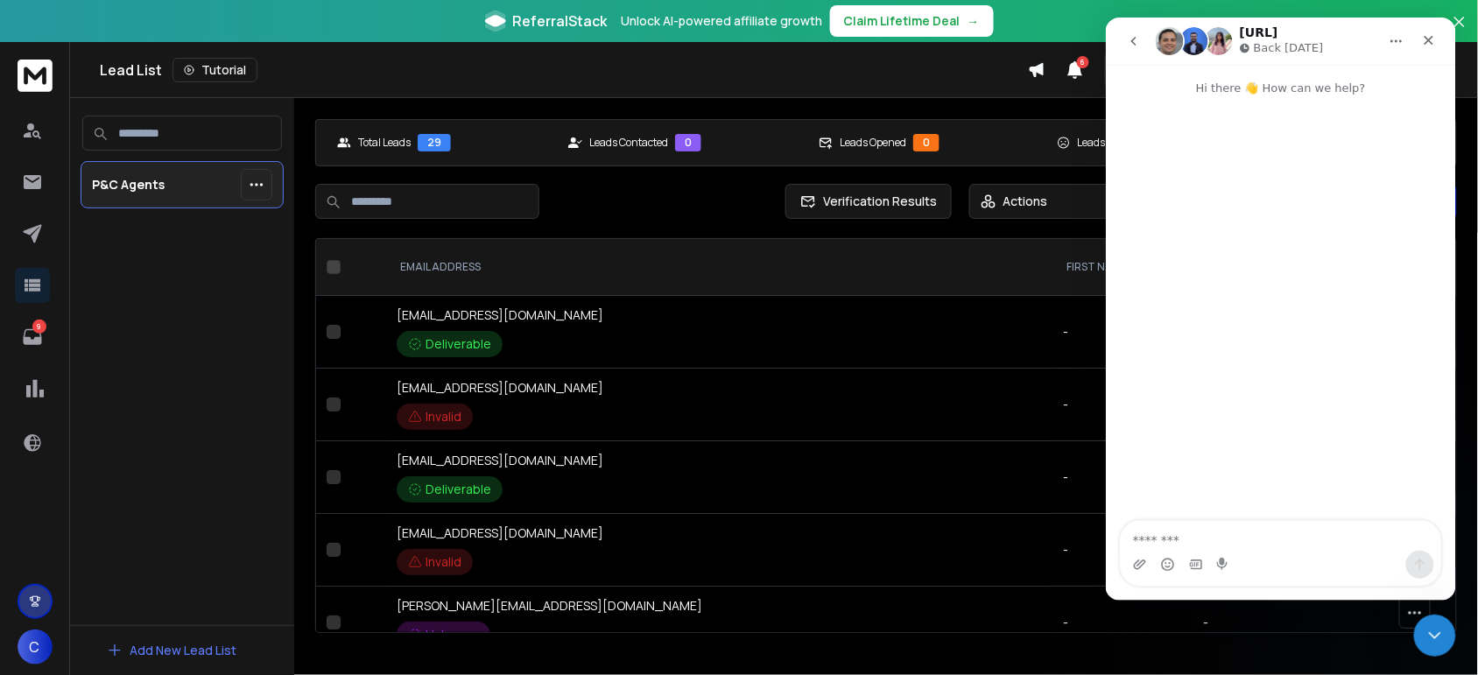
click at [1178, 535] on textarea "Message…" at bounding box center [1280, 535] width 320 height 30
type textarea "**********"
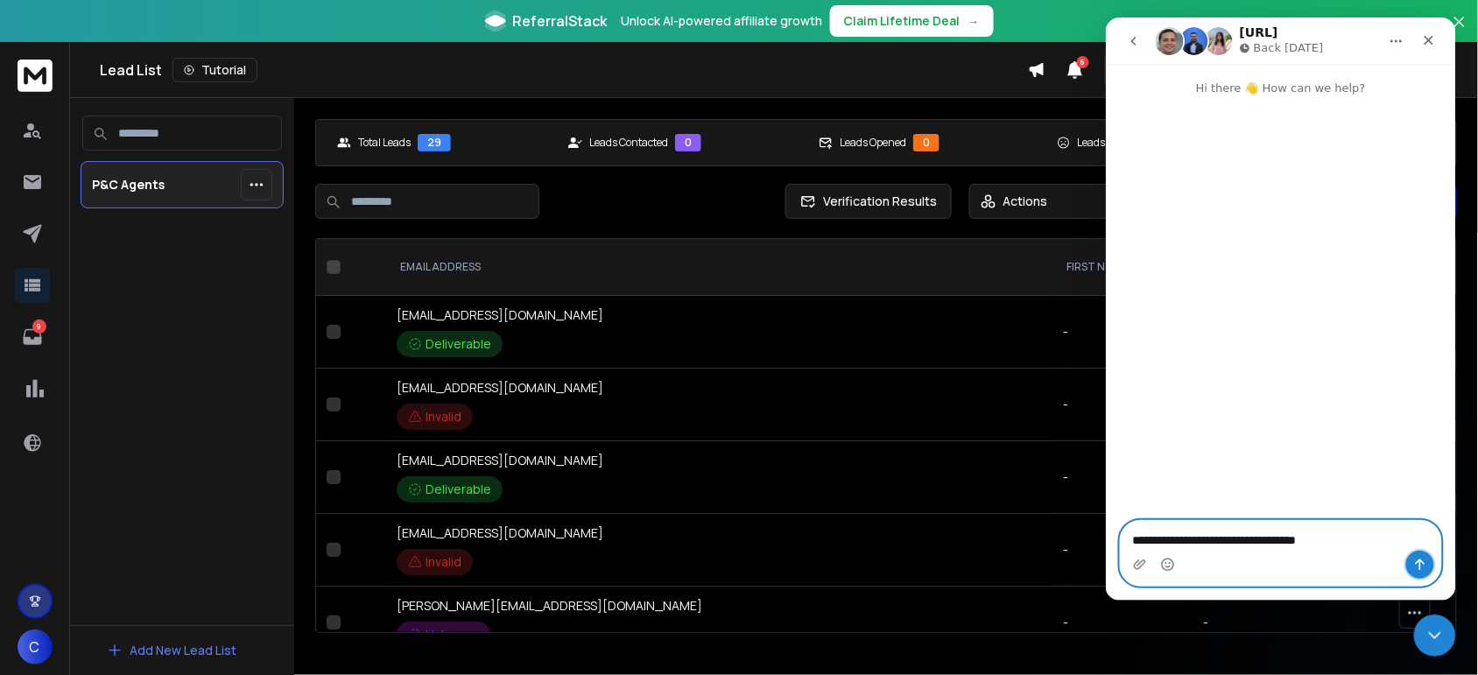
click at [1424, 561] on icon "Send a message…" at bounding box center [1419, 564] width 14 height 14
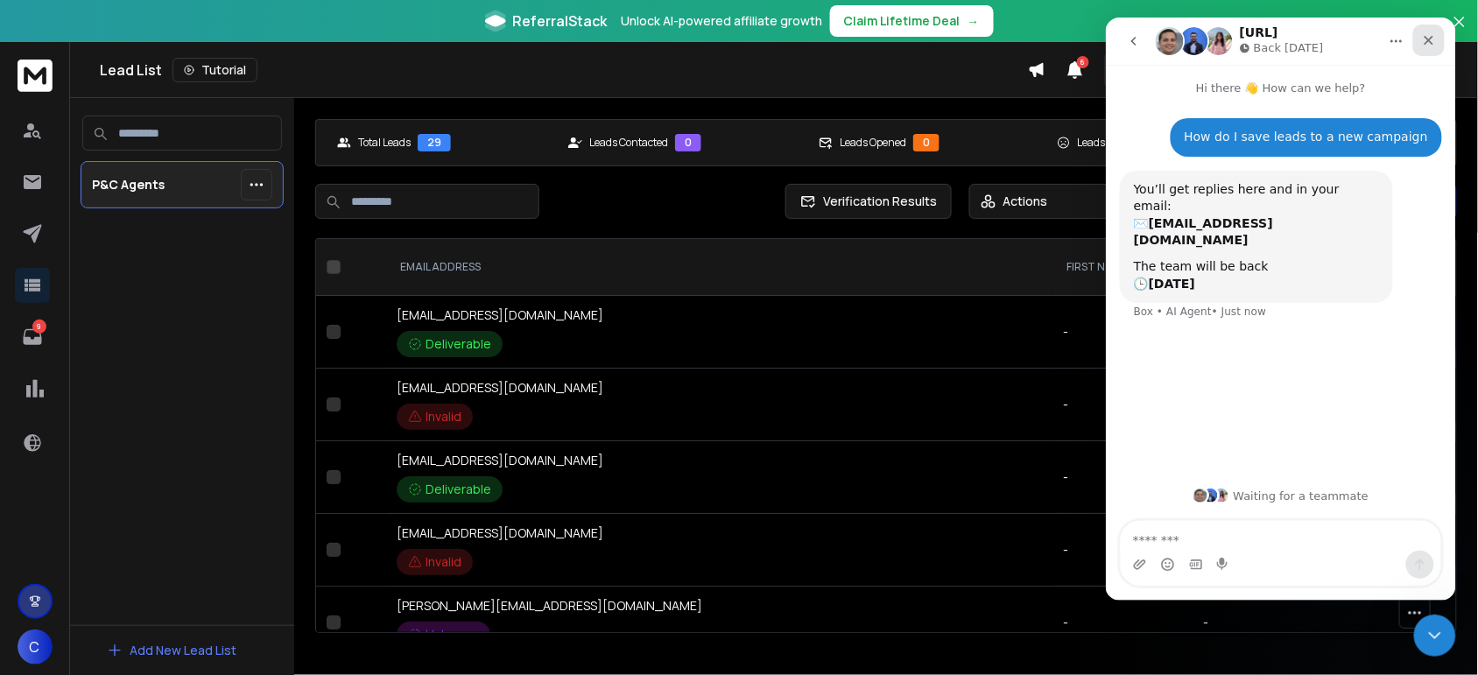
click at [1424, 32] on icon "Close" at bounding box center [1428, 39] width 14 height 14
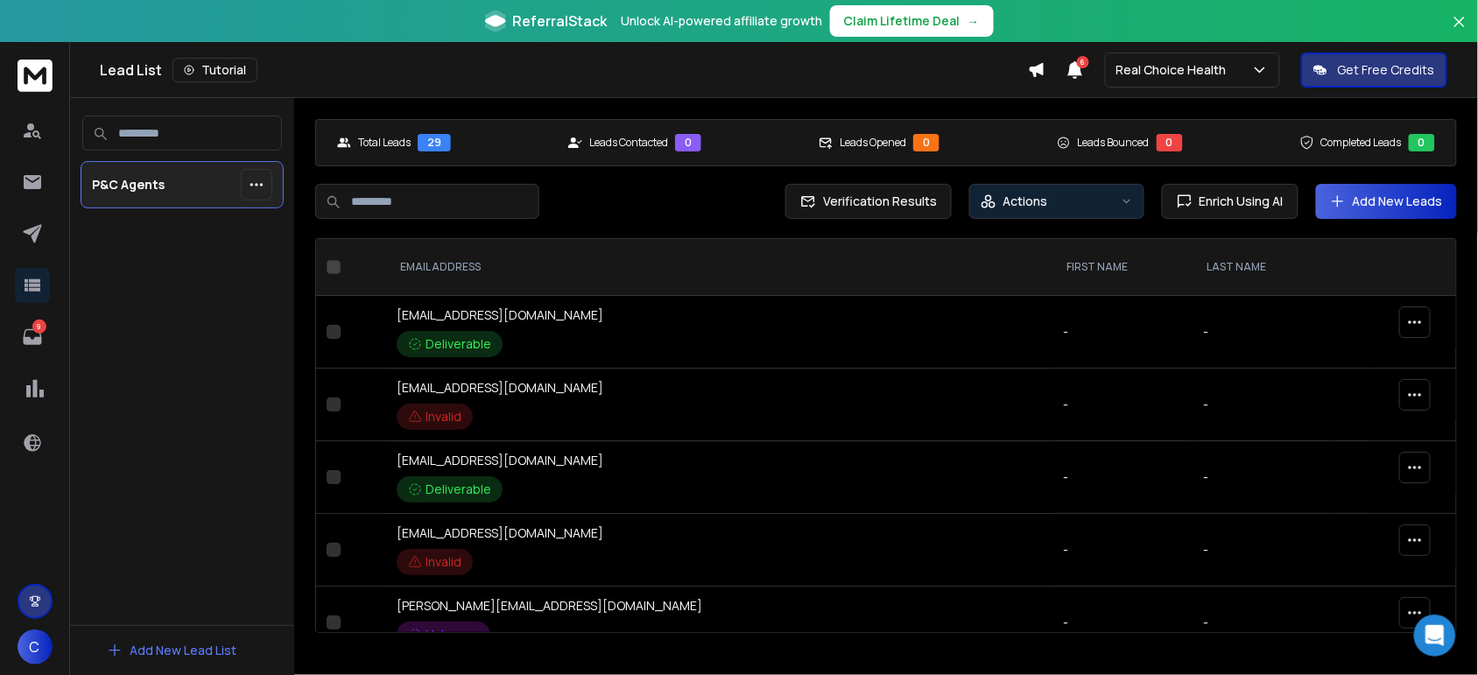
click at [1133, 208] on icon "button" at bounding box center [1127, 201] width 12 height 14
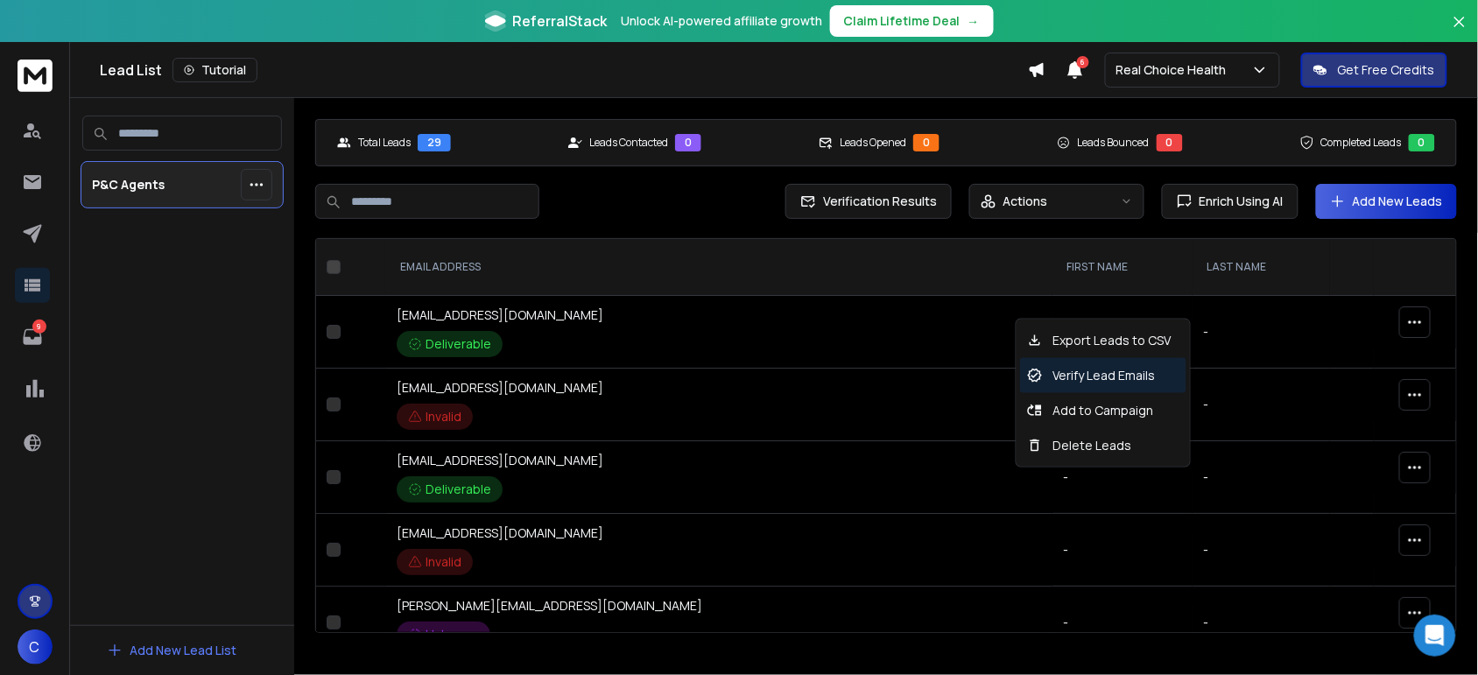
click at [946, 357] on div "keyins1999@yahoo.com Deliverable" at bounding box center [719, 331] width 645 height 51
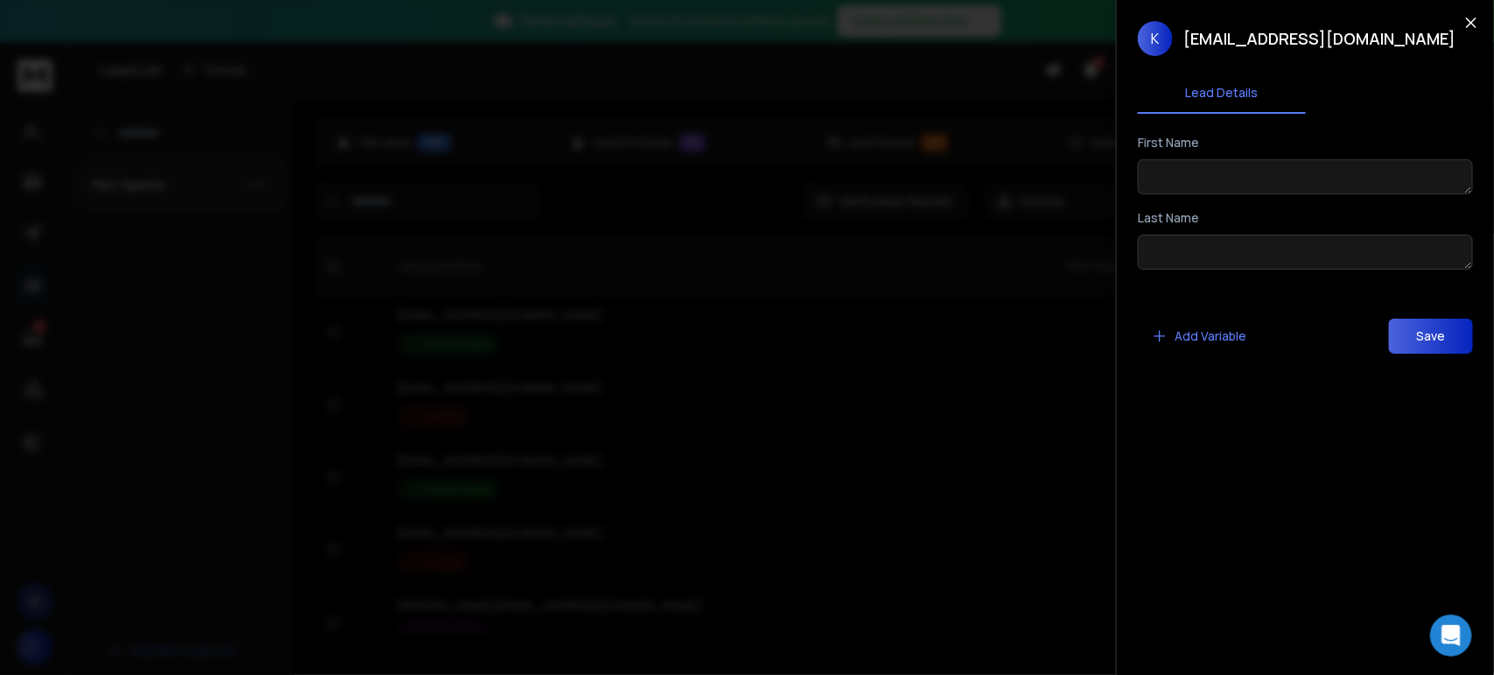
click at [1467, 27] on icon "button" at bounding box center [1471, 22] width 9 height 9
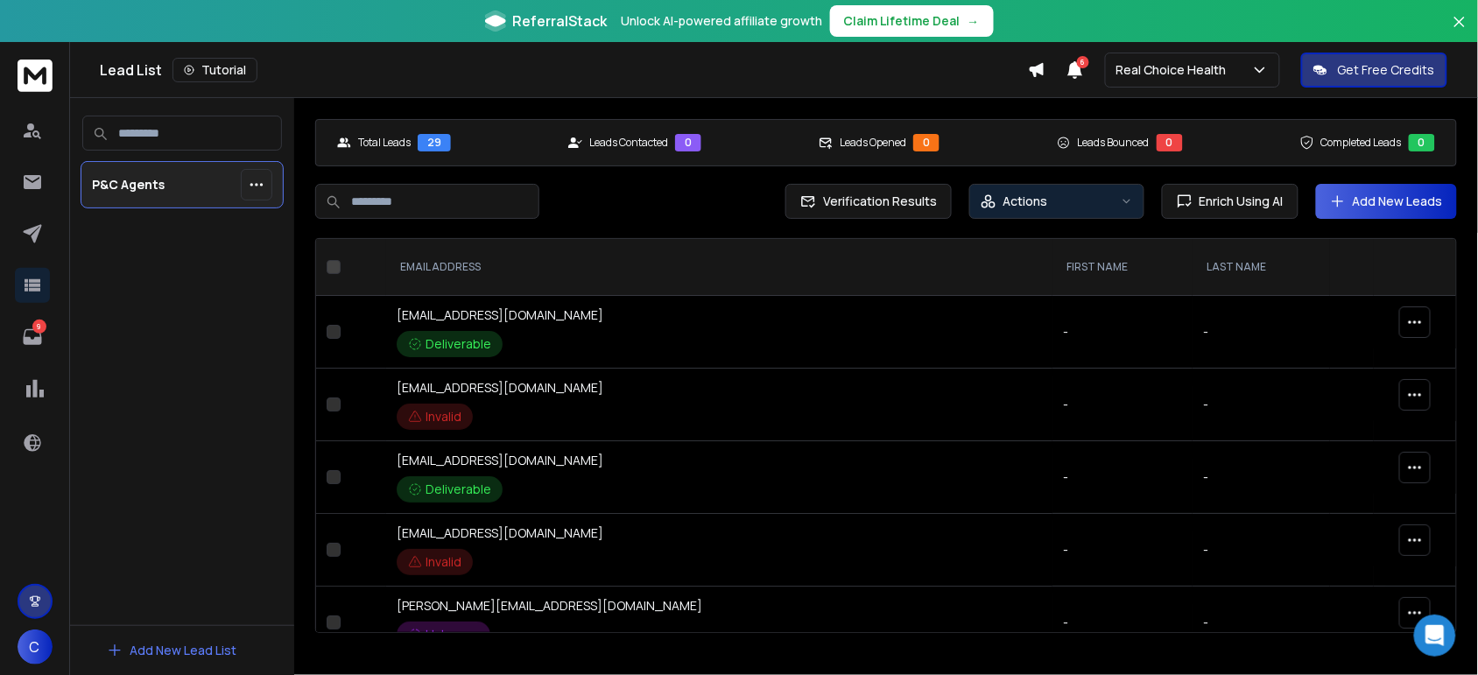
click at [1133, 208] on icon "button" at bounding box center [1127, 201] width 12 height 14
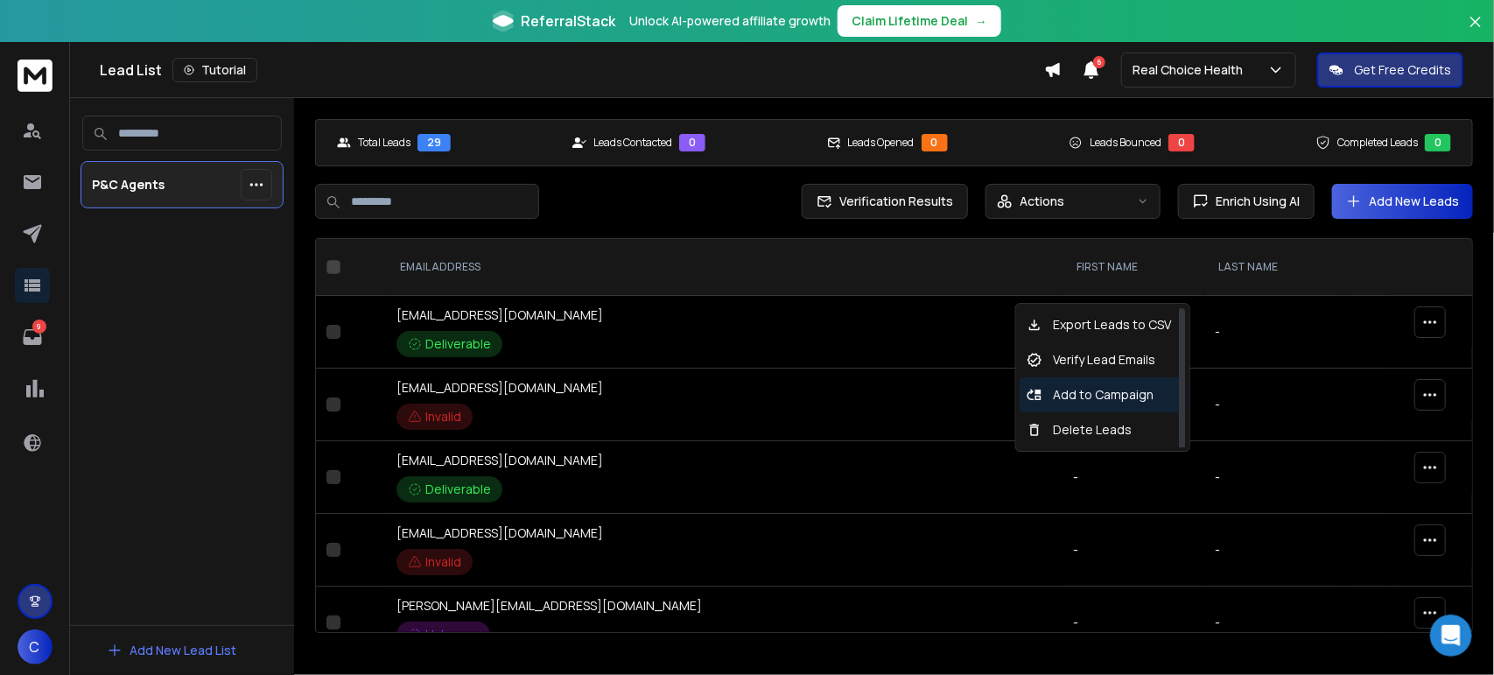
click at [1091, 407] on p "Add to Campaign" at bounding box center [1104, 395] width 108 height 25
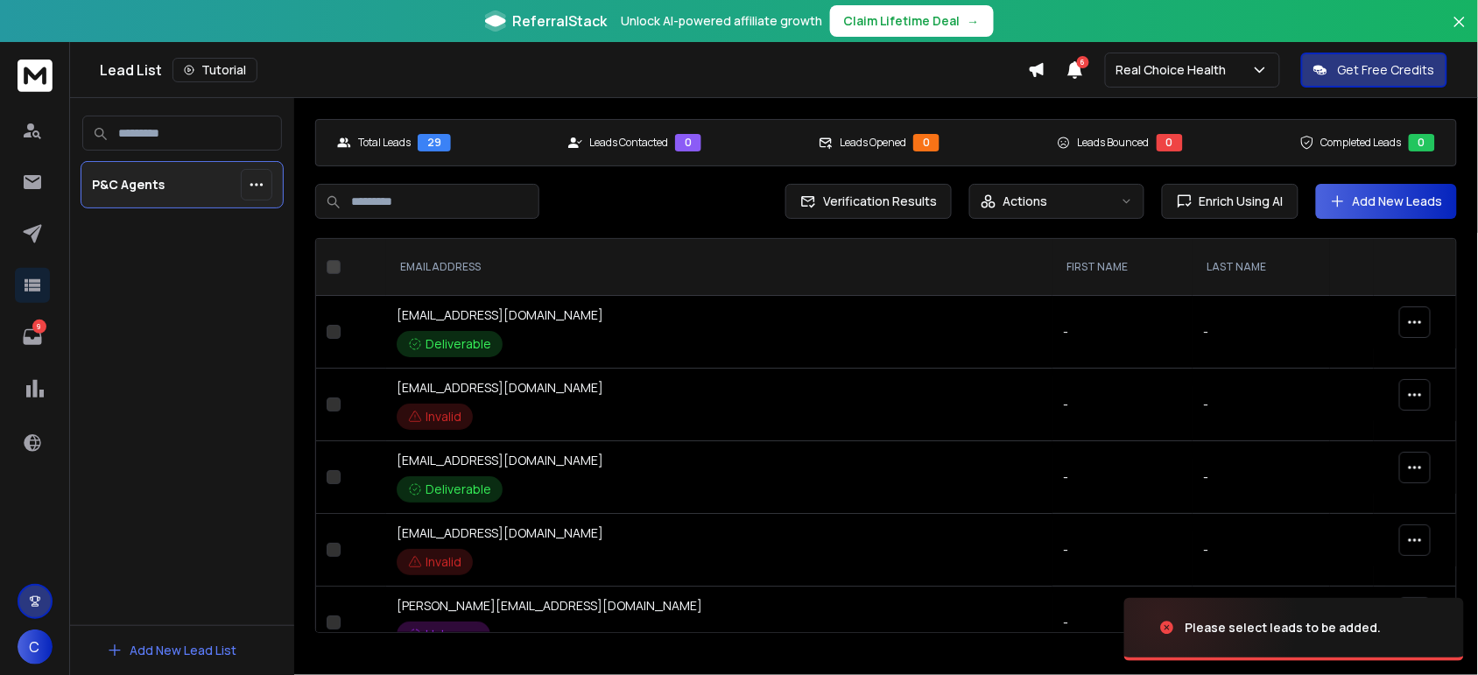
click at [1093, 369] on td "-" at bounding box center [1122, 332] width 140 height 73
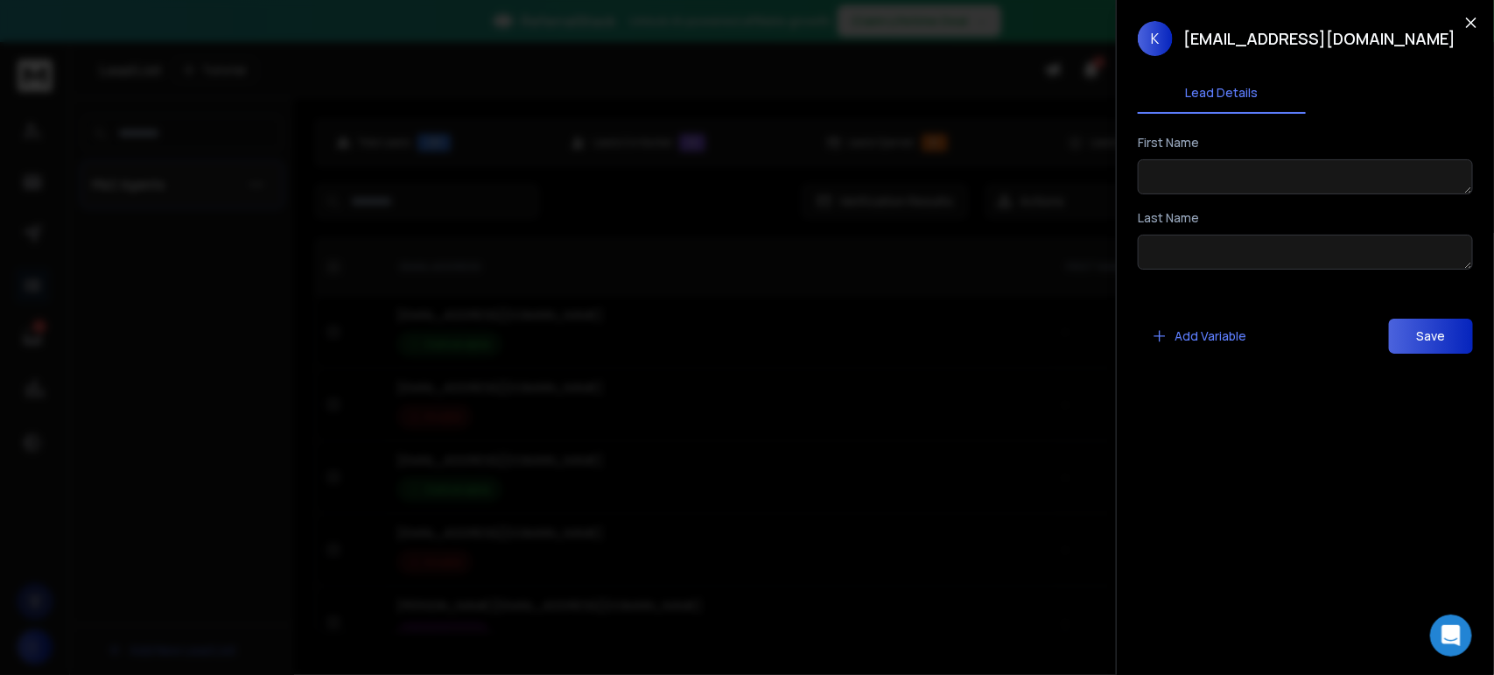
click at [1467, 27] on icon "button" at bounding box center [1471, 22] width 9 height 9
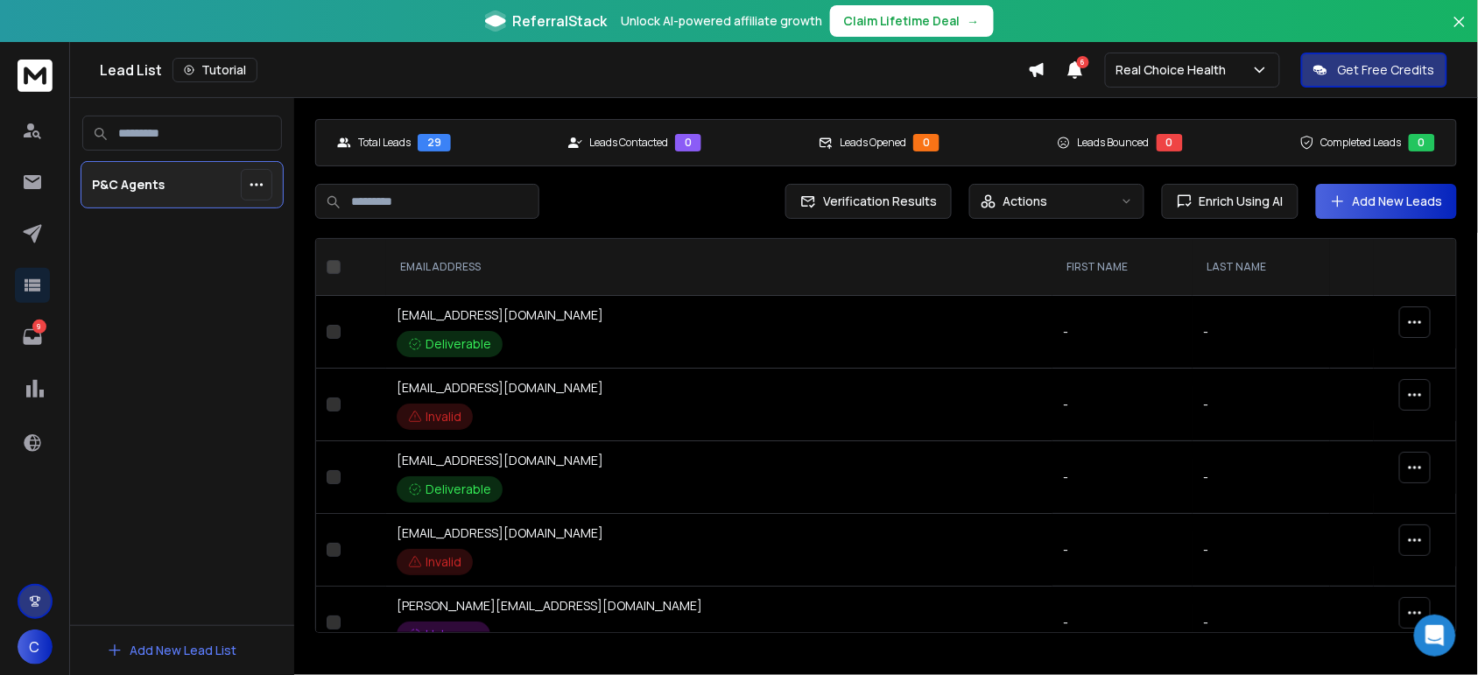
click at [1346, 209] on icon at bounding box center [1338, 201] width 16 height 16
